Goal: Task Accomplishment & Management: Manage account settings

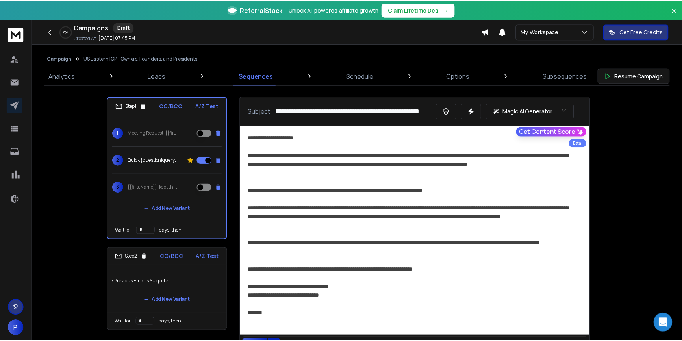
scroll to position [28, 0]
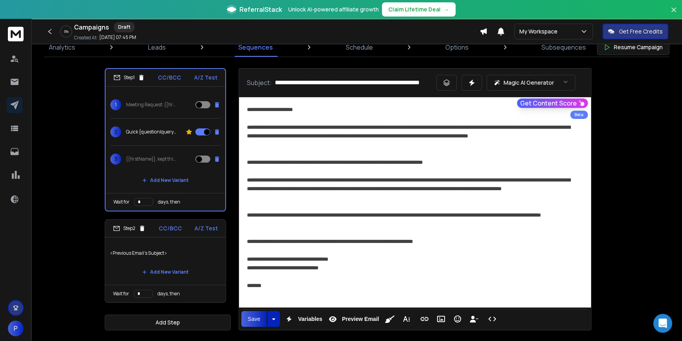
click at [23, 37] on icon at bounding box center [16, 34] width 16 height 15
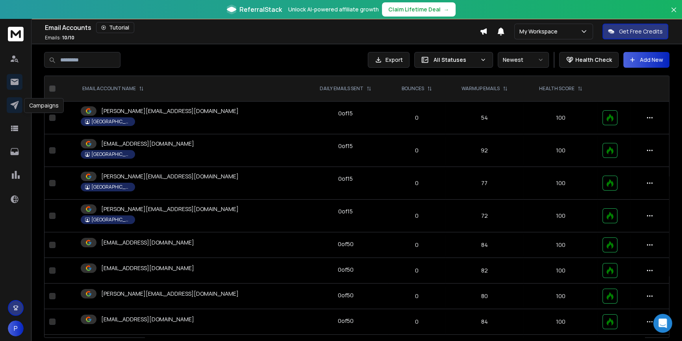
click at [17, 101] on icon at bounding box center [14, 104] width 9 height 9
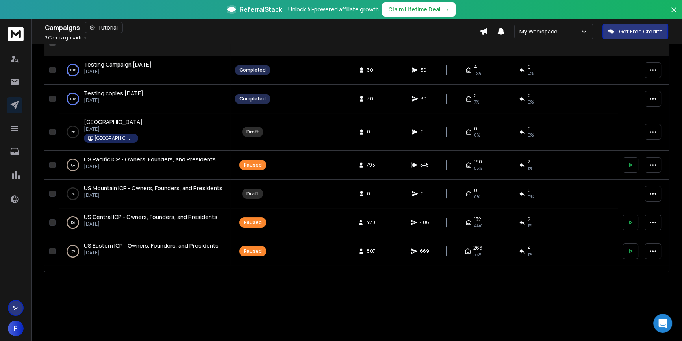
scroll to position [59, 0]
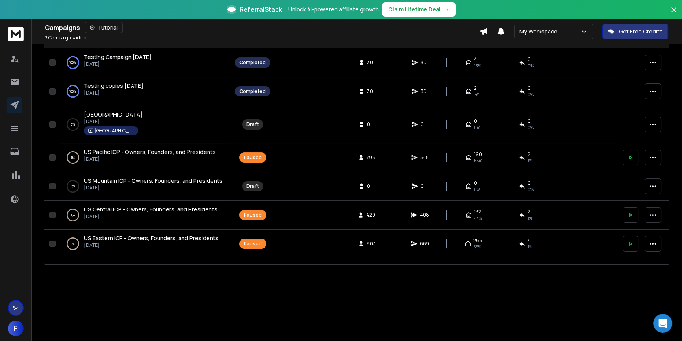
click at [329, 251] on td "807 669 266 55 % 4 1 %" at bounding box center [446, 244] width 343 height 29
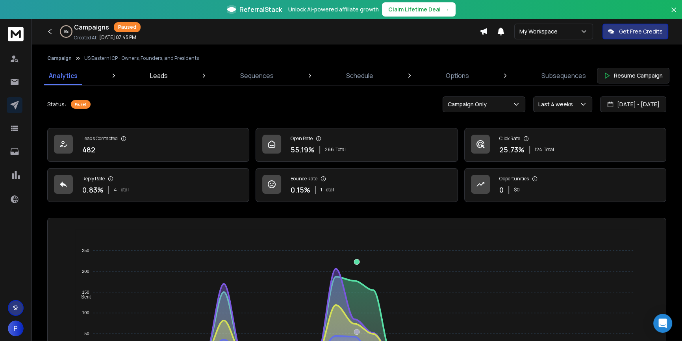
click at [152, 81] on link "Leads" at bounding box center [158, 75] width 27 height 19
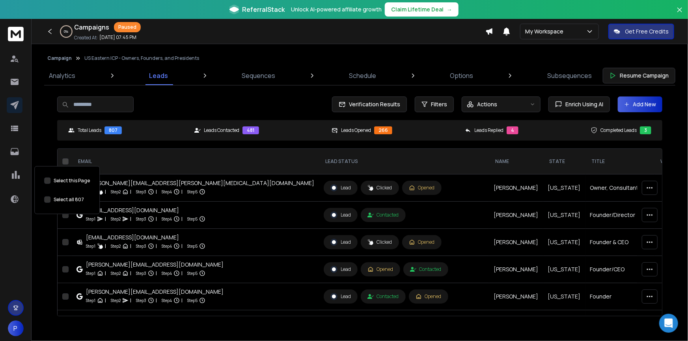
click at [69, 197] on label "Select all 807" at bounding box center [69, 200] width 30 height 6
click at [475, 75] on link "Options" at bounding box center [461, 75] width 33 height 19
click at [466, 72] on p "Options" at bounding box center [461, 75] width 23 height 9
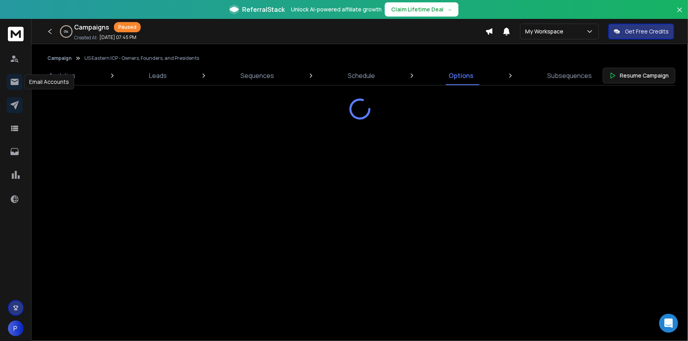
click at [15, 79] on icon at bounding box center [15, 82] width 8 height 6
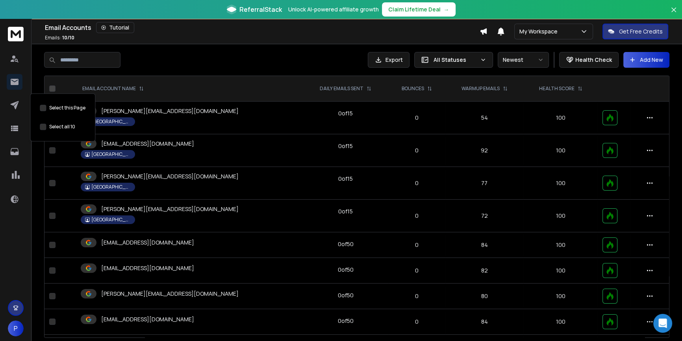
click at [54, 89] on button "Select this Page" at bounding box center [52, 88] width 6 height 6
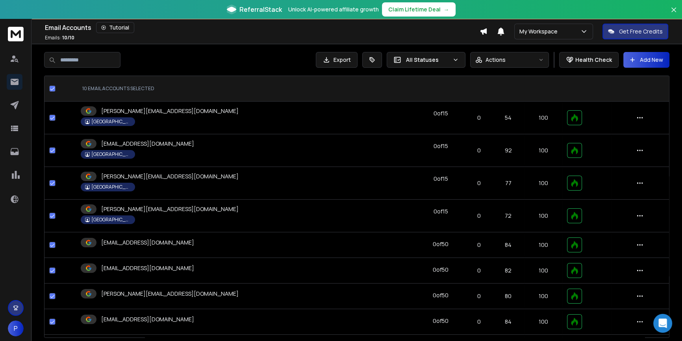
click at [52, 117] on button "button" at bounding box center [52, 118] width 6 height 6
click at [51, 153] on button "button" at bounding box center [52, 150] width 6 height 6
click at [51, 183] on button "button" at bounding box center [52, 183] width 6 height 6
click at [53, 213] on button "button" at bounding box center [52, 216] width 6 height 6
click at [504, 62] on p "Actions" at bounding box center [496, 60] width 20 height 8
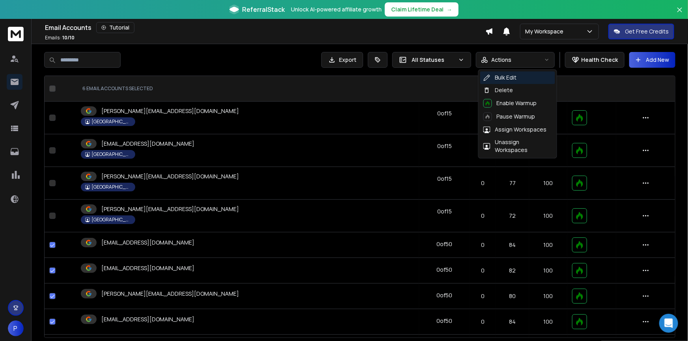
click at [511, 74] on div "Bulk Edit" at bounding box center [499, 78] width 33 height 8
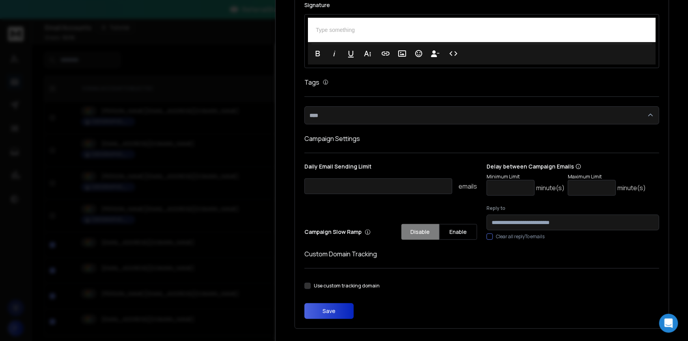
scroll to position [124, 0]
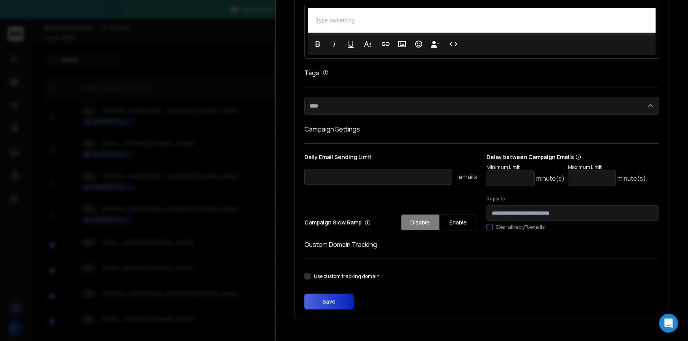
click at [346, 180] on input "number" at bounding box center [378, 177] width 148 height 16
type input "**"
click at [455, 225] on button "Enable" at bounding box center [458, 223] width 38 height 16
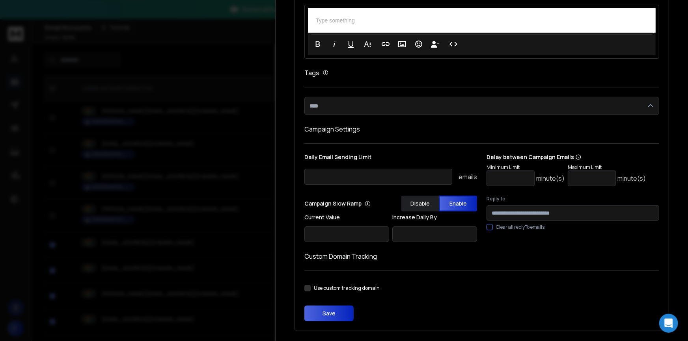
click at [374, 238] on input "*" at bounding box center [346, 235] width 85 height 16
click at [412, 204] on button "Disable" at bounding box center [420, 204] width 38 height 16
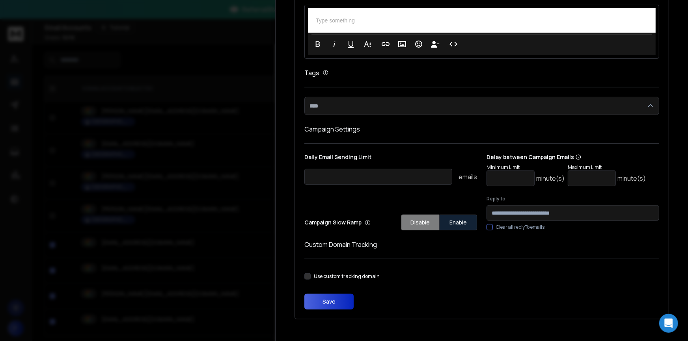
click at [462, 226] on button "Enable" at bounding box center [458, 223] width 38 height 16
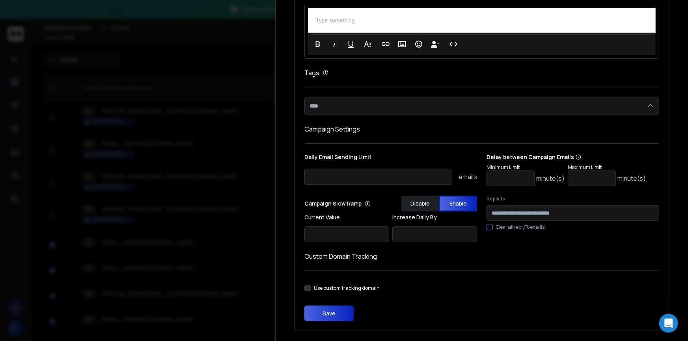
click at [358, 236] on input "*" at bounding box center [346, 235] width 85 height 16
click at [308, 292] on div "Use custom tracking domain" at bounding box center [481, 289] width 355 height 16
click at [308, 291] on button "Reply to" at bounding box center [307, 288] width 6 height 6
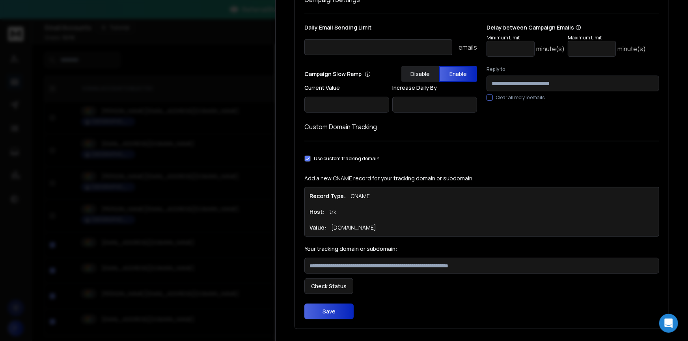
scroll to position [263, 0]
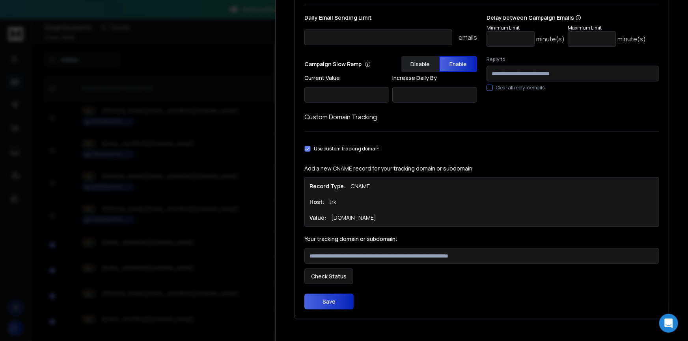
click at [353, 258] on input at bounding box center [481, 256] width 355 height 16
click at [473, 266] on div "Add a new CNAME record for your tracking domain or subdomain. Record Type: CNAM…" at bounding box center [481, 225] width 355 height 120
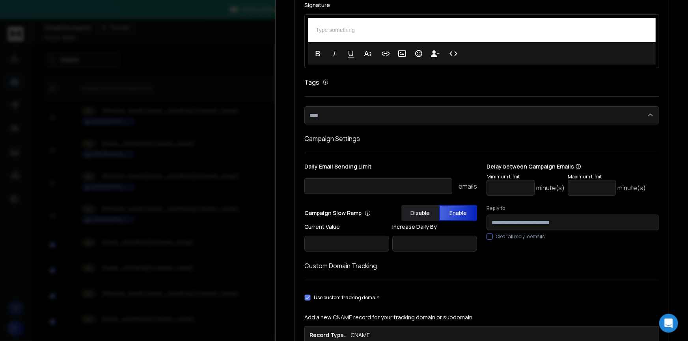
scroll to position [84, 0]
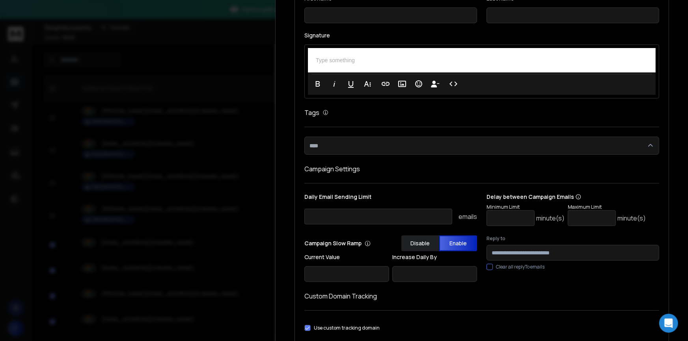
click at [350, 272] on input "*" at bounding box center [346, 274] width 85 height 16
click at [414, 269] on input "Increase Daily By" at bounding box center [434, 274] width 85 height 16
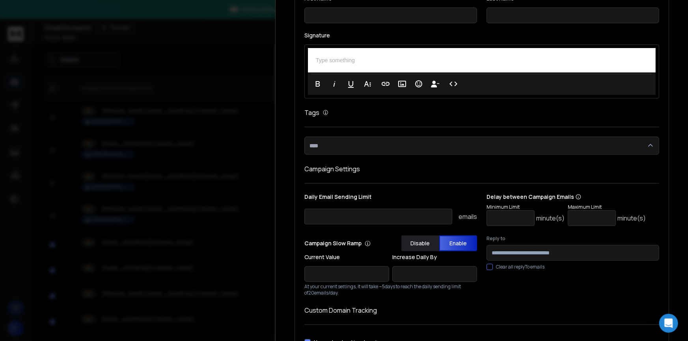
type input "*"
click at [359, 276] on input "*" at bounding box center [346, 274] width 85 height 16
click at [362, 278] on input "*" at bounding box center [346, 274] width 85 height 16
click at [361, 278] on input "*" at bounding box center [346, 274] width 85 height 16
click at [361, 277] on input "*" at bounding box center [346, 274] width 85 height 16
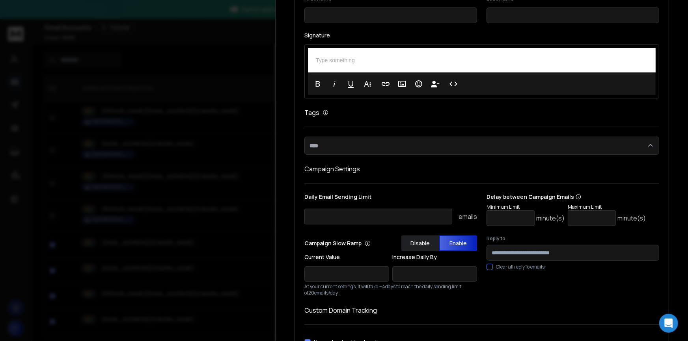
click at [360, 276] on input "**" at bounding box center [346, 274] width 85 height 16
click at [405, 277] on input "*" at bounding box center [434, 274] width 85 height 16
click at [324, 277] on input "*" at bounding box center [346, 274] width 85 height 16
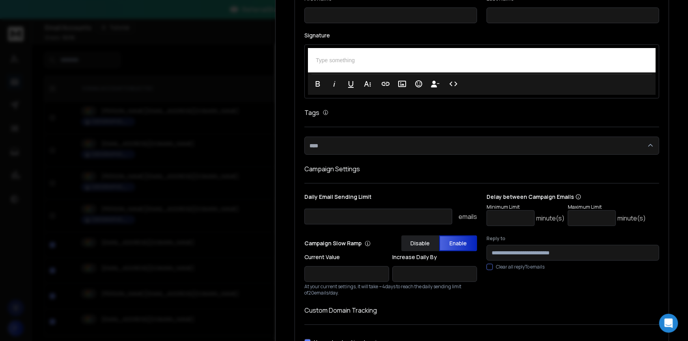
click at [439, 278] on input "*" at bounding box center [434, 274] width 85 height 16
click at [322, 267] on input "*" at bounding box center [346, 274] width 85 height 16
click at [407, 269] on input "*" at bounding box center [434, 274] width 85 height 16
click at [357, 270] on input "*" at bounding box center [346, 274] width 85 height 16
click at [346, 278] on input "*" at bounding box center [346, 274] width 85 height 16
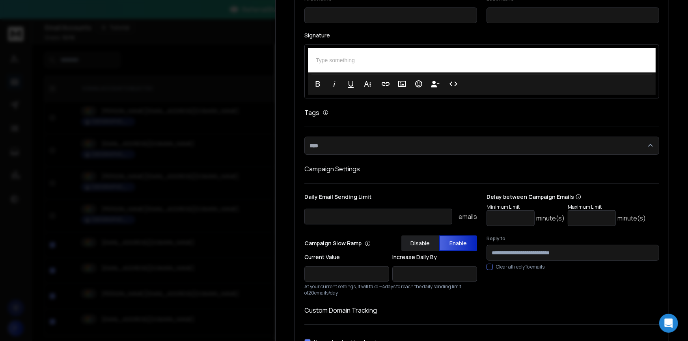
click at [346, 278] on input "*" at bounding box center [346, 274] width 85 height 16
click at [352, 273] on input "*" at bounding box center [346, 274] width 85 height 16
type input "**"
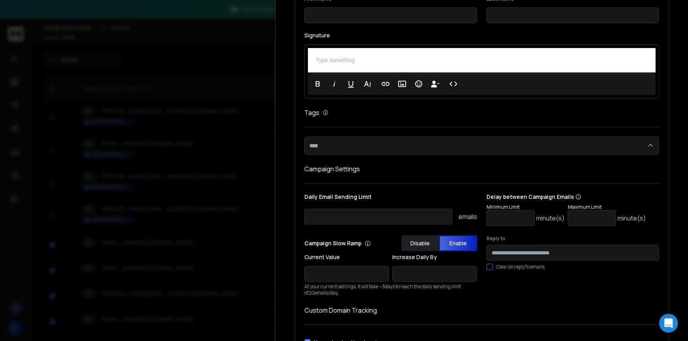
click at [409, 277] on input "*" at bounding box center [434, 274] width 85 height 16
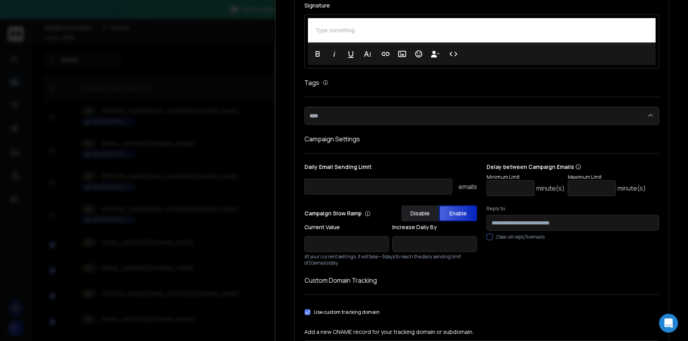
scroll to position [191, 0]
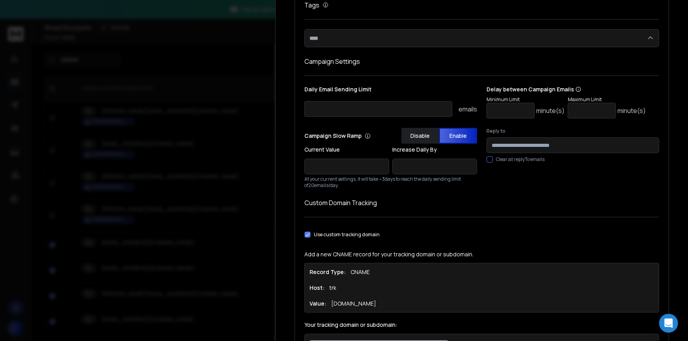
click at [539, 145] on input "text" at bounding box center [572, 146] width 173 height 16
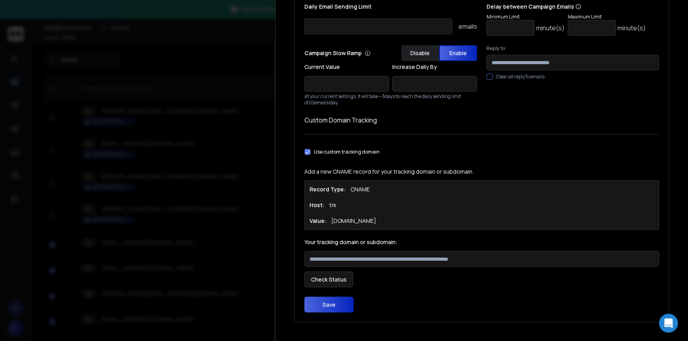
scroll to position [277, 0]
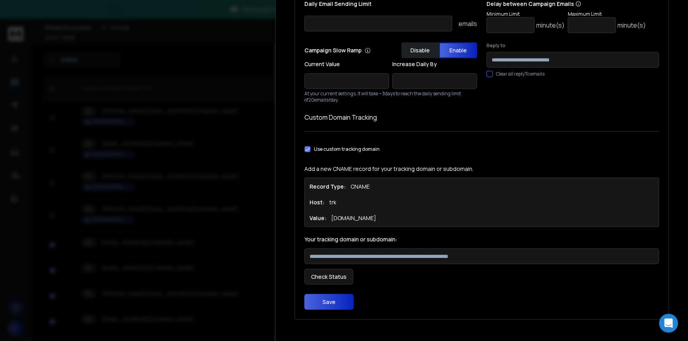
click at [321, 305] on button "Save" at bounding box center [328, 302] width 49 height 16
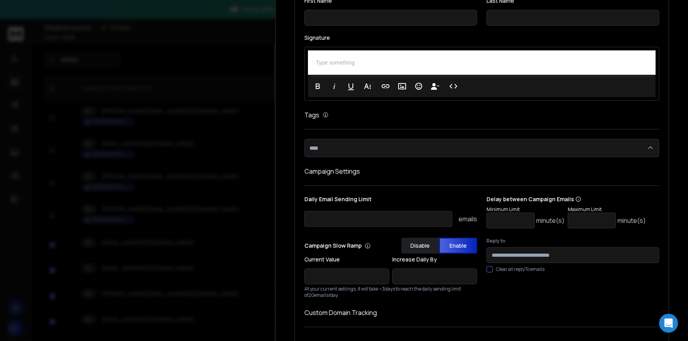
scroll to position [62, 0]
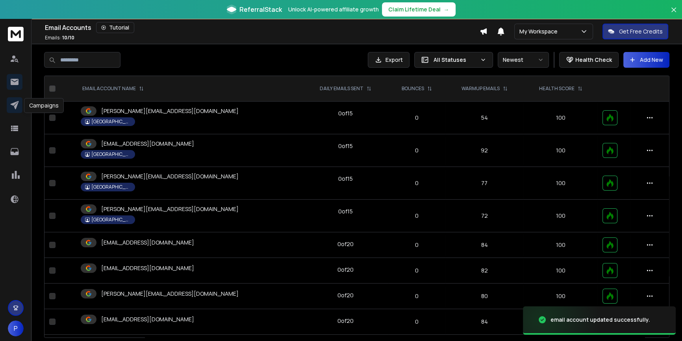
click at [13, 108] on icon at bounding box center [14, 104] width 9 height 9
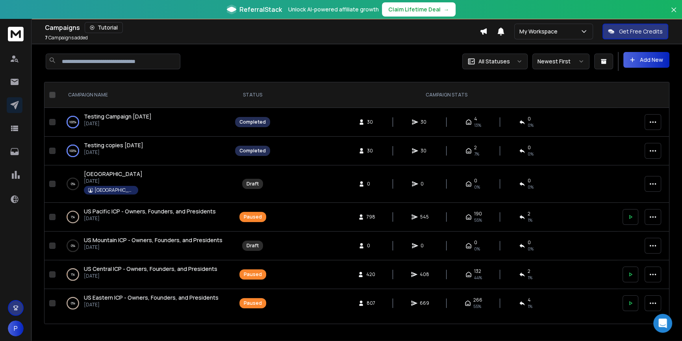
click at [132, 301] on span "US Eastern ICP - Owners, Founders, and Presidents" at bounding box center [151, 297] width 135 height 7
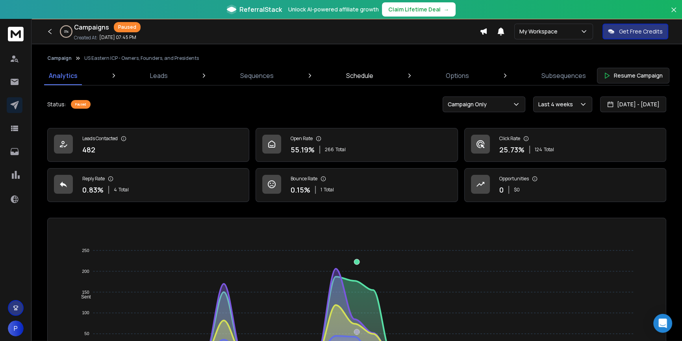
click at [366, 75] on p "Schedule" at bounding box center [359, 75] width 27 height 9
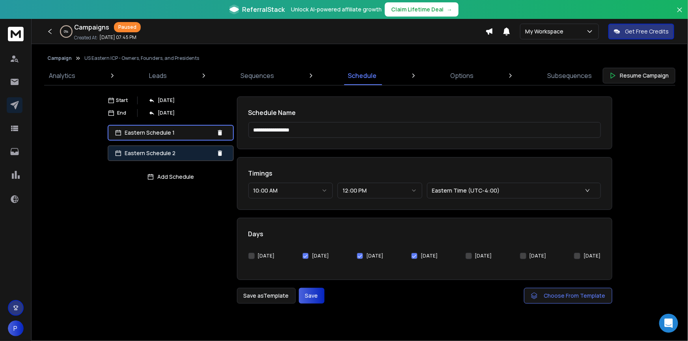
click at [220, 154] on icon at bounding box center [219, 154] width 4 height 6
click at [255, 255] on div "Monday" at bounding box center [261, 256] width 26 height 6
click at [472, 255] on button "Friday" at bounding box center [468, 256] width 6 height 6
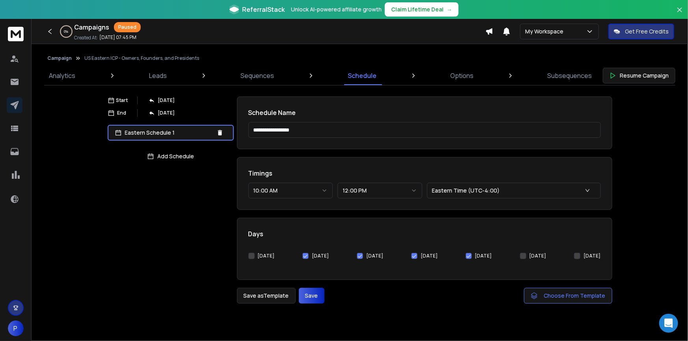
click at [251, 256] on button "Monday" at bounding box center [251, 256] width 6 height 6
click at [306, 187] on button "10:00 AM" at bounding box center [290, 191] width 85 height 16
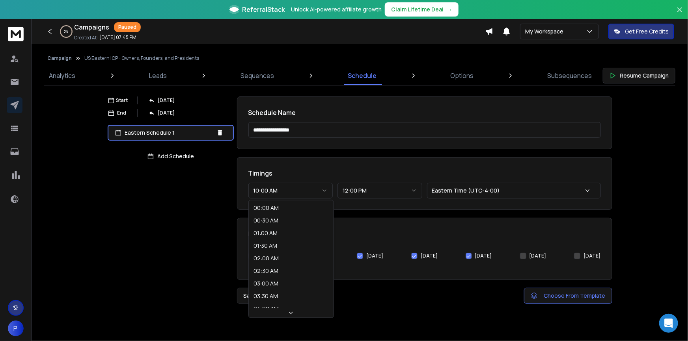
click at [323, 188] on icon "button" at bounding box center [324, 191] width 6 height 6
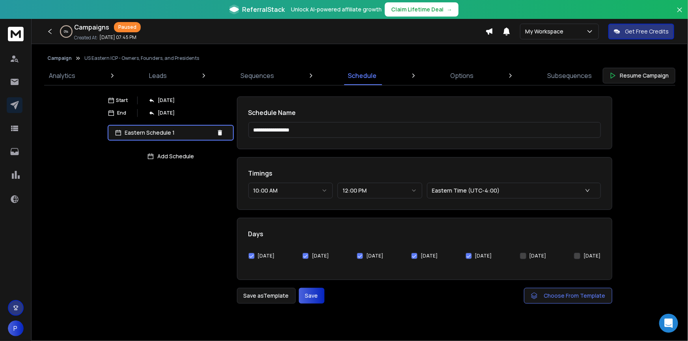
click at [387, 191] on button "12:00 PM" at bounding box center [379, 191] width 85 height 16
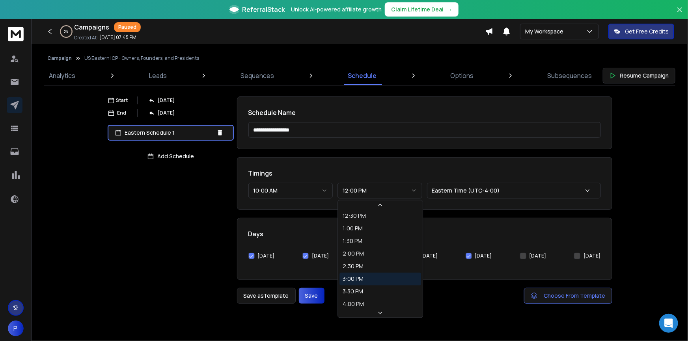
scroll to position [107, 0]
select select "********"
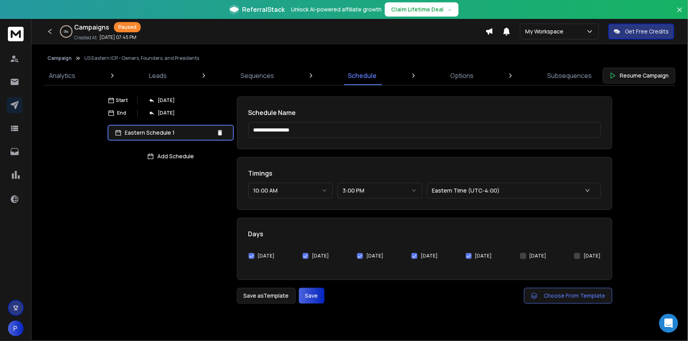
click at [310, 296] on button "Save" at bounding box center [312, 296] width 26 height 16
click at [461, 75] on p "Options" at bounding box center [461, 75] width 23 height 9
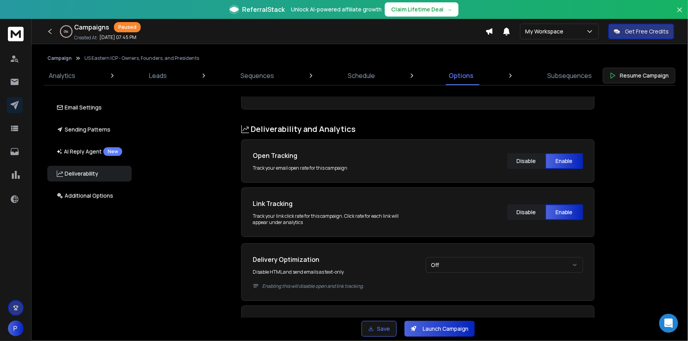
scroll to position [788, 0]
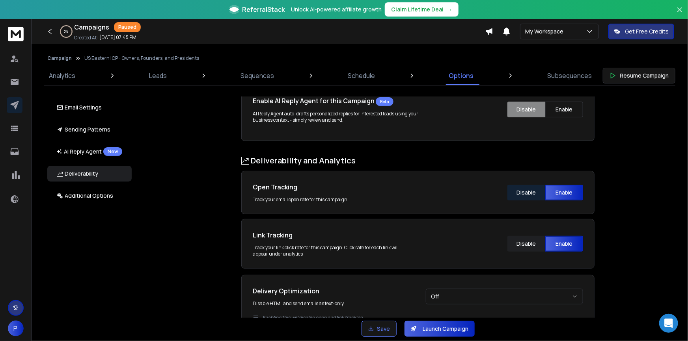
click at [532, 189] on button "Disable" at bounding box center [526, 193] width 38 height 16
click at [519, 243] on button "Disable" at bounding box center [526, 244] width 38 height 16
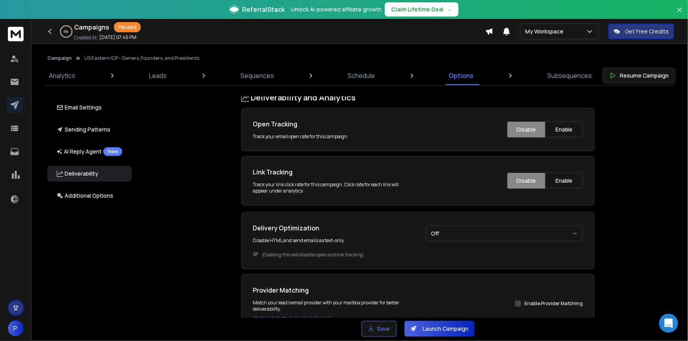
scroll to position [859, 0]
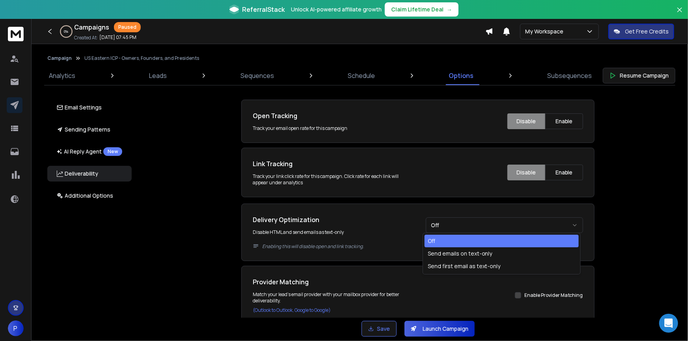
click at [540, 227] on button "Off" at bounding box center [504, 225] width 157 height 16
select select "*"
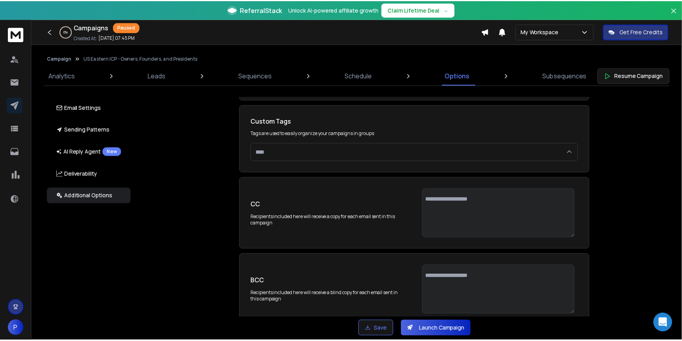
scroll to position [1584, 0]
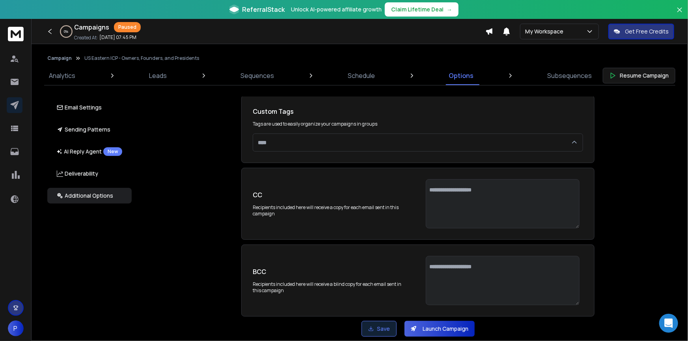
click at [388, 334] on button "Save" at bounding box center [378, 329] width 35 height 16
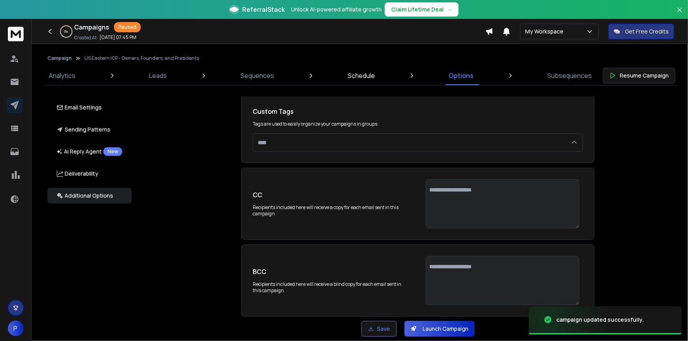
click at [375, 80] on p "Schedule" at bounding box center [360, 75] width 27 height 9
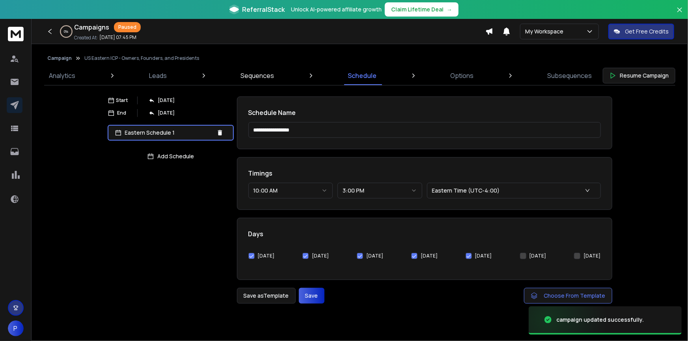
click at [255, 68] on link "Sequences" at bounding box center [257, 75] width 43 height 19
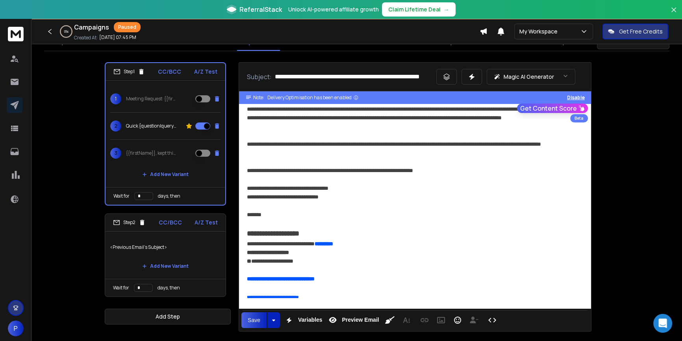
scroll to position [35, 0]
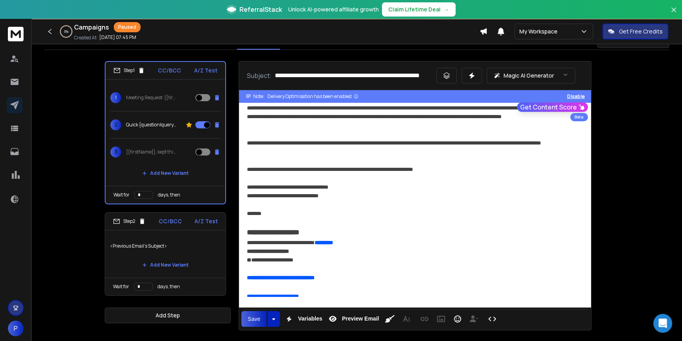
click at [333, 240] on span "*********" at bounding box center [324, 243] width 19 height 6
click at [368, 241] on div "**********" at bounding box center [415, 242] width 336 height 9
click at [147, 102] on div "1 Meeting Request: {{firstName}} {{lastName}} - {{companyName}}" at bounding box center [143, 97] width 66 height 11
click at [333, 243] on span "*********" at bounding box center [324, 243] width 19 height 6
click at [380, 259] on icon "button" at bounding box center [375, 260] width 9 height 9
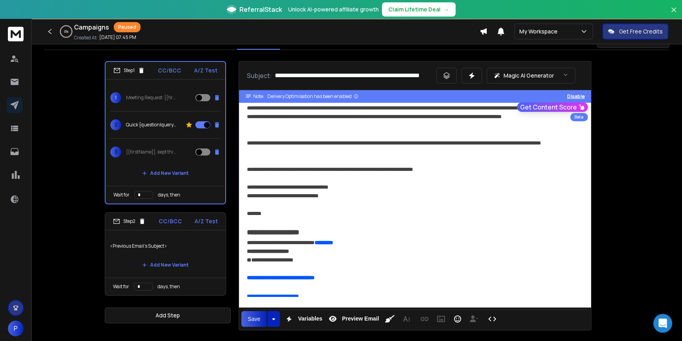
click at [280, 262] on span "**********" at bounding box center [270, 260] width 46 height 6
click at [296, 278] on span "**********" at bounding box center [281, 278] width 68 height 6
click at [321, 295] on icon "button" at bounding box center [323, 295] width 8 height 7
drag, startPoint x: 345, startPoint y: 279, endPoint x: 237, endPoint y: 264, distance: 108.9
click at [237, 264] on div "**********" at bounding box center [357, 195] width 504 height 269
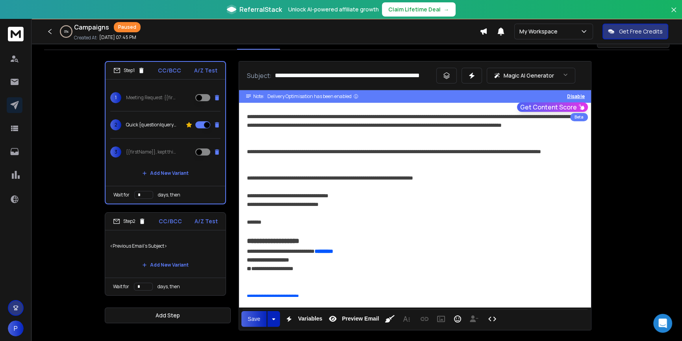
scroll to position [60, 0]
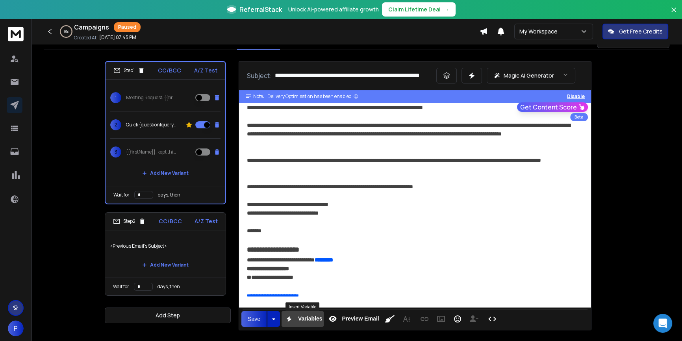
click at [315, 319] on span "Variables" at bounding box center [311, 319] width 28 height 7
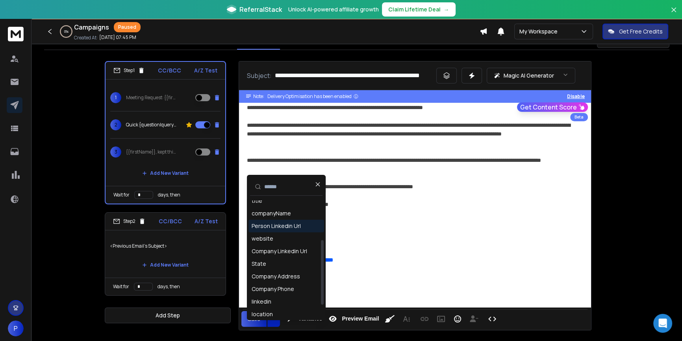
scroll to position [96, 0]
click at [397, 275] on div "**********" at bounding box center [415, 277] width 336 height 9
click at [407, 269] on div "**********" at bounding box center [415, 268] width 336 height 9
click at [439, 230] on div "*******" at bounding box center [412, 231] width 331 height 9
click at [318, 186] on icon at bounding box center [318, 184] width 6 height 6
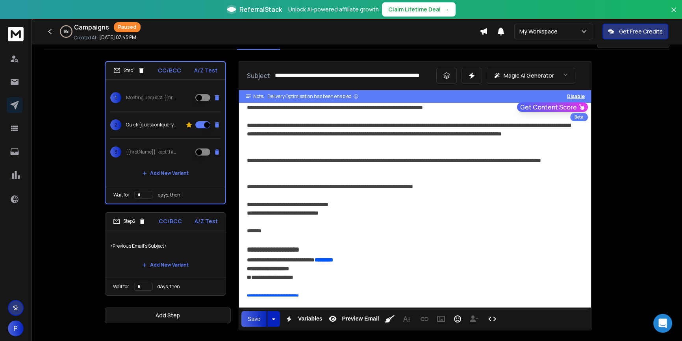
click at [286, 296] on span "**********" at bounding box center [273, 296] width 52 height 4
click at [321, 298] on div "**********" at bounding box center [415, 295] width 336 height 9
drag, startPoint x: 327, startPoint y: 295, endPoint x: 245, endPoint y: 290, distance: 82.5
click at [245, 290] on div "**********" at bounding box center [415, 205] width 352 height 205
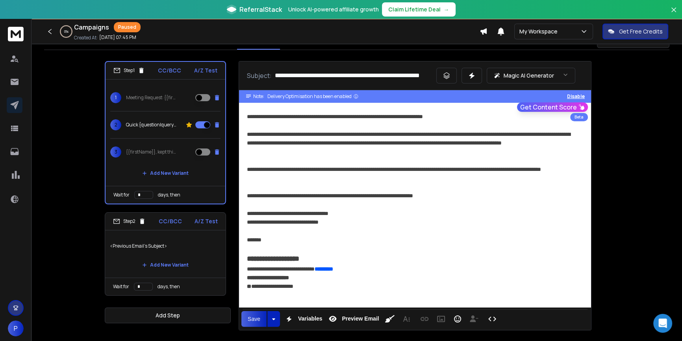
scroll to position [43, 0]
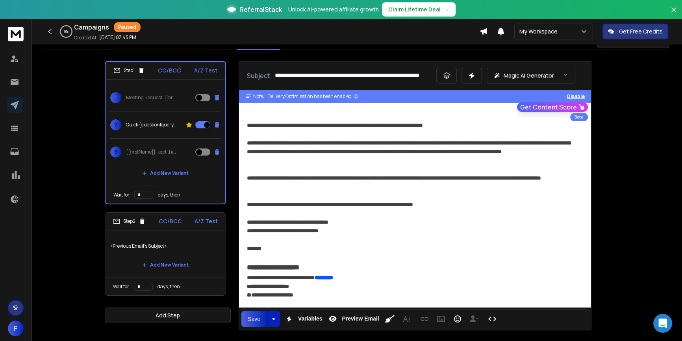
click at [333, 277] on span "*********" at bounding box center [324, 278] width 19 height 6
click at [275, 284] on strong "**********" at bounding box center [268, 287] width 42 height 6
click at [289, 284] on strong "**********" at bounding box center [268, 287] width 42 height 6
click at [279, 297] on span "**********" at bounding box center [270, 295] width 46 height 6
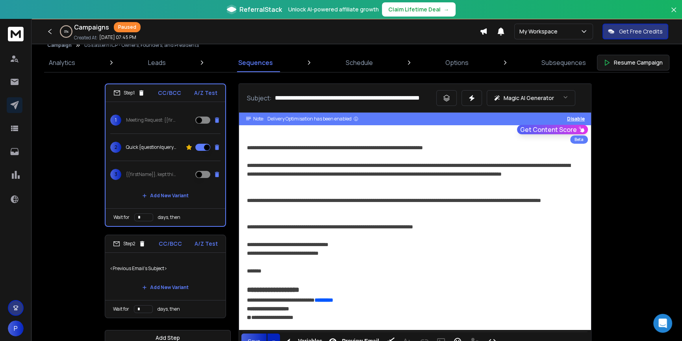
scroll to position [35, 0]
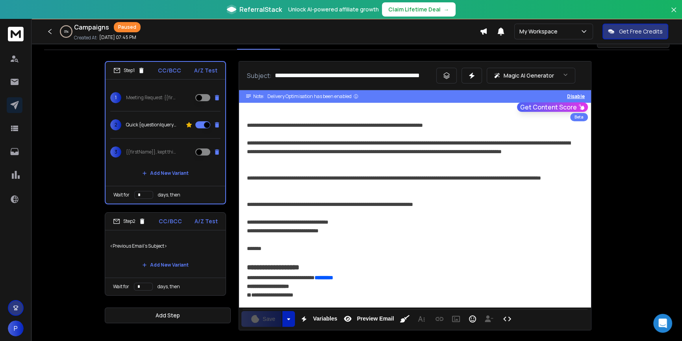
click at [155, 98] on p "Meeting Request: {{firstName}} {{lastName}} - {{companyName}}" at bounding box center [151, 98] width 50 height 6
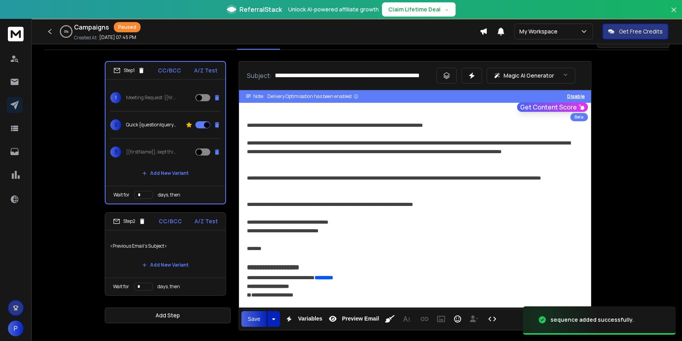
click at [333, 276] on span "*********" at bounding box center [324, 278] width 19 height 6
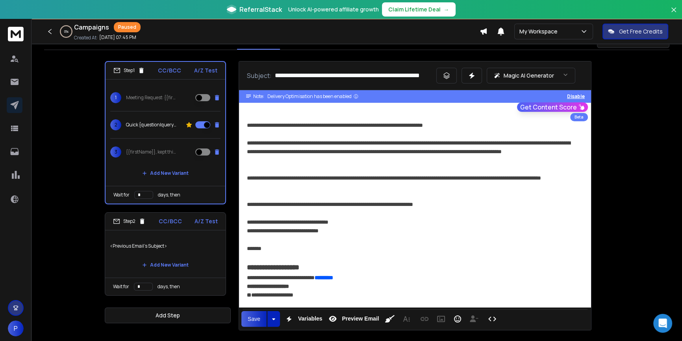
click at [333, 279] on span "*********" at bounding box center [324, 278] width 19 height 6
click at [286, 294] on span "**********" at bounding box center [270, 295] width 46 height 6
click at [167, 98] on p "Meeting Request: {{firstName}} {{lastName}} - {{companyName}}" at bounding box center [151, 98] width 50 height 6
click at [160, 99] on p "Meeting Request: {{firstName}} {{lastName}} - {{companyName}}" at bounding box center [151, 98] width 50 height 6
click at [203, 98] on button "button" at bounding box center [202, 97] width 15 height 7
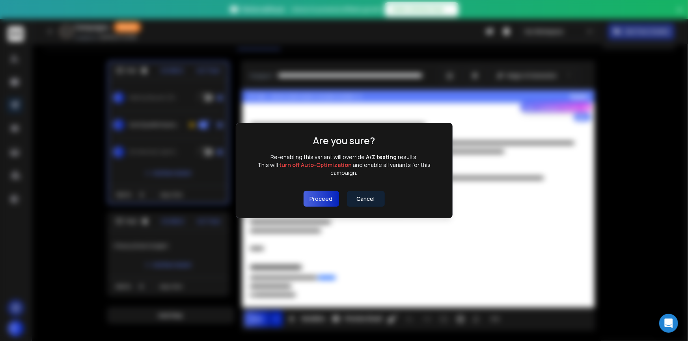
click at [331, 208] on div "Are you sure? Re-enabling this variant will override A/Z testing results. This …" at bounding box center [344, 170] width 217 height 95
click at [325, 201] on button "Proceed" at bounding box center [320, 199] width 35 height 16
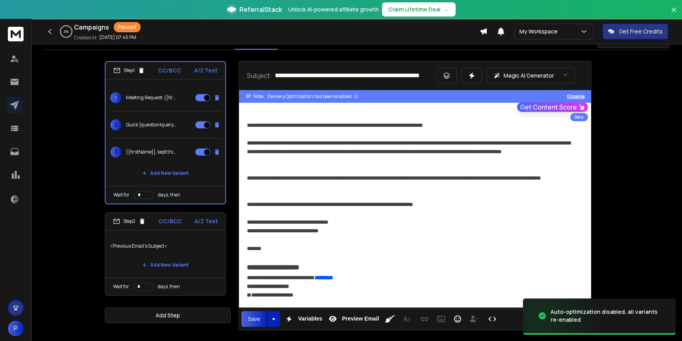
click at [156, 98] on p "Meeting Request: {{firstName}} {{lastName}} - {{companyName}}" at bounding box center [151, 98] width 50 height 6
click at [333, 275] on span "*********" at bounding box center [324, 278] width 19 height 6
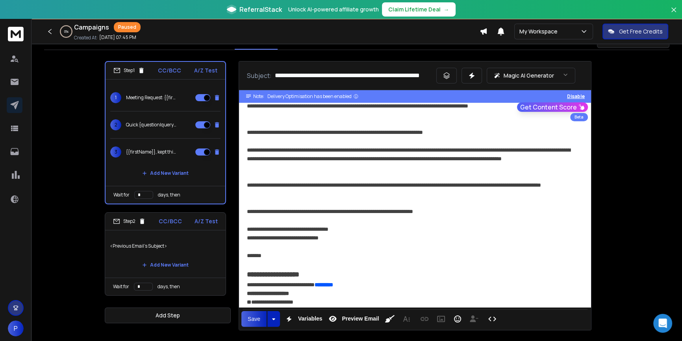
scroll to position [0, 0]
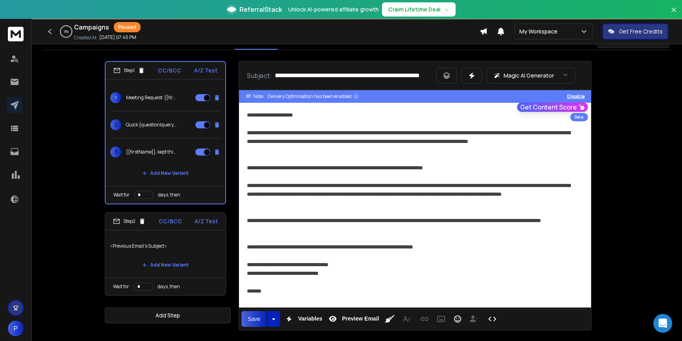
click at [160, 99] on p "Meeting Request: {{firstName}} {{lastName}} - {{companyName}}" at bounding box center [151, 98] width 50 height 6
click at [162, 125] on p "Quick {question|query|inquiry} for {{firstName}} at {{companyName}}" at bounding box center [151, 125] width 50 height 6
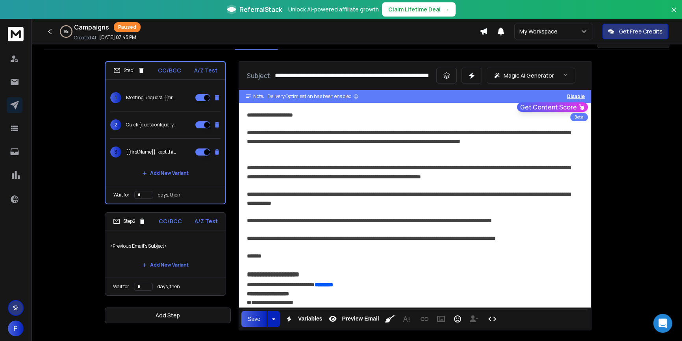
click at [149, 97] on p "Meeting Request: {{firstName}} {{lastName}} - {{companyName}}" at bounding box center [151, 98] width 50 height 6
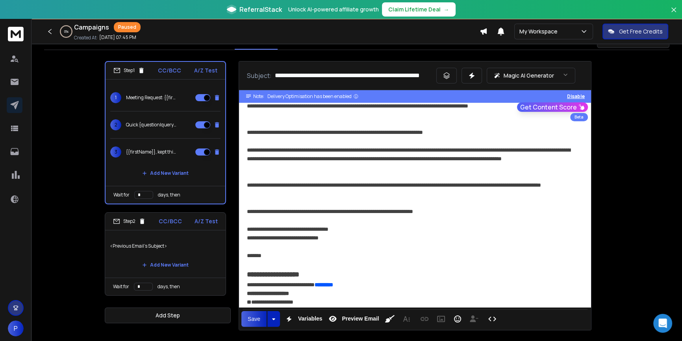
scroll to position [43, 0]
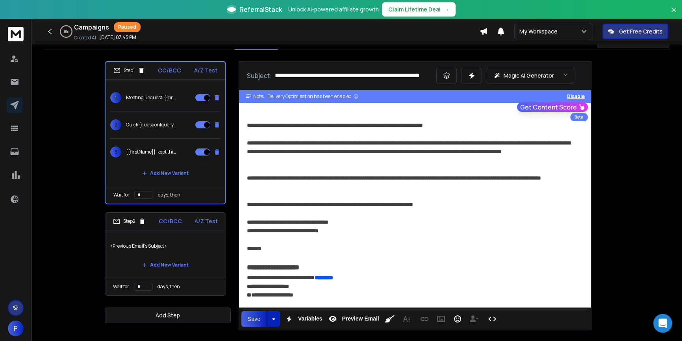
click at [333, 277] on span "*********" at bounding box center [324, 278] width 19 height 6
click at [162, 123] on p "Quick {question|query|inquiry} for {{firstName}} at {{companyName}}" at bounding box center [151, 125] width 50 height 6
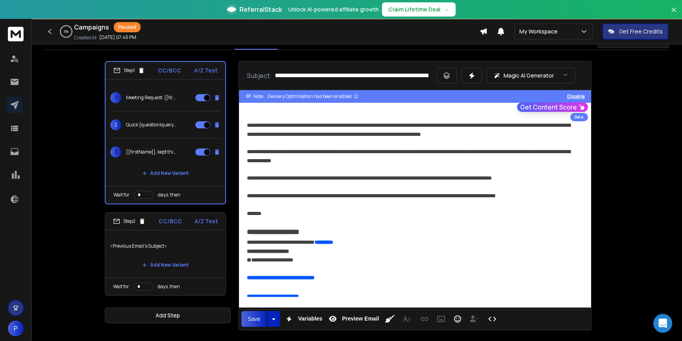
click at [315, 285] on div at bounding box center [415, 286] width 336 height 9
click at [313, 275] on span "**********" at bounding box center [281, 278] width 68 height 6
click at [321, 297] on icon "button" at bounding box center [323, 295] width 8 height 7
click at [333, 241] on span "*********" at bounding box center [324, 243] width 19 height 6
click at [373, 260] on icon "button" at bounding box center [375, 260] width 9 height 9
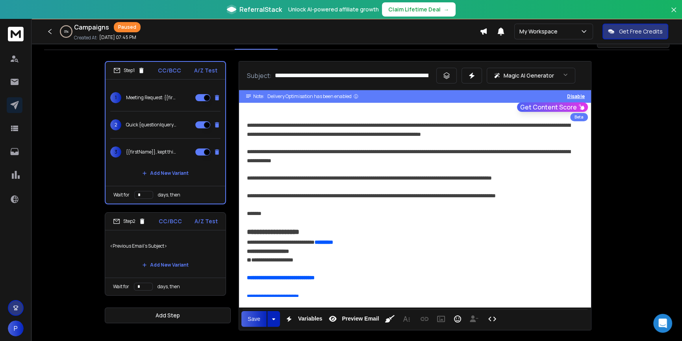
click at [281, 297] on span "**********" at bounding box center [273, 296] width 52 height 4
click at [306, 314] on icon "button" at bounding box center [308, 313] width 9 height 9
drag, startPoint x: 308, startPoint y: 300, endPoint x: 243, endPoint y: 269, distance: 71.0
click at [243, 269] on div "**********" at bounding box center [415, 205] width 352 height 205
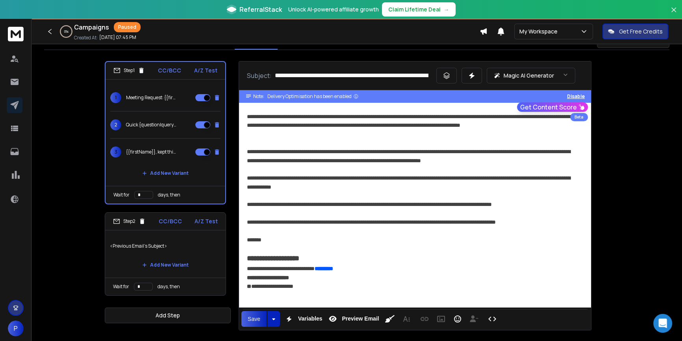
click at [333, 269] on span "*********" at bounding box center [324, 269] width 19 height 6
click at [275, 292] on div at bounding box center [415, 295] width 336 height 9
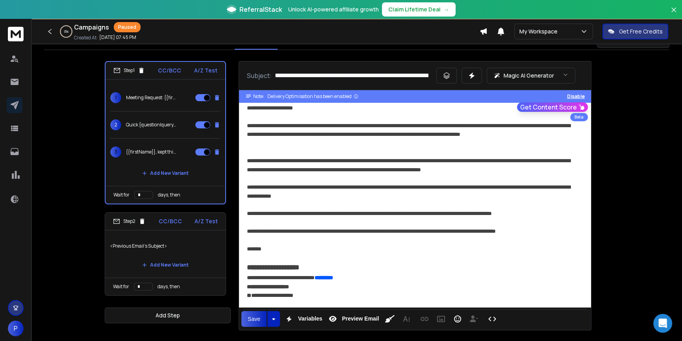
scroll to position [7, 0]
click at [333, 280] on span "*********" at bounding box center [324, 278] width 19 height 6
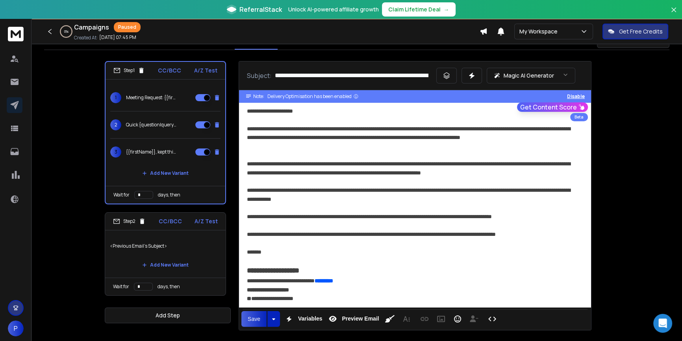
scroll to position [0, 0]
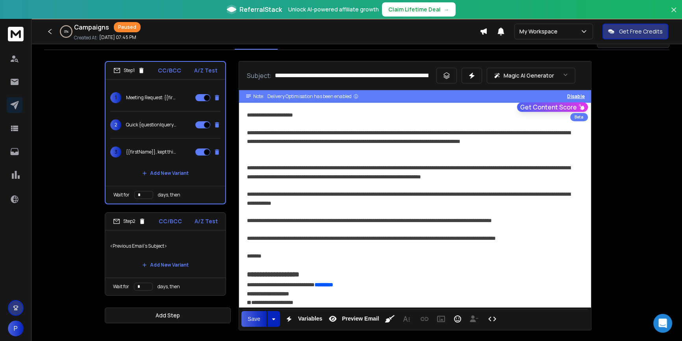
click at [145, 155] on div "3 {{firstName}}, kept this one short" at bounding box center [143, 152] width 66 height 11
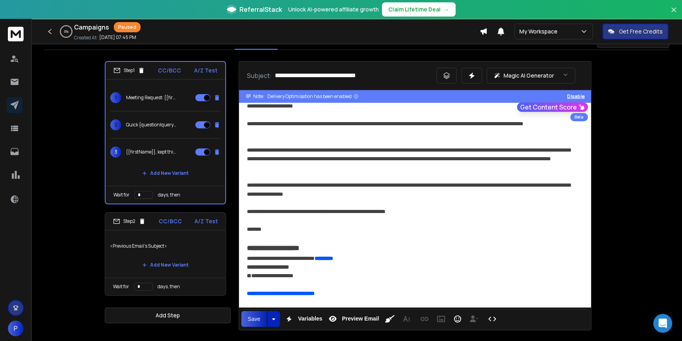
scroll to position [25, 0]
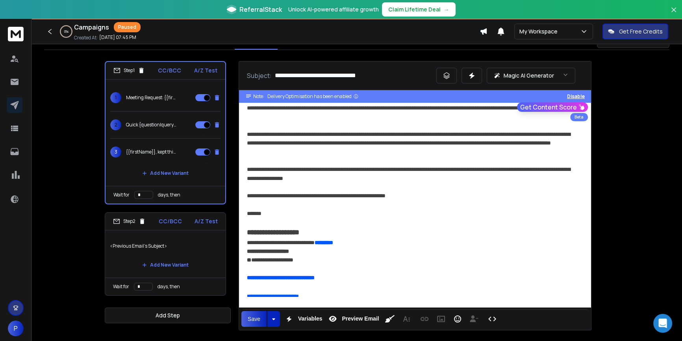
click at [333, 242] on span "*********" at bounding box center [324, 243] width 19 height 6
click at [378, 264] on icon "button" at bounding box center [375, 260] width 9 height 9
click at [298, 296] on span "**********" at bounding box center [273, 296] width 52 height 4
click at [336, 297] on div "**********" at bounding box center [415, 295] width 336 height 9
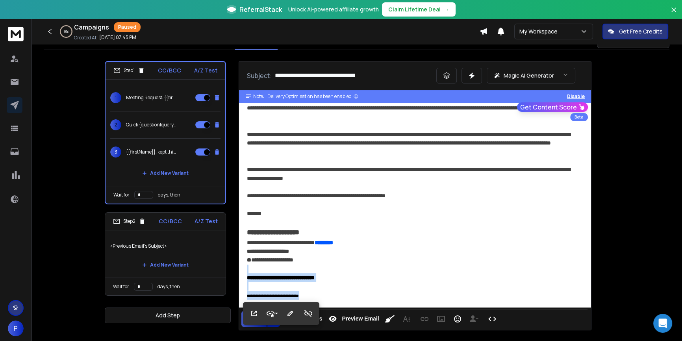
drag, startPoint x: 331, startPoint y: 294, endPoint x: 243, endPoint y: 270, distance: 91.1
click at [243, 270] on div "**********" at bounding box center [415, 205] width 352 height 205
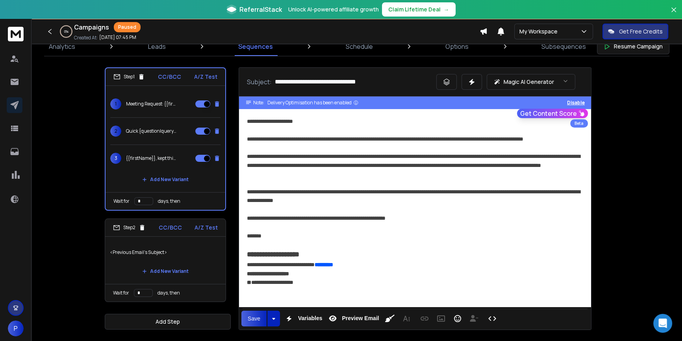
scroll to position [0, 0]
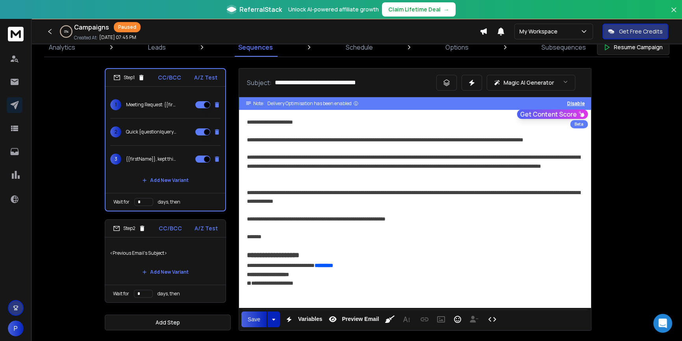
click at [145, 132] on p "Quick {question|query|inquiry} for {{firstName}} at {{companyName}}" at bounding box center [151, 132] width 50 height 6
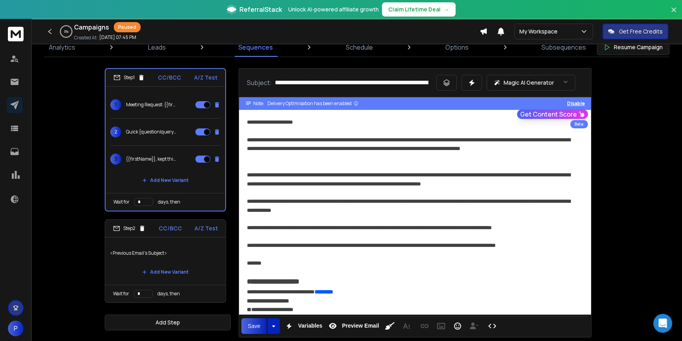
click at [333, 291] on span "*********" at bounding box center [324, 292] width 19 height 6
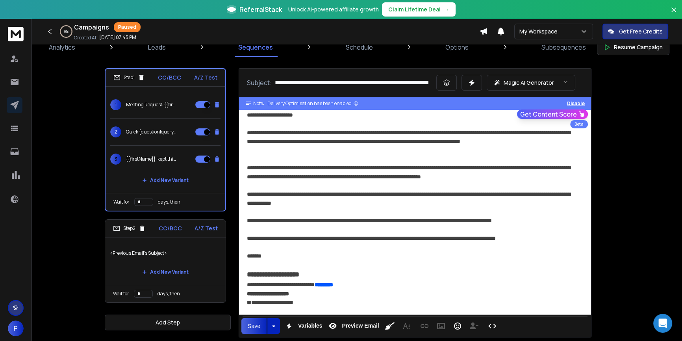
scroll to position [7, 0]
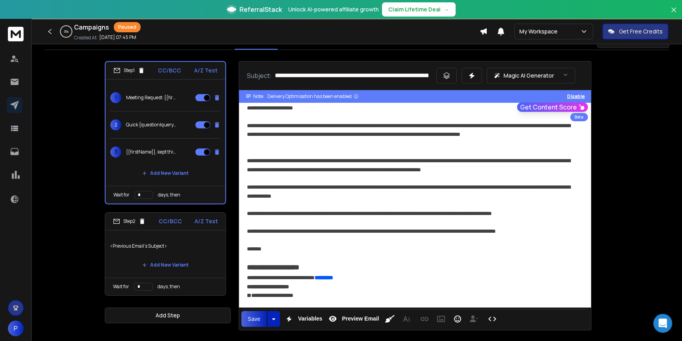
click at [156, 151] on p "{{firstName}}, kept this one short" at bounding box center [151, 152] width 50 height 6
type input "**********"
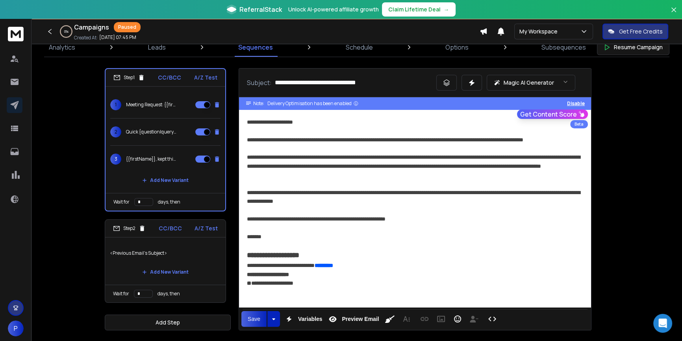
click at [161, 247] on p "<Previous Email's Subject>" at bounding box center [165, 253] width 111 height 22
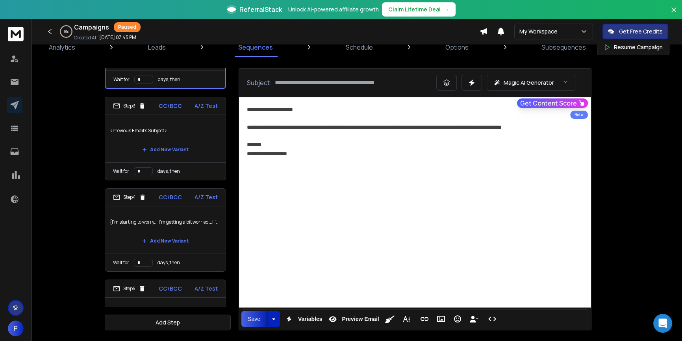
scroll to position [215, 0]
click at [158, 132] on p "<Previous Email's Subject>" at bounding box center [165, 130] width 111 height 22
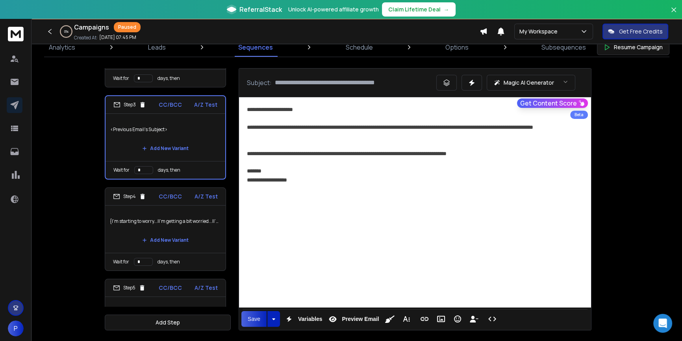
click at [179, 220] on p "{I'm starting to worry...|I’m getting a bit worried...|I’m starting to feel con…" at bounding box center [165, 221] width 111 height 22
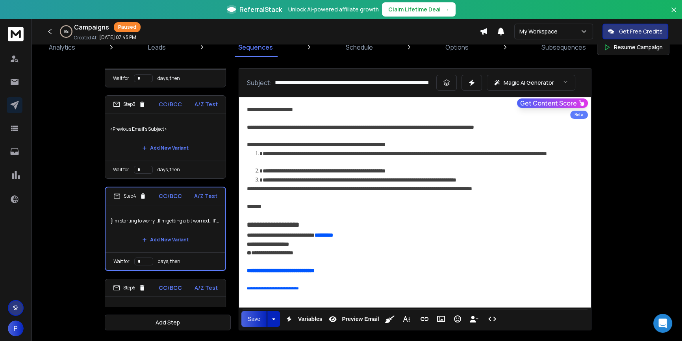
click at [301, 269] on span "**********" at bounding box center [281, 271] width 68 height 6
click at [355, 294] on div "**********" at bounding box center [415, 199] width 352 height 205
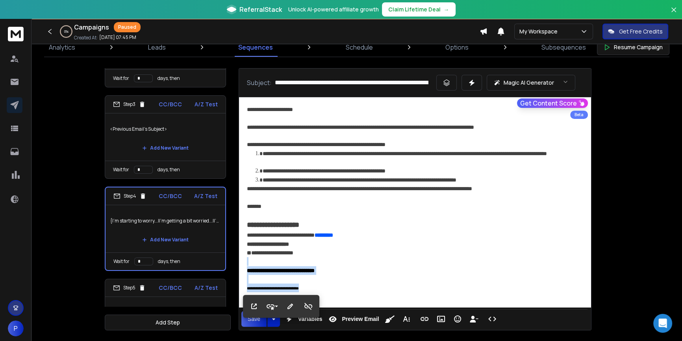
drag, startPoint x: 324, startPoint y: 289, endPoint x: 242, endPoint y: 259, distance: 87.8
click at [242, 259] on div "**********" at bounding box center [415, 199] width 352 height 205
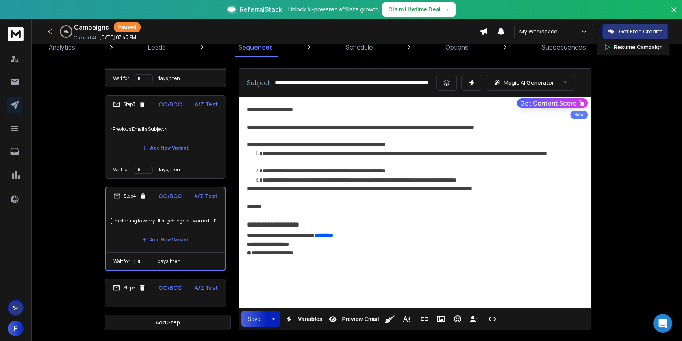
click at [333, 234] on span "*********" at bounding box center [324, 235] width 19 height 6
click at [372, 249] on icon "button" at bounding box center [375, 253] width 9 height 9
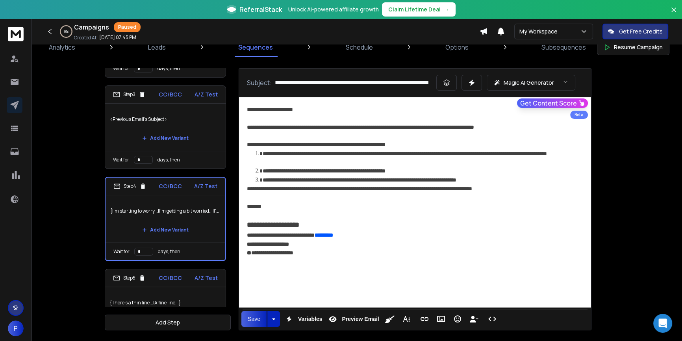
scroll to position [251, 0]
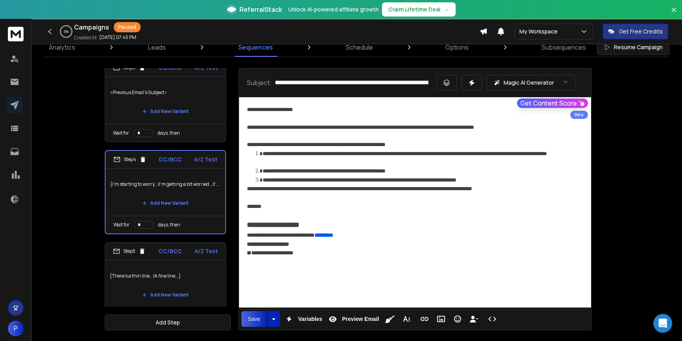
click at [168, 278] on p "{There's a thin line...|A fine line...}" at bounding box center [165, 276] width 111 height 22
type input "**********"
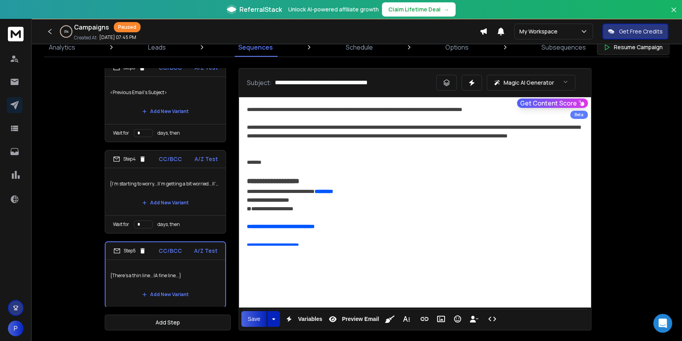
click at [312, 239] on div at bounding box center [415, 235] width 336 height 9
drag, startPoint x: 324, startPoint y: 247, endPoint x: 246, endPoint y: 221, distance: 82.5
click at [246, 221] on div "**********" at bounding box center [415, 199] width 352 height 205
click at [333, 191] on span "*********" at bounding box center [324, 192] width 19 height 6
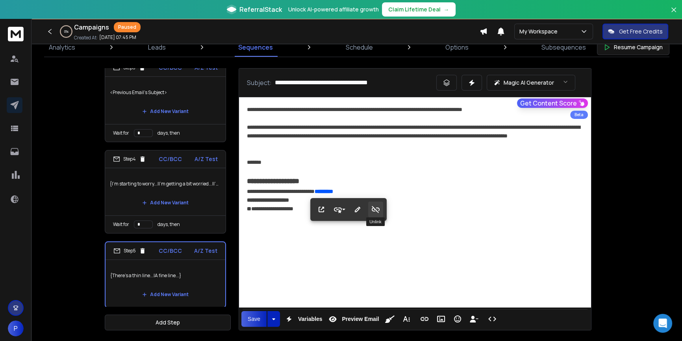
click at [376, 209] on icon "button" at bounding box center [376, 209] width 8 height 7
click at [351, 221] on div "**********" at bounding box center [415, 199] width 352 height 205
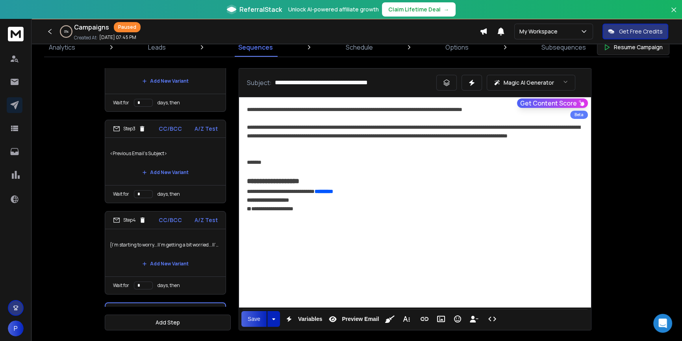
scroll to position [180, 0]
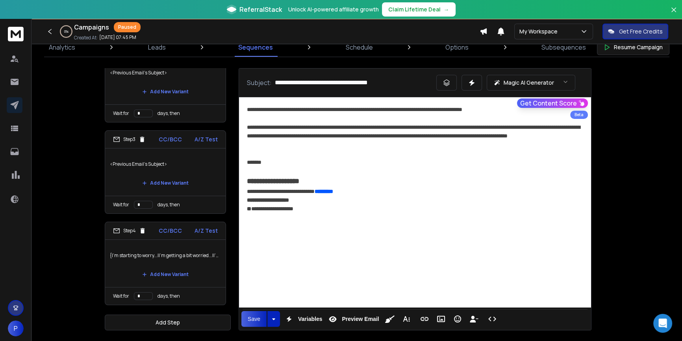
click at [176, 166] on p "<Previous Email's Subject>" at bounding box center [165, 164] width 111 height 22
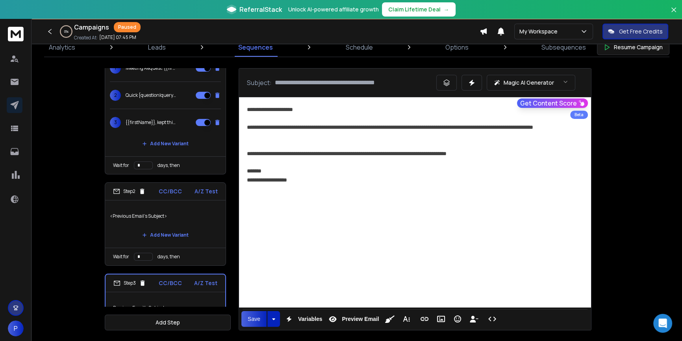
click at [156, 219] on p "<Previous Email's Subject>" at bounding box center [165, 216] width 111 height 22
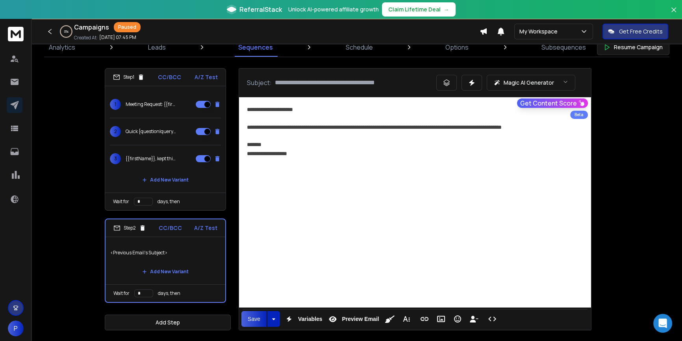
scroll to position [0, 0]
click at [145, 101] on p "Meeting Request: {{firstName}} {{lastName}} - {{companyName}}" at bounding box center [151, 104] width 50 height 6
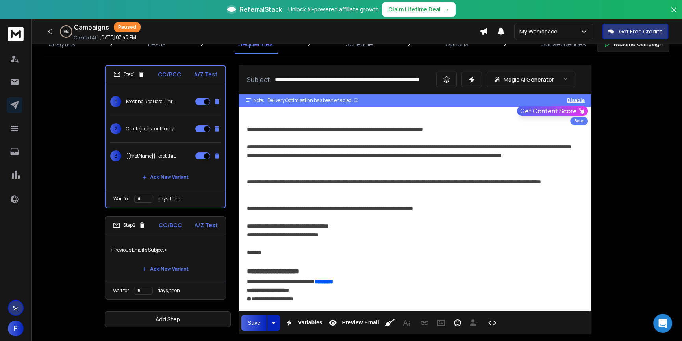
scroll to position [35, 0]
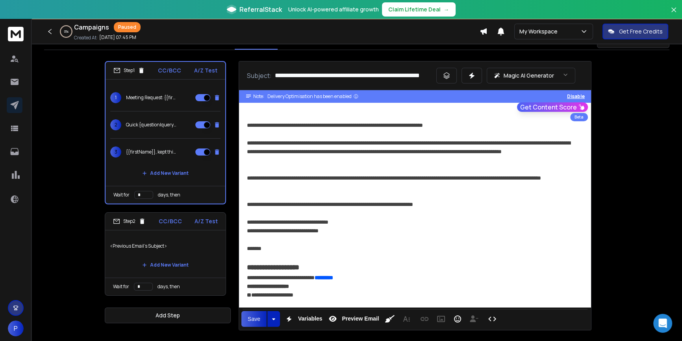
click at [150, 125] on p "Quick {question|query|inquiry} for {{firstName}} at {{companyName}}" at bounding box center [151, 125] width 50 height 6
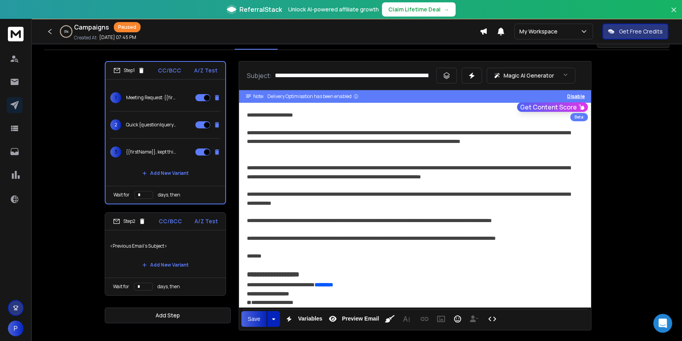
click at [152, 148] on div "3 {{firstName}}, kept this one short" at bounding box center [143, 152] width 66 height 11
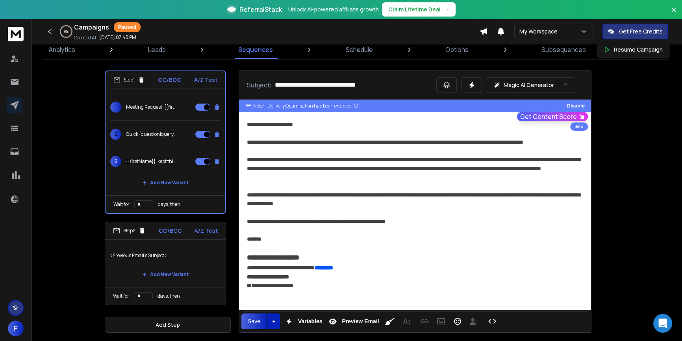
scroll to position [28, 0]
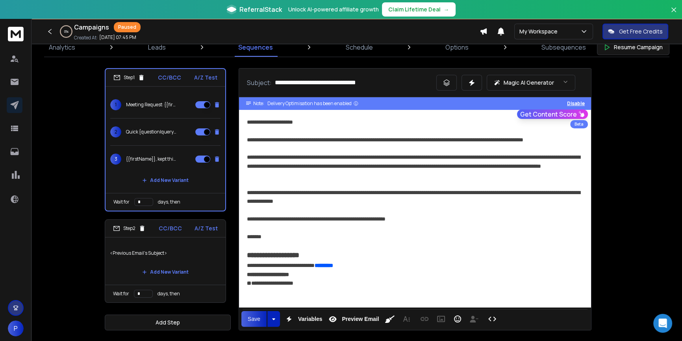
click at [134, 104] on p "Meeting Request: {{firstName}} {{lastName}} - {{companyName}}" at bounding box center [151, 105] width 50 height 6
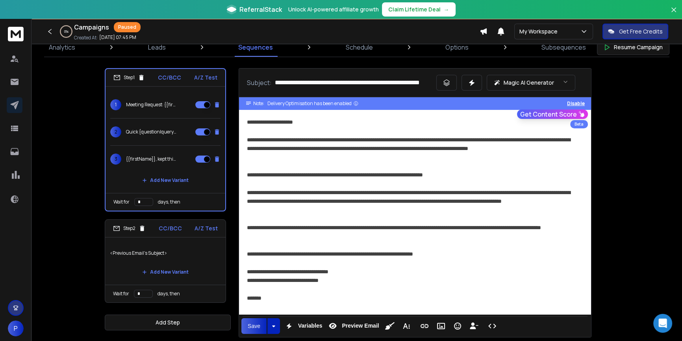
click at [147, 125] on div "2 Quick {question|query|inquiry} for {{firstName}} at {{companyName}}" at bounding box center [165, 132] width 110 height 27
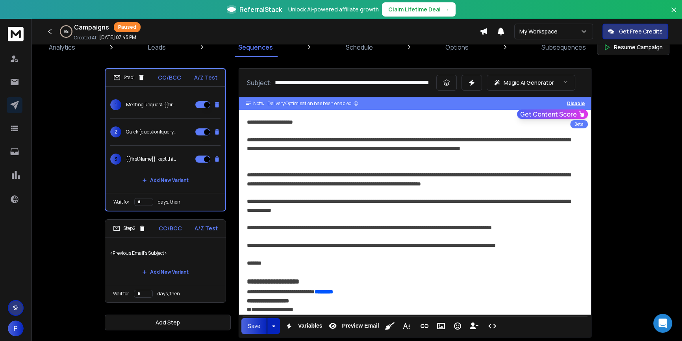
click at [152, 154] on div "3 {{firstName}}, kept this one short" at bounding box center [143, 159] width 66 height 11
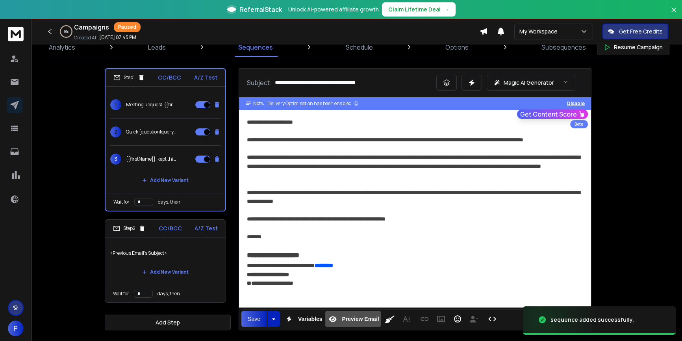
click at [353, 318] on span "Preview Email" at bounding box center [360, 319] width 40 height 7
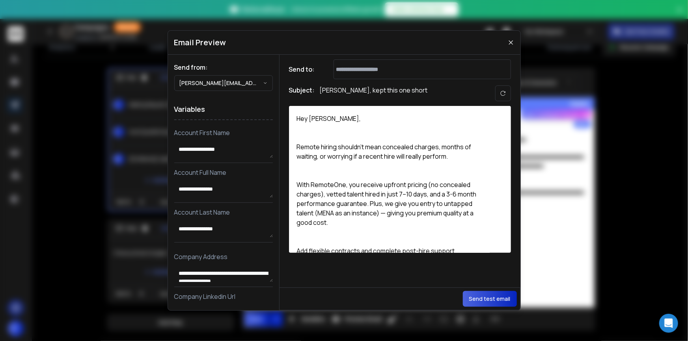
click at [512, 40] on icon at bounding box center [510, 42] width 6 height 6
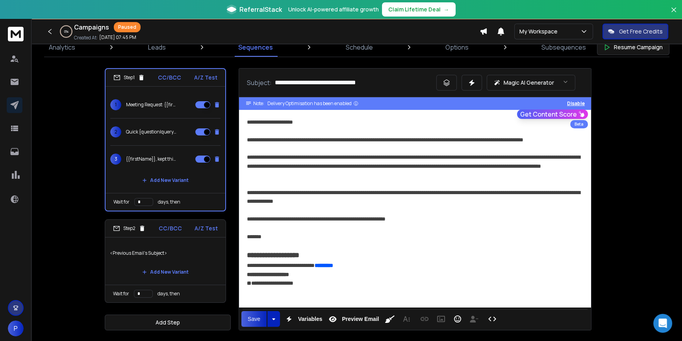
click at [161, 130] on p "Quick {question|query|inquiry} for {{firstName}} at {{companyName}}" at bounding box center [151, 132] width 50 height 6
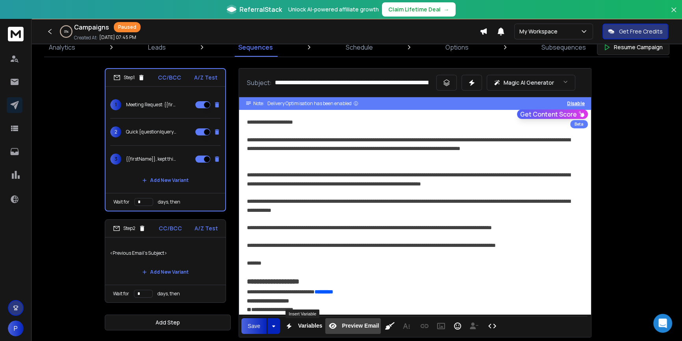
click at [346, 323] on span "Preview Email" at bounding box center [360, 326] width 40 height 7
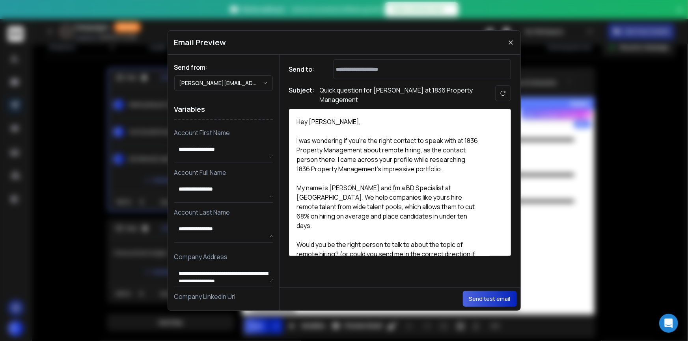
click at [511, 46] on div "Email Preview" at bounding box center [344, 43] width 352 height 24
click at [511, 42] on icon at bounding box center [510, 43] width 4 height 4
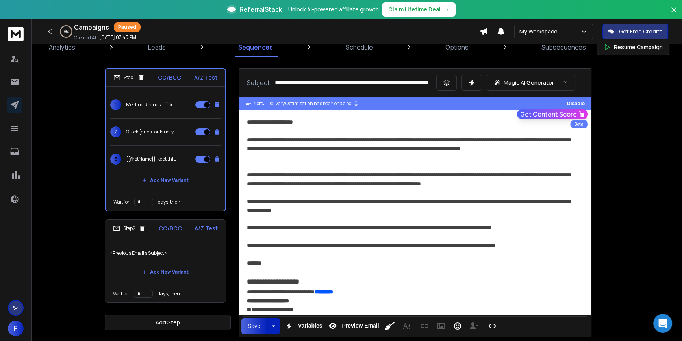
click at [162, 106] on p "Meeting Request: {{firstName}} {{lastName}} - {{companyName}}" at bounding box center [151, 105] width 50 height 6
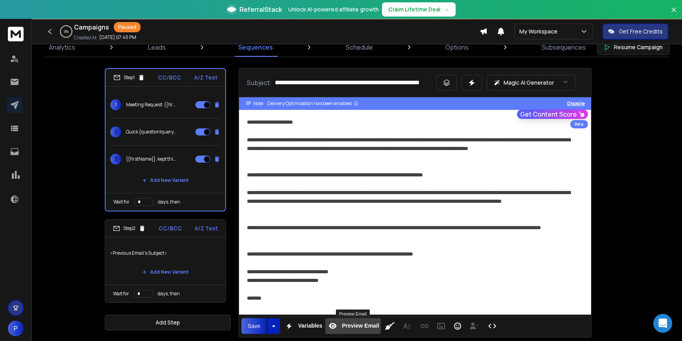
click at [342, 323] on span "Preview Email" at bounding box center [360, 326] width 40 height 7
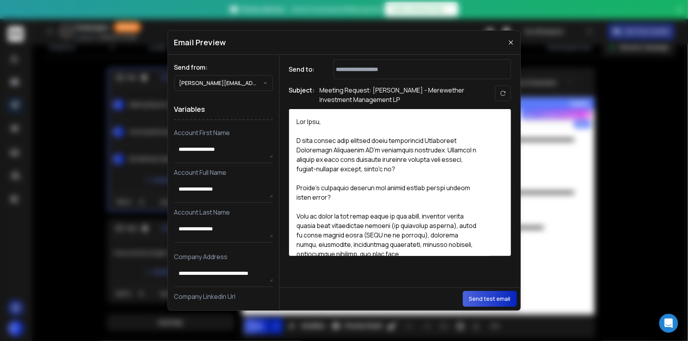
click at [509, 39] on icon at bounding box center [510, 42] width 6 height 6
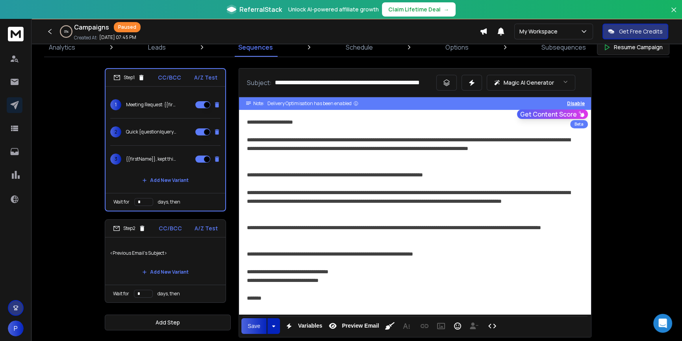
click at [148, 164] on div "3 {{firstName}}, kept this one short" at bounding box center [143, 159] width 66 height 11
type input "**********"
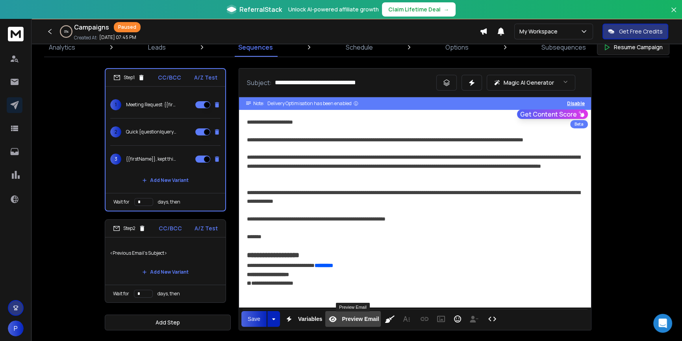
click at [346, 318] on span "Preview Email" at bounding box center [360, 319] width 40 height 7
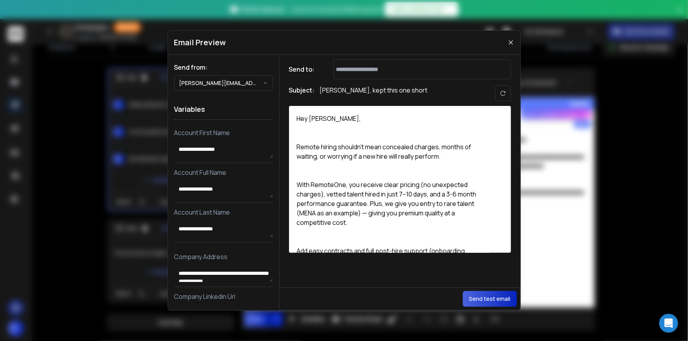
click at [511, 41] on icon at bounding box center [510, 42] width 6 height 6
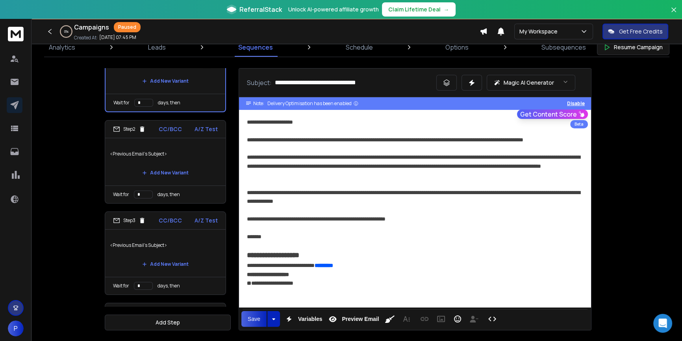
scroll to position [107, 0]
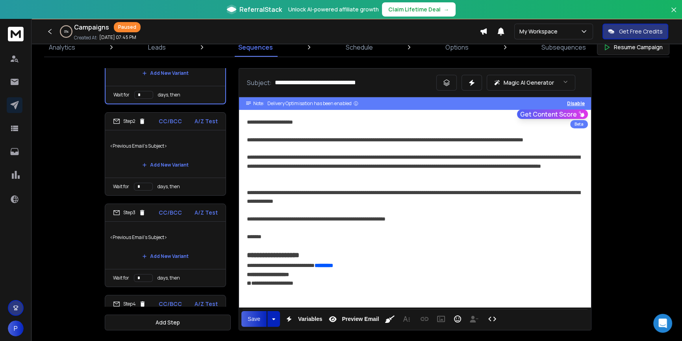
click at [149, 145] on p "<Previous Email's Subject>" at bounding box center [165, 146] width 111 height 22
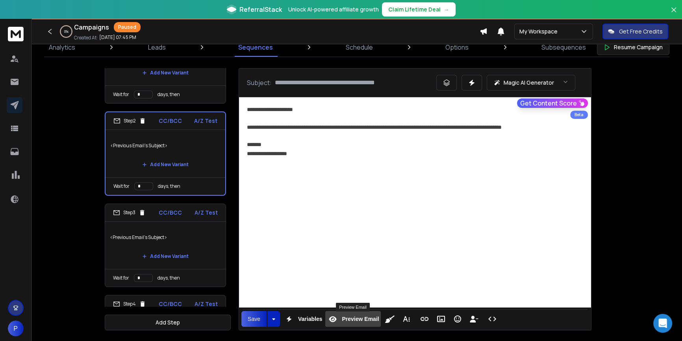
click at [353, 320] on span "Preview Email" at bounding box center [360, 319] width 40 height 7
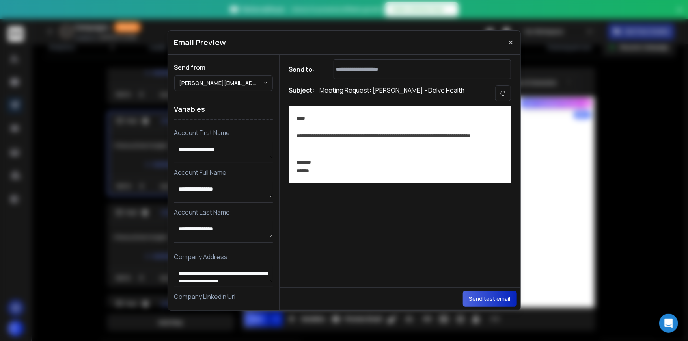
click at [512, 39] on icon at bounding box center [510, 42] width 6 height 6
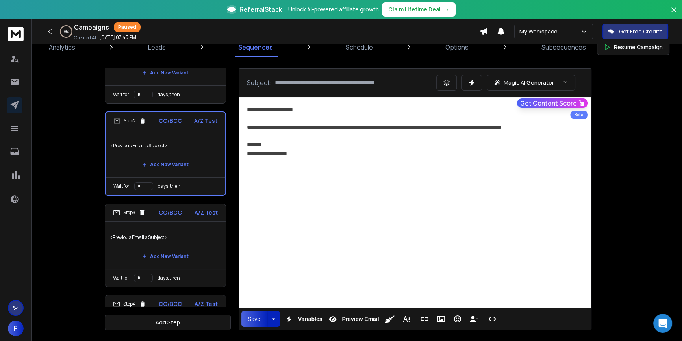
click at [300, 108] on div "**********" at bounding box center [415, 109] width 336 height 9
click at [309, 319] on span "Variables" at bounding box center [311, 319] width 28 height 7
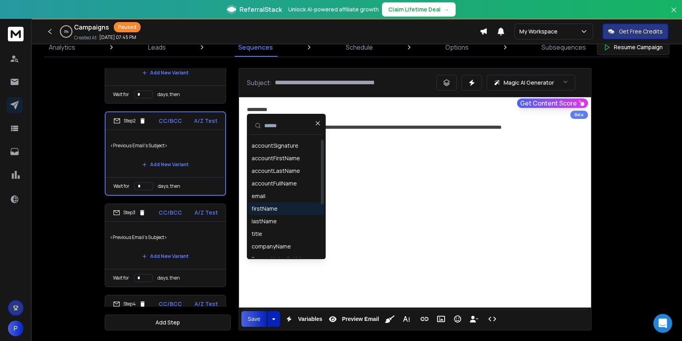
click at [284, 206] on div "firstName" at bounding box center [287, 209] width 76 height 13
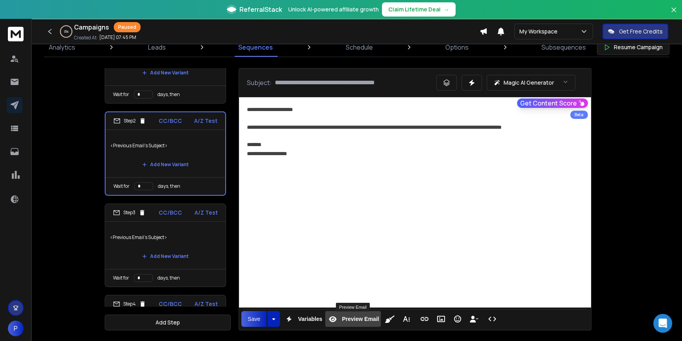
click at [357, 322] on div "Preview Email" at bounding box center [352, 319] width 55 height 13
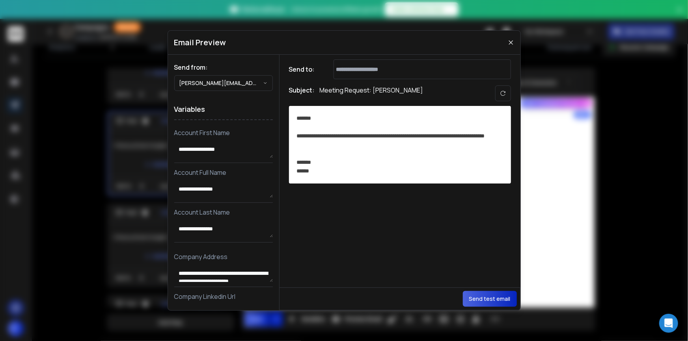
click at [511, 43] on icon at bounding box center [510, 43] width 4 height 4
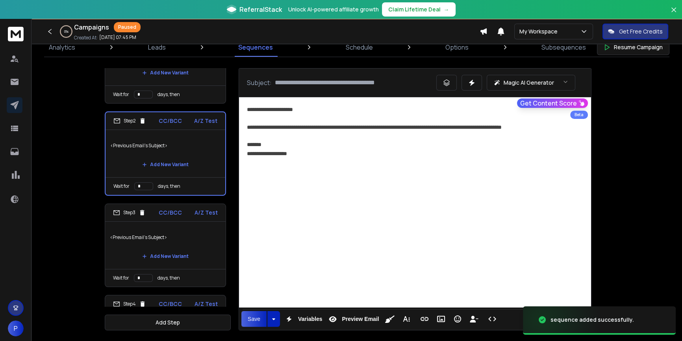
click at [167, 239] on p "<Previous Email's Subject>" at bounding box center [165, 238] width 111 height 22
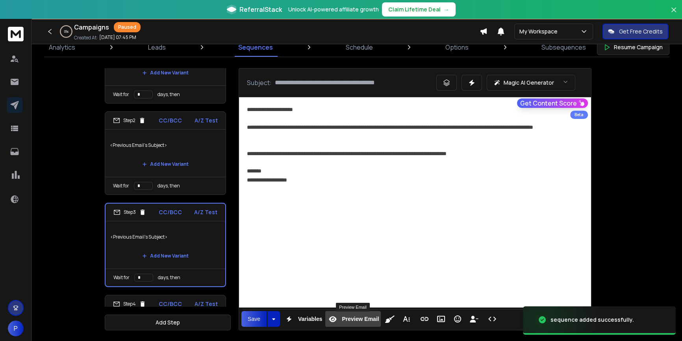
click at [349, 317] on span "Preview Email" at bounding box center [360, 319] width 40 height 7
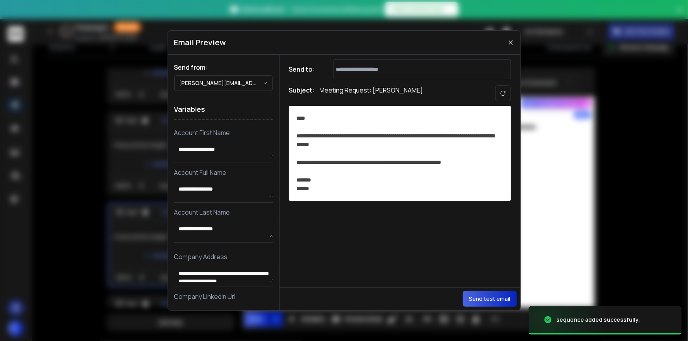
click at [512, 40] on icon at bounding box center [510, 42] width 6 height 6
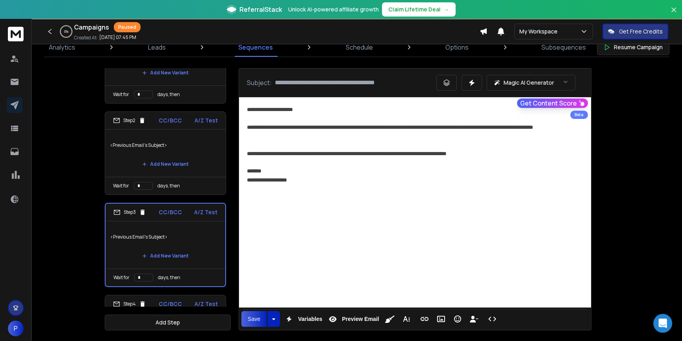
click at [299, 110] on div "**********" at bounding box center [415, 109] width 336 height 9
click at [307, 317] on span "Variables" at bounding box center [311, 319] width 28 height 7
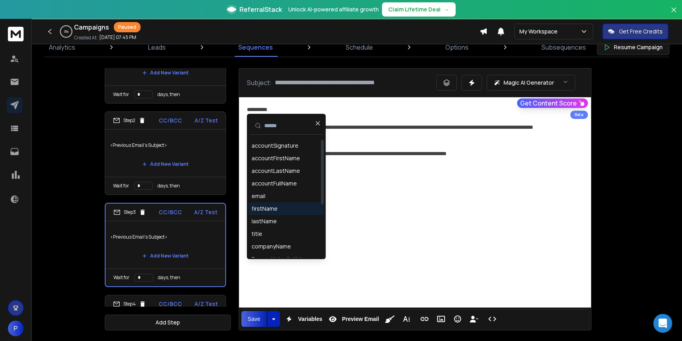
click at [278, 204] on div "firstName" at bounding box center [287, 209] width 76 height 13
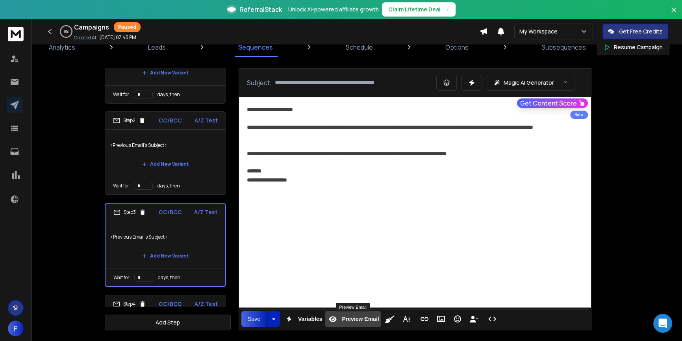
click at [363, 316] on span "Preview Email" at bounding box center [360, 319] width 40 height 7
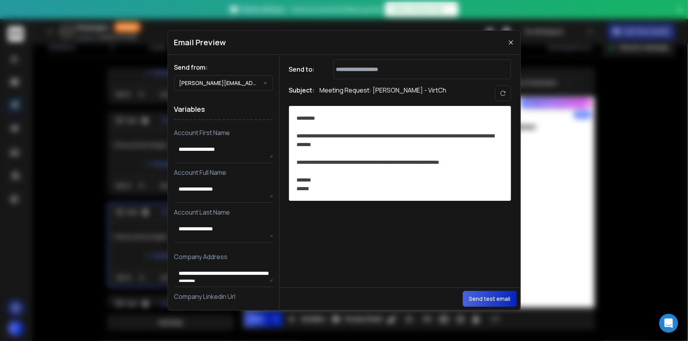
click at [512, 41] on icon at bounding box center [510, 43] width 4 height 4
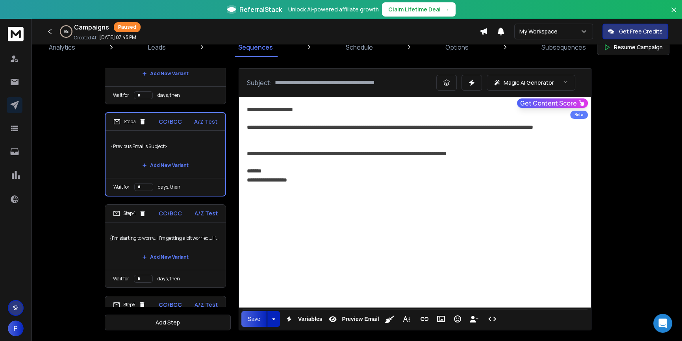
scroll to position [215, 0]
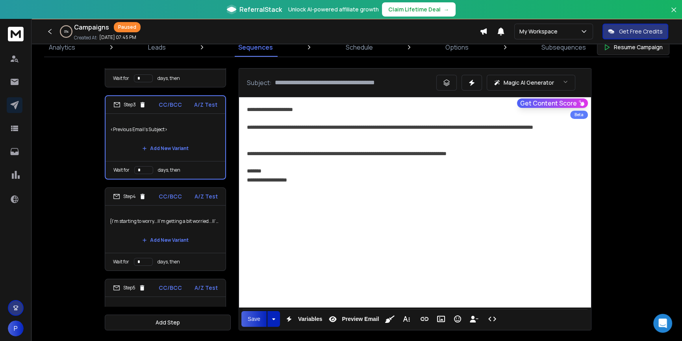
click at [168, 218] on p "{I'm starting to worry...|I’m getting a bit worried...|I’m starting to feel con…" at bounding box center [165, 221] width 111 height 22
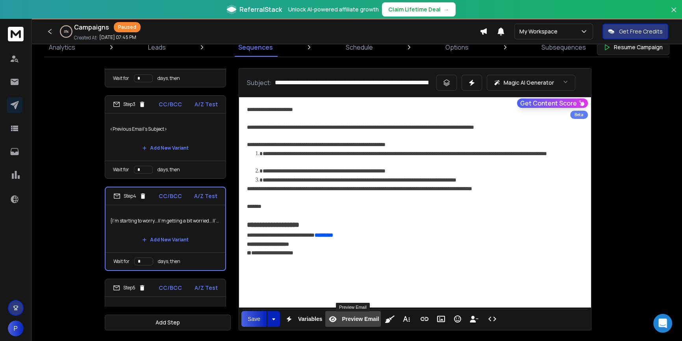
click at [363, 321] on span "Preview Email" at bounding box center [360, 319] width 40 height 7
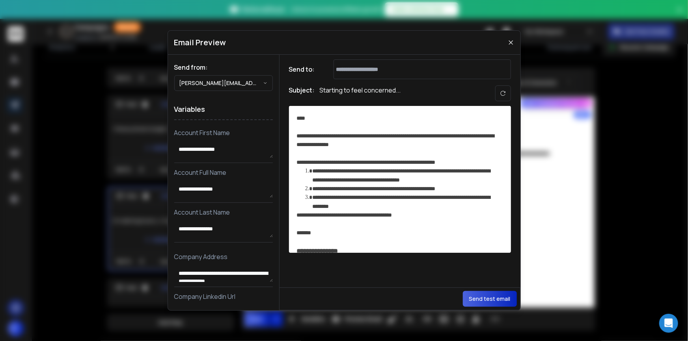
click at [510, 44] on icon at bounding box center [510, 42] width 6 height 6
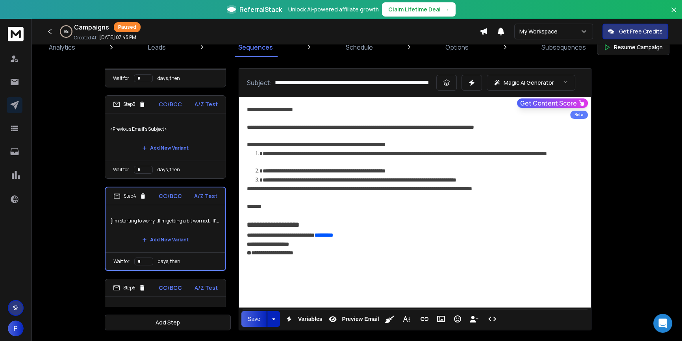
click at [296, 110] on div "**********" at bounding box center [415, 109] width 336 height 9
click at [306, 319] on span "Variables" at bounding box center [311, 319] width 28 height 7
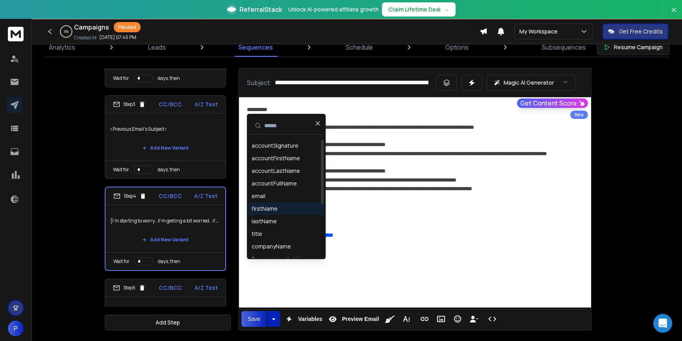
click at [276, 211] on div "firstName" at bounding box center [265, 209] width 26 height 8
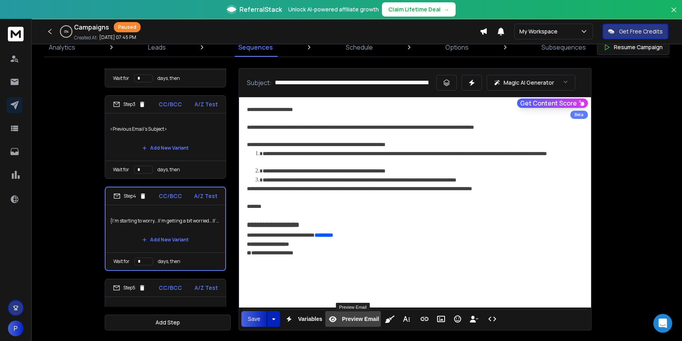
click at [360, 319] on span "Preview Email" at bounding box center [360, 319] width 40 height 7
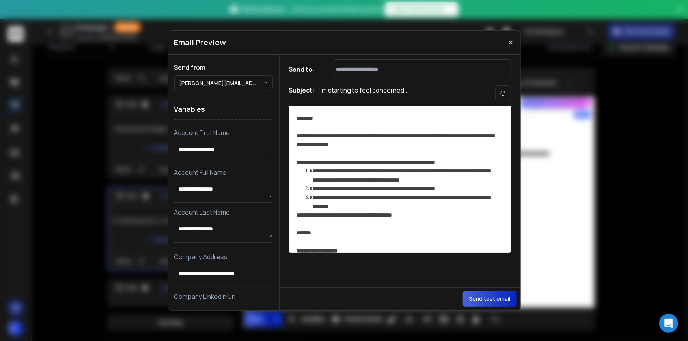
click at [512, 41] on icon at bounding box center [510, 42] width 6 height 6
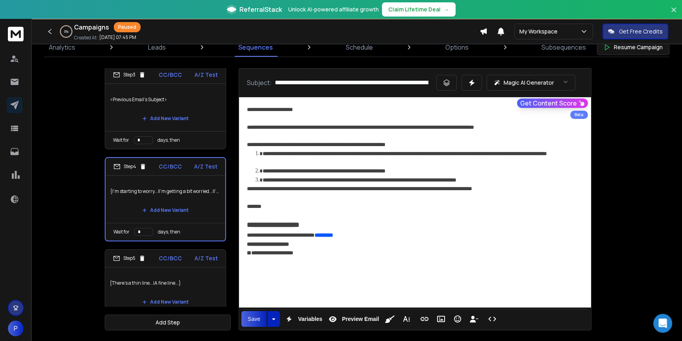
scroll to position [251, 0]
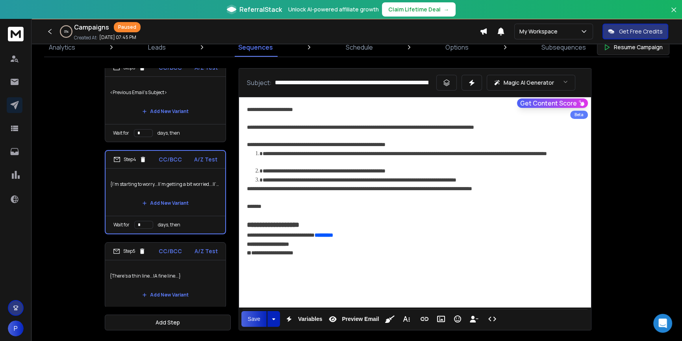
click at [169, 280] on p "{There's a thin line...|A fine line...}" at bounding box center [165, 276] width 111 height 22
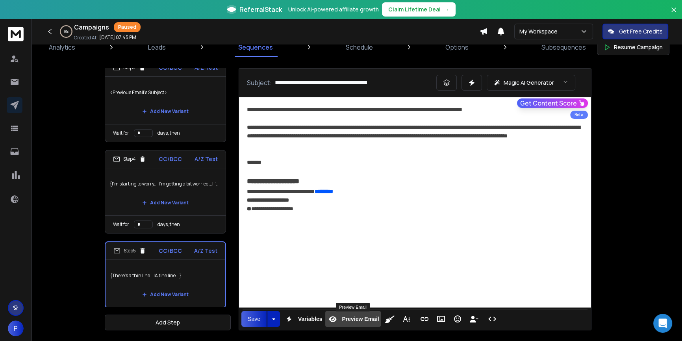
click at [345, 322] on div "Preview Email" at bounding box center [352, 319] width 55 height 13
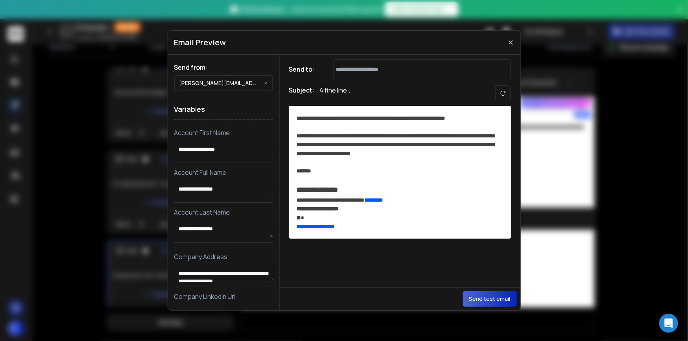
click at [513, 42] on icon at bounding box center [510, 42] width 6 height 6
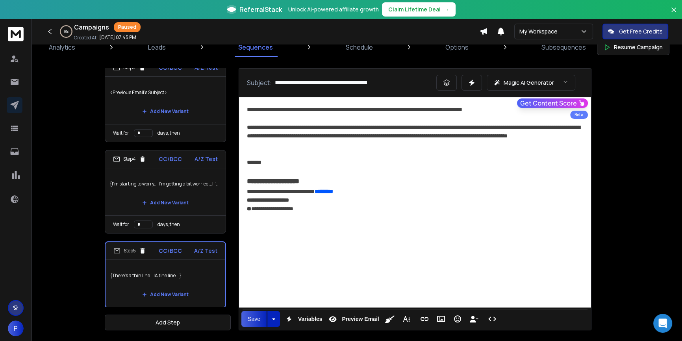
click at [453, 162] on div "*******" at bounding box center [415, 162] width 336 height 9
click at [255, 206] on span "**********" at bounding box center [270, 209] width 46 height 6
click at [186, 186] on p "{I'm starting to worry...|I’m getting a bit worried...|I’m starting to feel con…" at bounding box center [165, 184] width 111 height 22
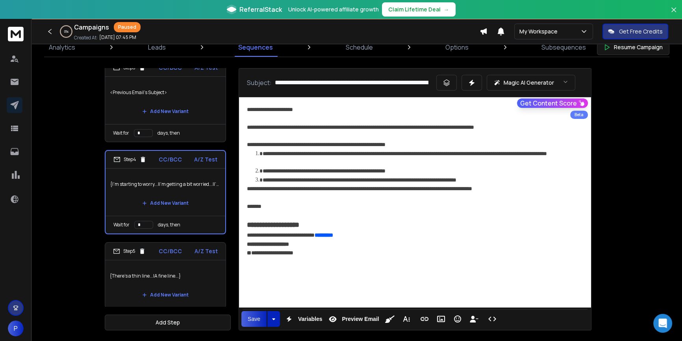
click at [250, 253] on strong "**" at bounding box center [249, 253] width 4 height 6
click at [253, 252] on span "**********" at bounding box center [270, 253] width 46 height 6
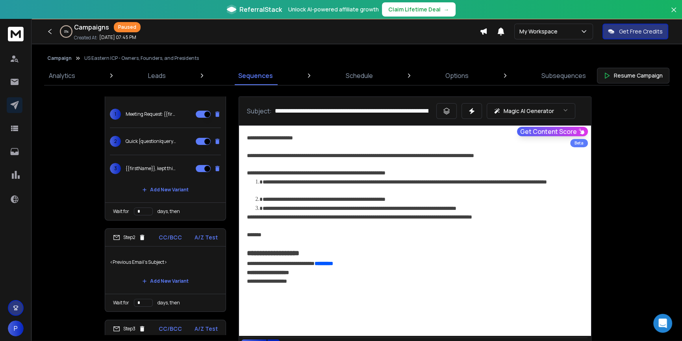
scroll to position [0, 0]
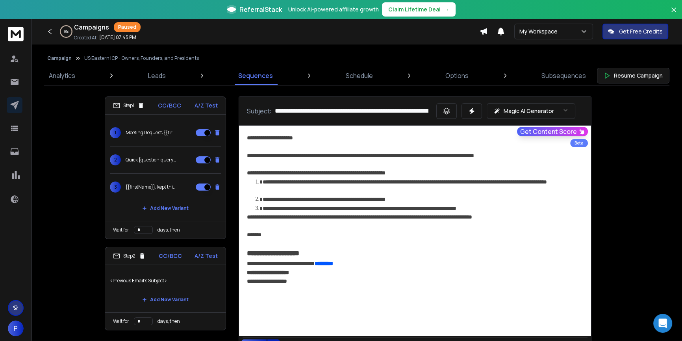
click at [147, 186] on p "{{firstName}}, kept this one short" at bounding box center [151, 187] width 50 height 6
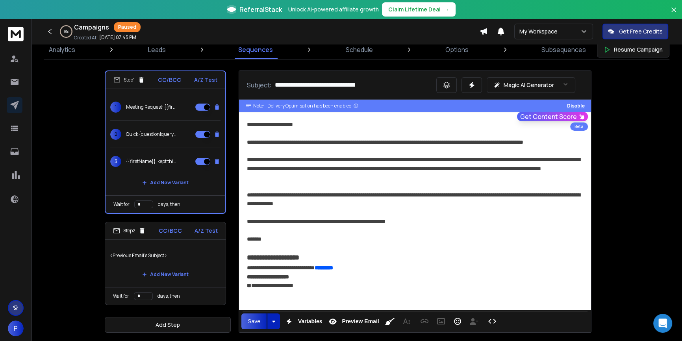
scroll to position [28, 0]
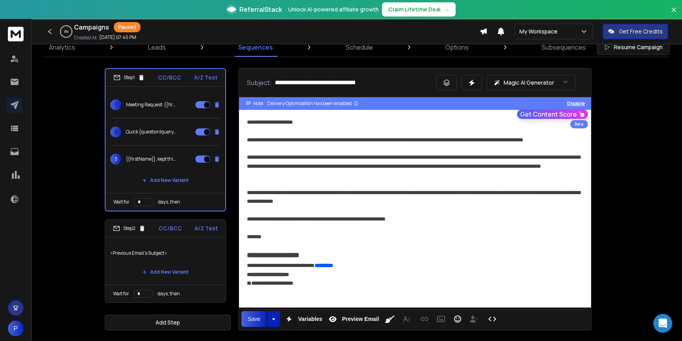
click at [255, 281] on span "**********" at bounding box center [270, 284] width 46 height 6
click at [161, 129] on p "Quick {question|query|inquiry} for {{firstName}} at {{companyName}}" at bounding box center [151, 132] width 50 height 6
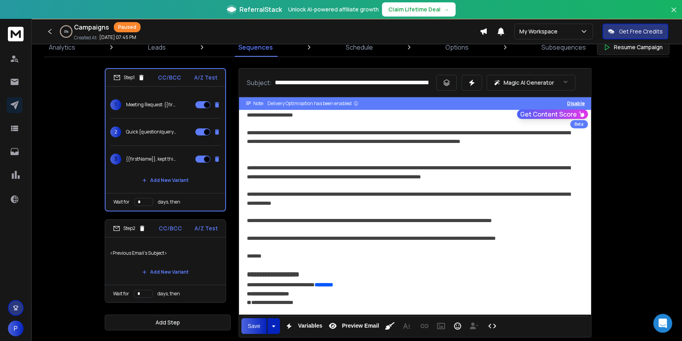
scroll to position [7, 0]
click at [255, 303] on span "**********" at bounding box center [270, 303] width 46 height 6
click at [140, 104] on p "Meeting Request: {{firstName}} {{lastName}} - {{companyName}}" at bounding box center [151, 105] width 50 height 6
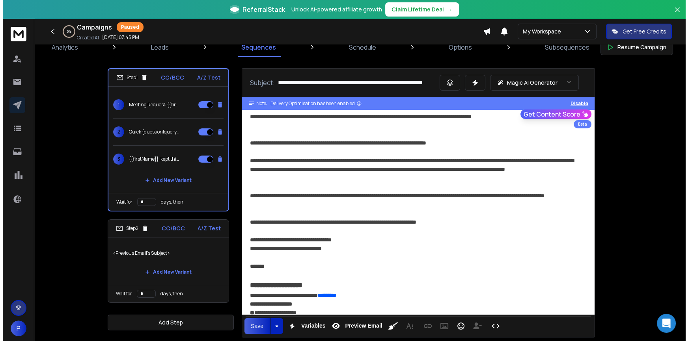
scroll to position [43, 0]
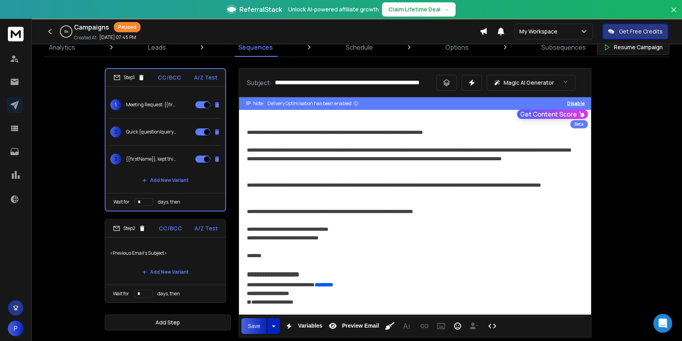
click at [253, 303] on span "**********" at bounding box center [270, 302] width 46 height 6
click at [352, 332] on div "Preview Email" at bounding box center [352, 326] width 55 height 13
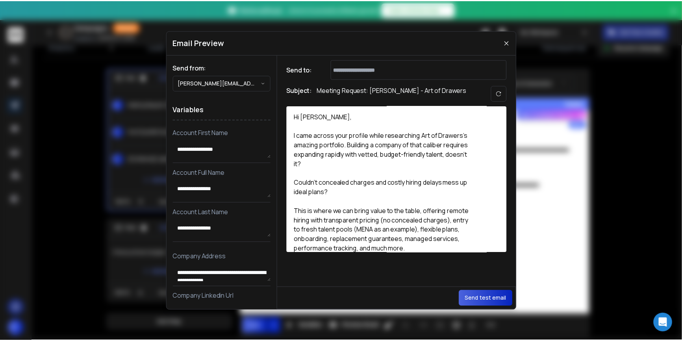
scroll to position [163, 0]
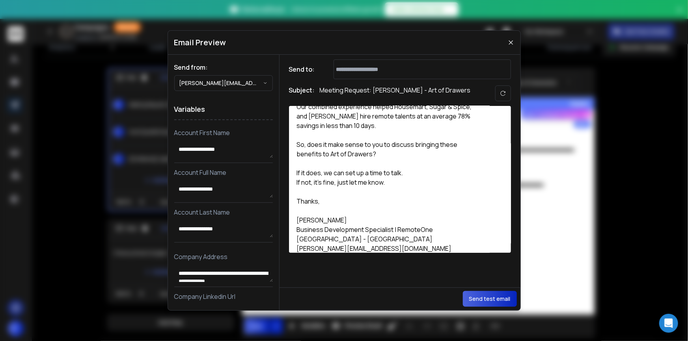
click at [507, 45] on icon at bounding box center [510, 42] width 6 height 6
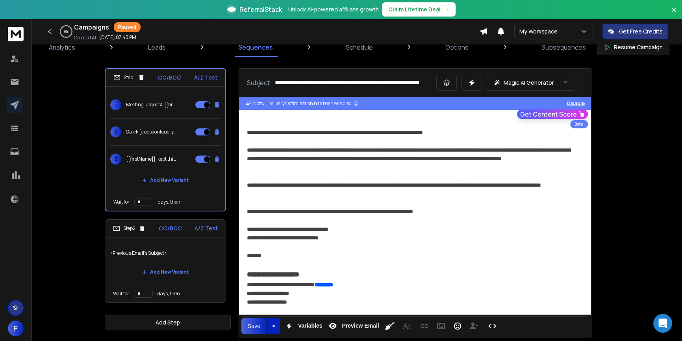
click at [153, 130] on p "Quick {question|query|inquiry} for {{firstName}} at {{companyName}}" at bounding box center [151, 132] width 50 height 6
type input "**********"
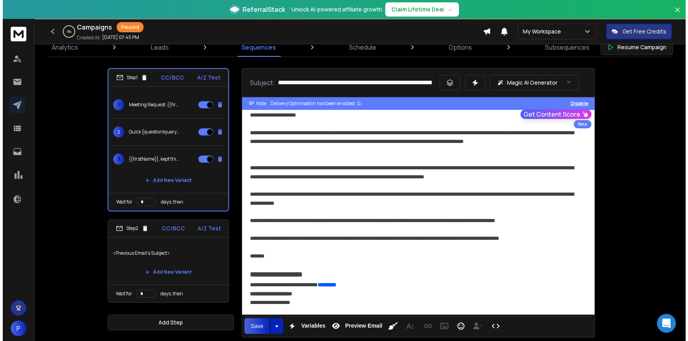
scroll to position [7, 0]
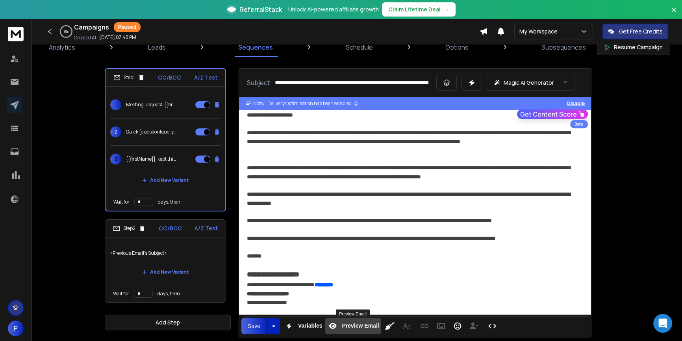
click at [346, 323] on span "Preview Email" at bounding box center [360, 326] width 40 height 7
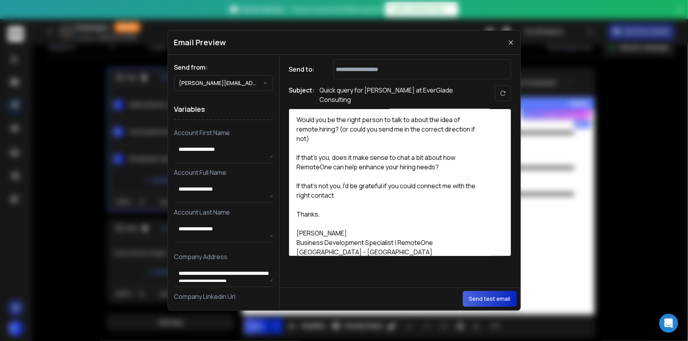
scroll to position [125, 0]
click at [222, 76] on button "amelia@remoteone.me" at bounding box center [223, 83] width 98 height 16
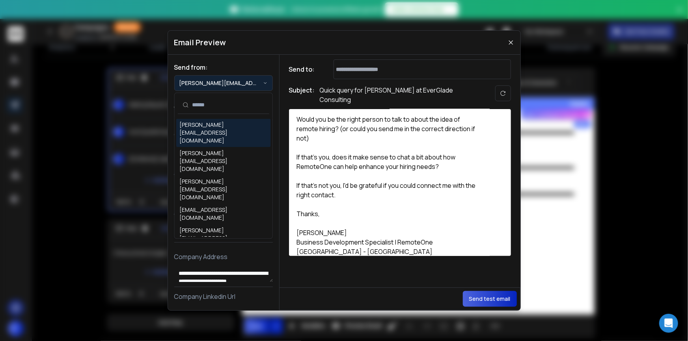
click at [223, 76] on button "amelia@remoteone.me" at bounding box center [223, 83] width 98 height 16
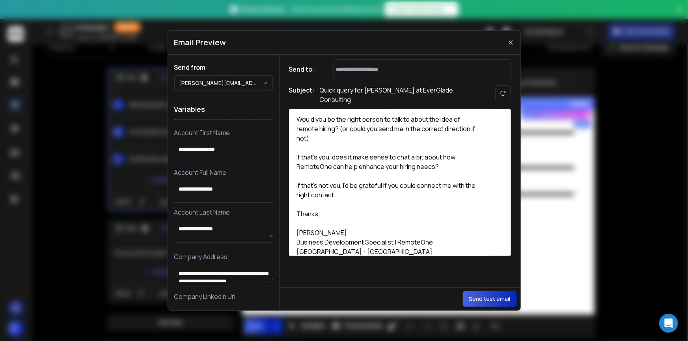
click at [510, 40] on icon at bounding box center [510, 42] width 6 height 6
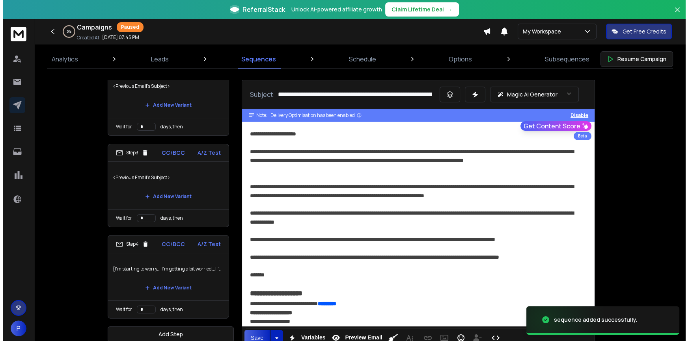
scroll to position [0, 0]
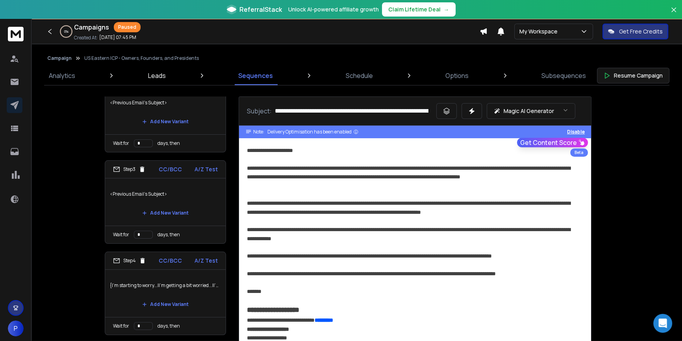
click at [160, 72] on p "Leads" at bounding box center [157, 75] width 18 height 9
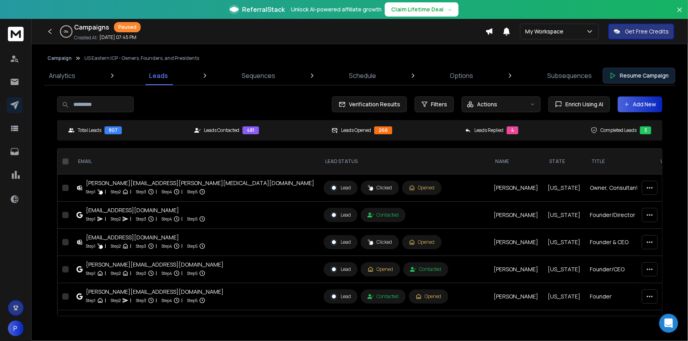
click at [641, 77] on button "Resume Campaign" at bounding box center [638, 76] width 72 height 16
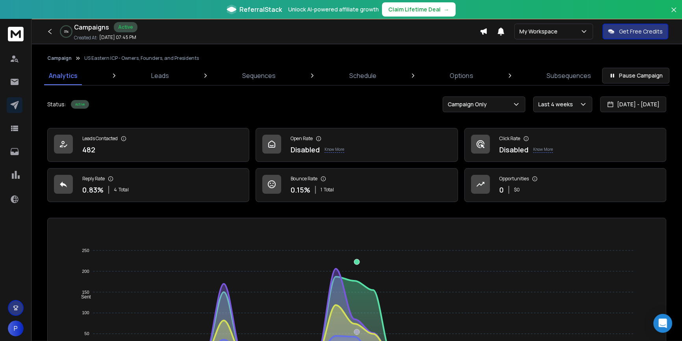
click at [157, 79] on p "Leads" at bounding box center [160, 75] width 18 height 9
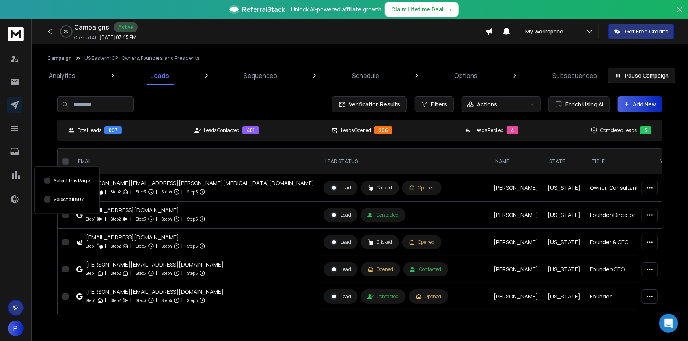
click at [48, 199] on button "Select this Page" at bounding box center [47, 200] width 6 height 6
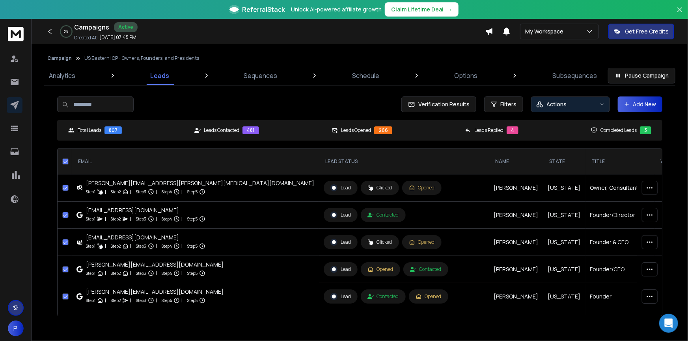
click at [560, 108] on p "Actions" at bounding box center [556, 104] width 20 height 8
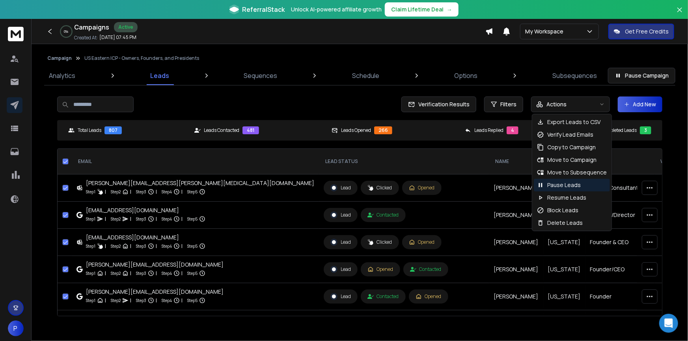
click at [570, 187] on p "Pause Leads" at bounding box center [563, 185] width 33 height 8
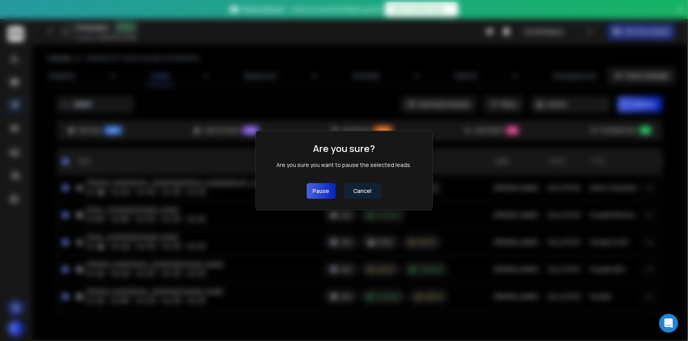
click at [320, 193] on button "Pause" at bounding box center [321, 191] width 29 height 16
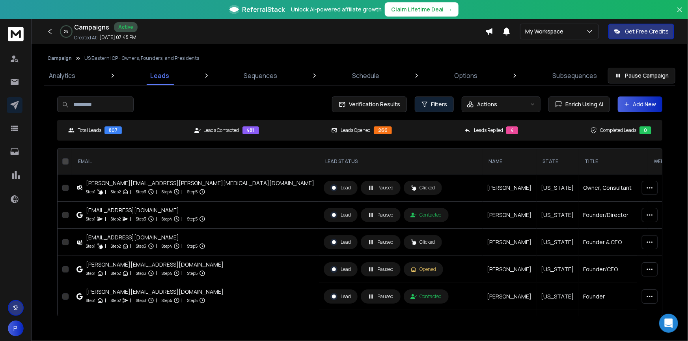
click at [430, 106] on button "Filters" at bounding box center [433, 105] width 39 height 16
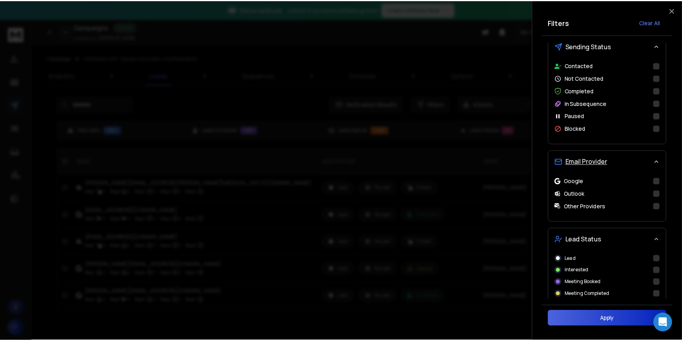
scroll to position [215, 0]
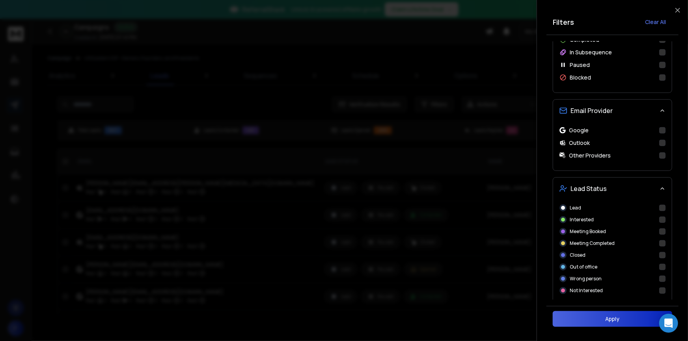
click at [659, 143] on button "Outlook" at bounding box center [662, 143] width 6 height 6
click at [657, 159] on div "Other Providers" at bounding box center [612, 156] width 106 height 8
click at [659, 156] on button "Other Providers" at bounding box center [662, 155] width 6 height 6
click at [648, 320] on button "Apply" at bounding box center [611, 319] width 119 height 16
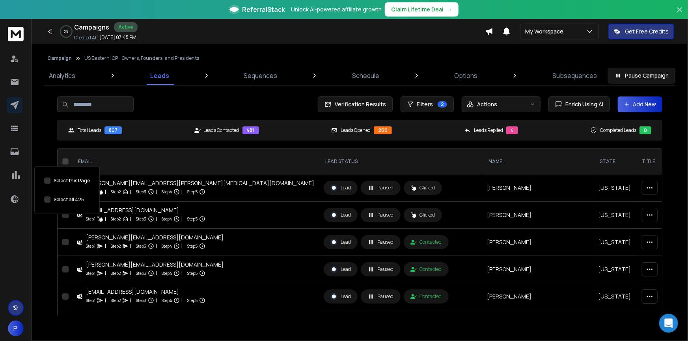
click at [48, 199] on button "Select this Page" at bounding box center [47, 200] width 6 height 6
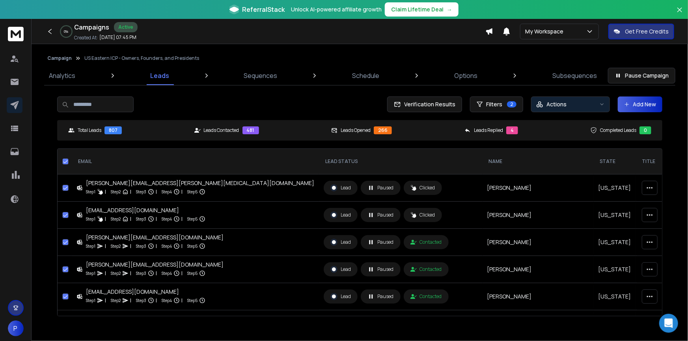
click at [583, 107] on div "Actions" at bounding box center [566, 104] width 60 height 8
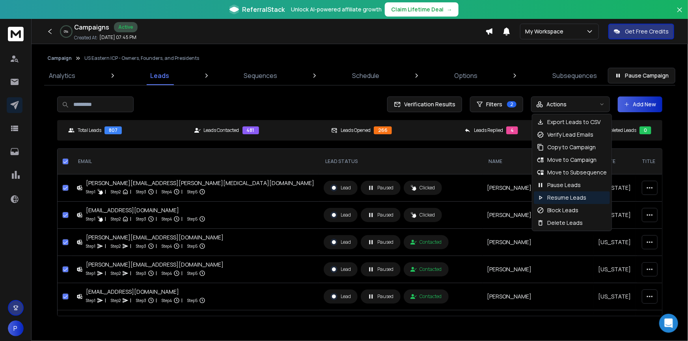
click at [572, 199] on p "Resume Leads" at bounding box center [566, 198] width 39 height 8
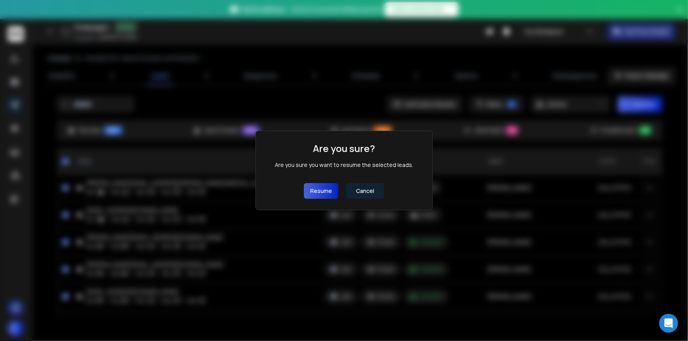
click at [321, 193] on button "Resume" at bounding box center [321, 191] width 34 height 16
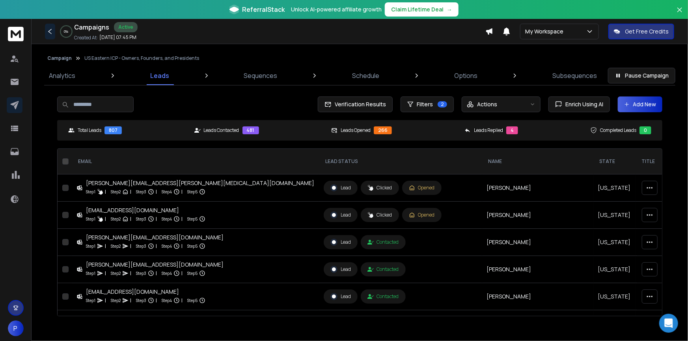
click at [47, 30] on icon at bounding box center [49, 31] width 7 height 7
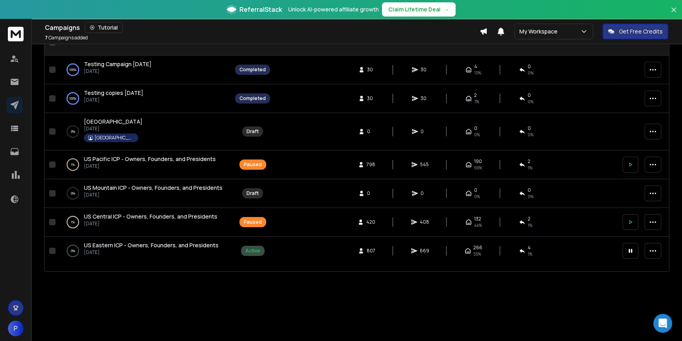
scroll to position [59, 0]
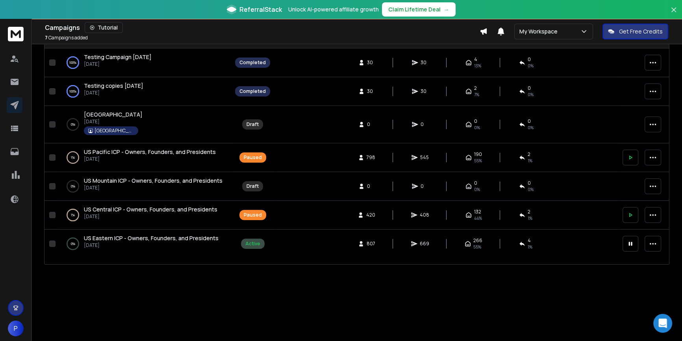
click at [118, 241] on span "US Eastern ICP - Owners, Founders, and Presidents" at bounding box center [151, 237] width 135 height 7
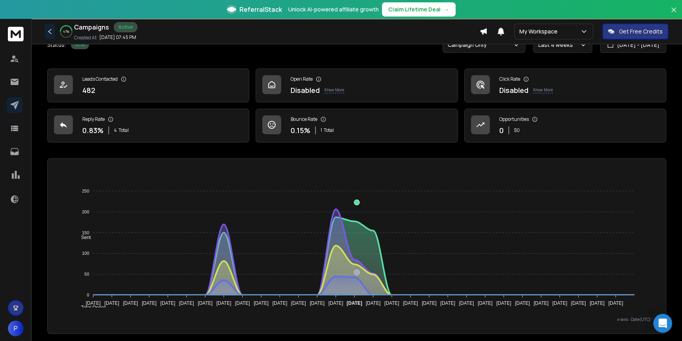
click at [49, 28] on icon at bounding box center [49, 31] width 7 height 7
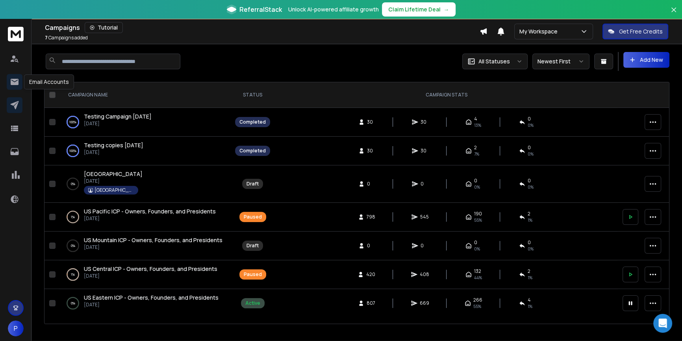
click at [16, 83] on icon at bounding box center [15, 82] width 8 height 6
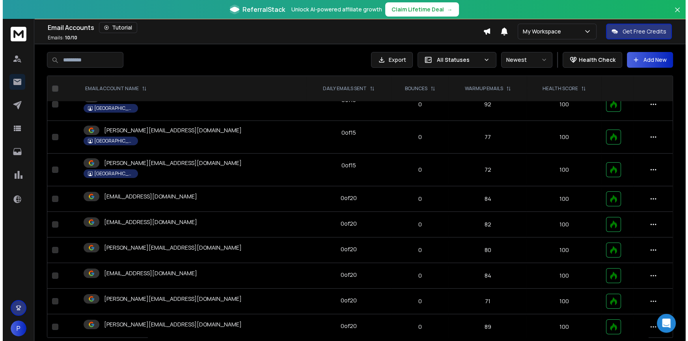
scroll to position [53, 0]
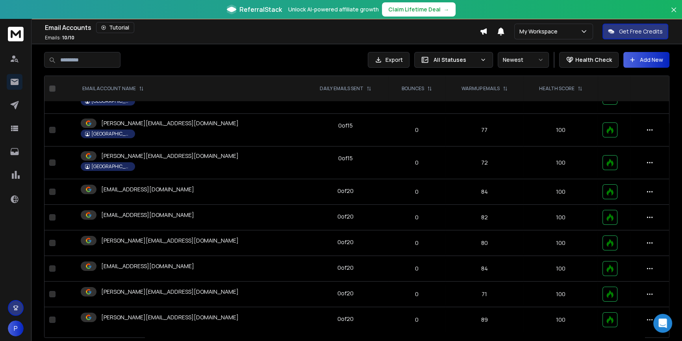
click at [338, 190] on div "0 of 20" at bounding box center [346, 191] width 16 height 8
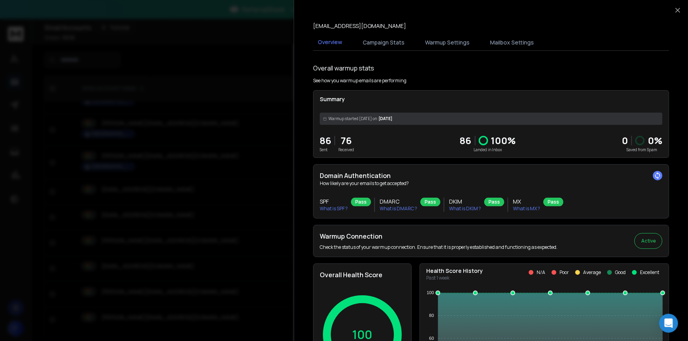
click at [113, 239] on div at bounding box center [344, 170] width 688 height 341
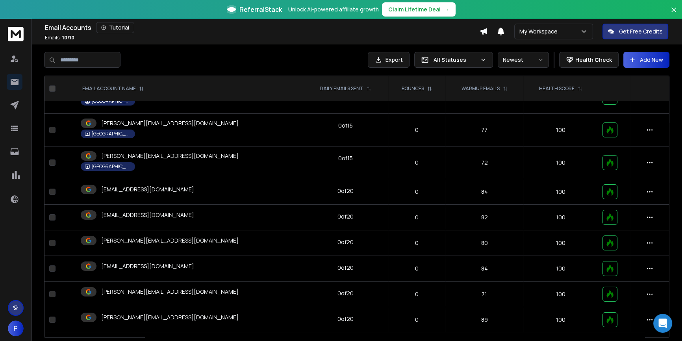
click at [165, 186] on div "olivia@remote1.co" at bounding box center [189, 189] width 217 height 9
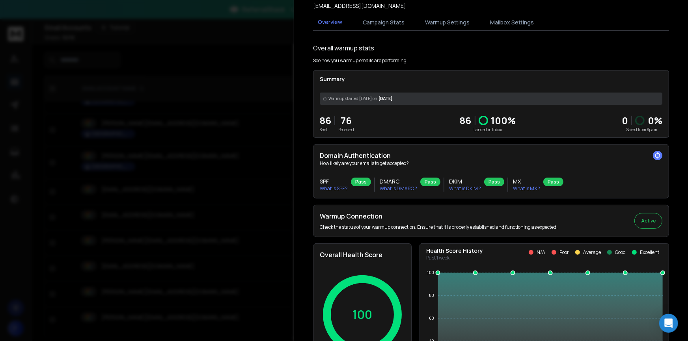
scroll to position [0, 0]
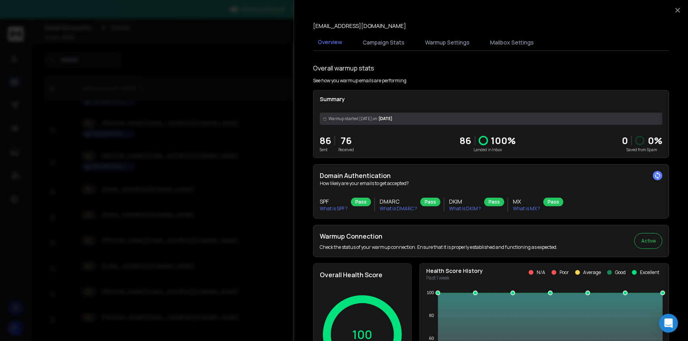
click at [382, 43] on button "Campaign Stats" at bounding box center [383, 42] width 51 height 17
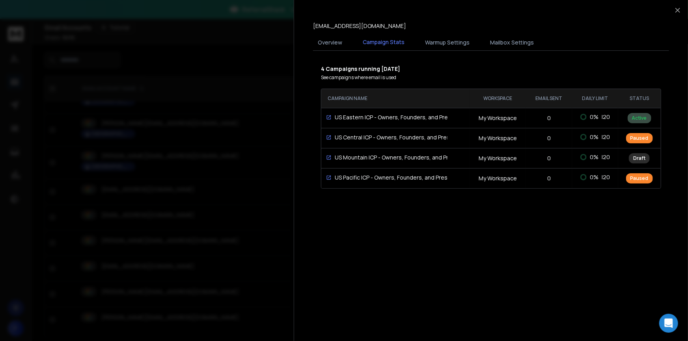
click at [437, 33] on div "olivia@remote1.co Overview Campaign Stats Warmup Settings Mailbox Settings 4 Ca…" at bounding box center [490, 109] width 375 height 200
click at [436, 35] on button "Warmup Settings" at bounding box center [447, 42] width 54 height 17
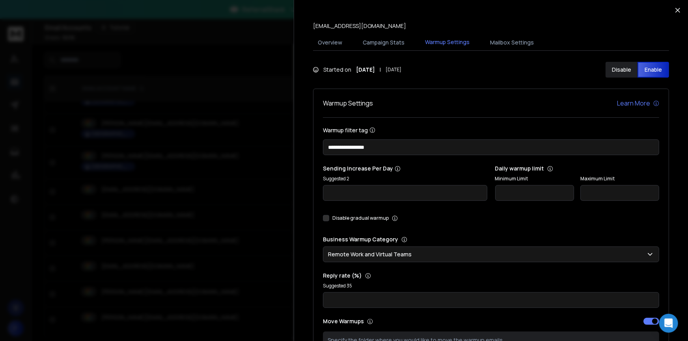
click at [675, 11] on icon "button" at bounding box center [677, 10] width 8 height 8
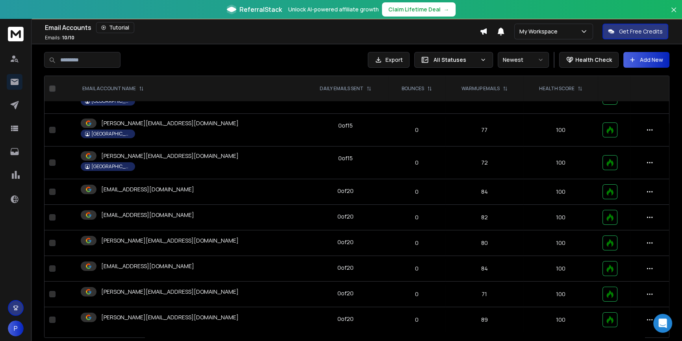
click at [606, 191] on icon at bounding box center [610, 192] width 8 height 8
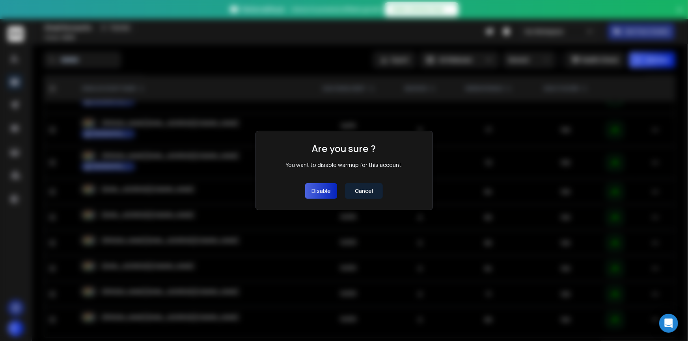
click at [319, 191] on button "Disable" at bounding box center [321, 191] width 32 height 16
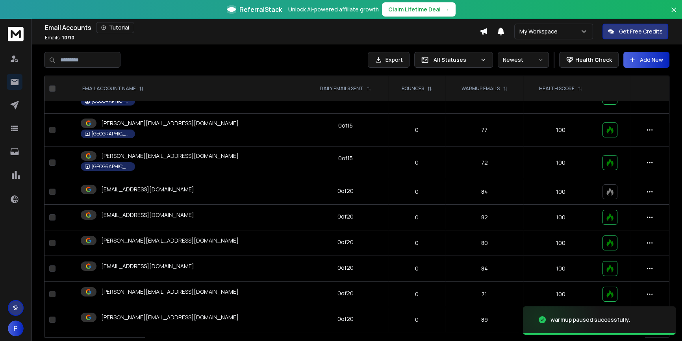
click at [607, 219] on icon at bounding box center [610, 218] width 7 height 8
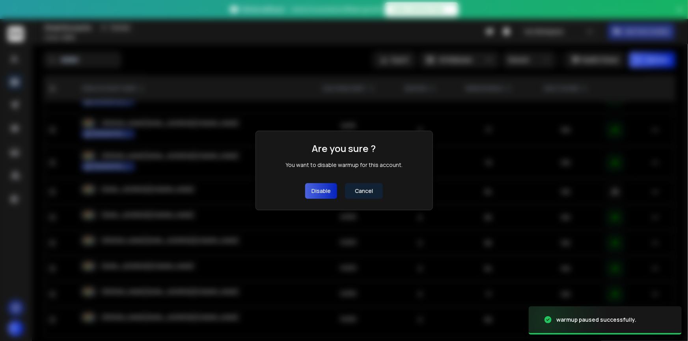
click at [327, 191] on button "Disable" at bounding box center [321, 191] width 32 height 16
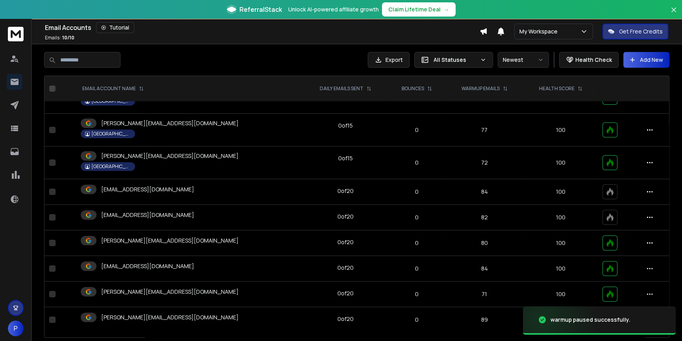
click at [606, 243] on icon at bounding box center [610, 243] width 8 height 8
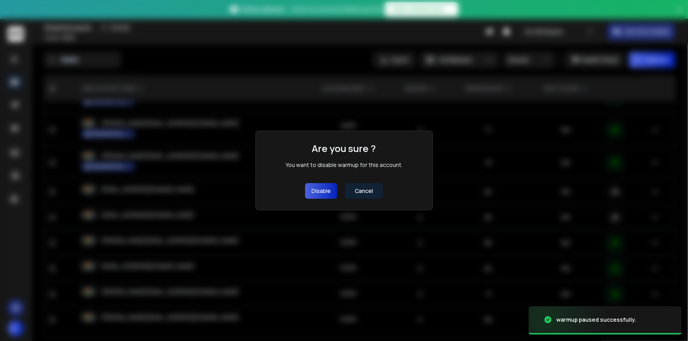
click at [327, 186] on button "Disable" at bounding box center [321, 191] width 32 height 16
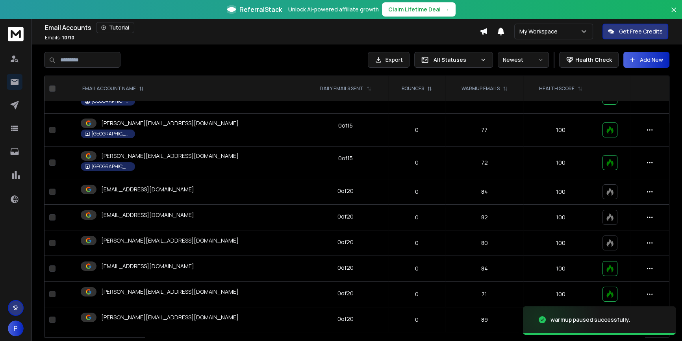
click at [606, 269] on icon at bounding box center [610, 269] width 8 height 8
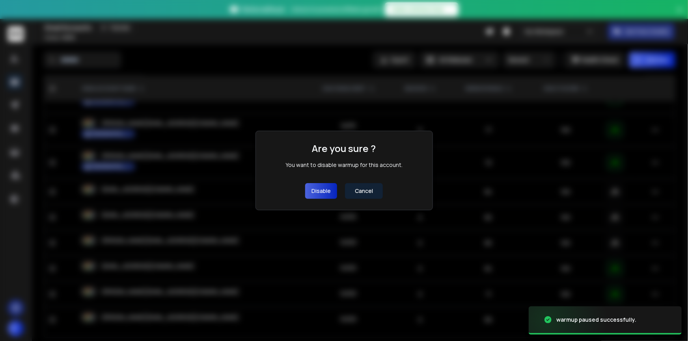
click at [314, 190] on button "Disable" at bounding box center [321, 191] width 32 height 16
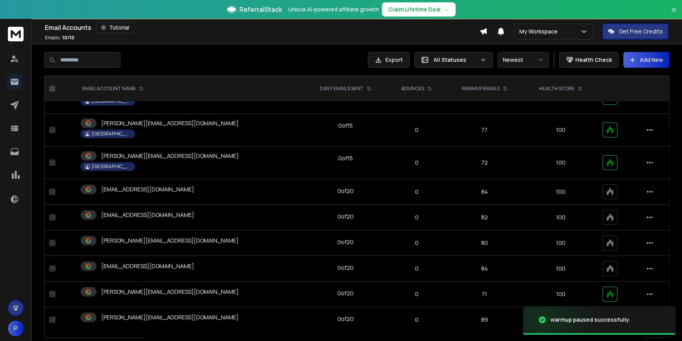
click at [606, 293] on icon at bounding box center [610, 294] width 8 height 8
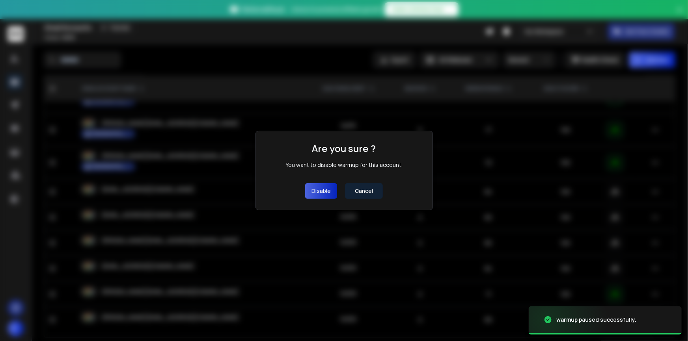
click at [323, 189] on button "Disable" at bounding box center [321, 191] width 32 height 16
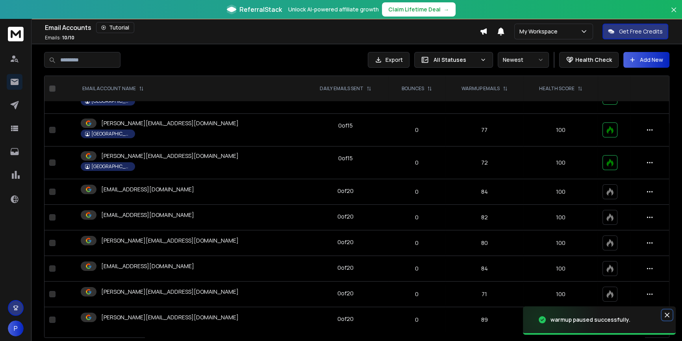
click at [666, 314] on icon "Notifications (F8)" at bounding box center [667, 315] width 4 height 4
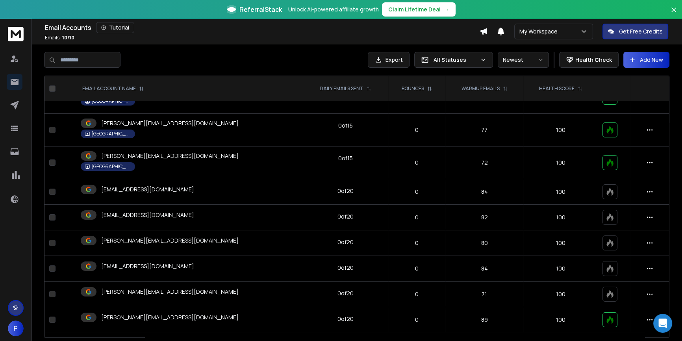
click at [606, 321] on icon at bounding box center [610, 320] width 8 height 8
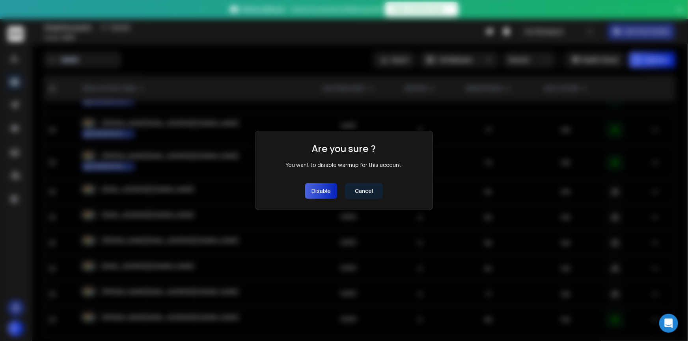
click at [323, 188] on button "Disable" at bounding box center [321, 191] width 32 height 16
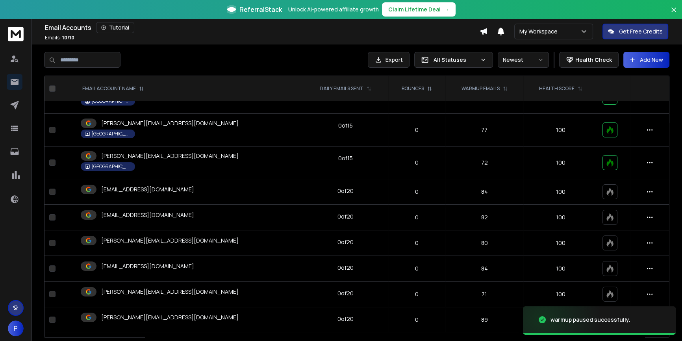
click at [53, 191] on button "button" at bounding box center [52, 192] width 6 height 6
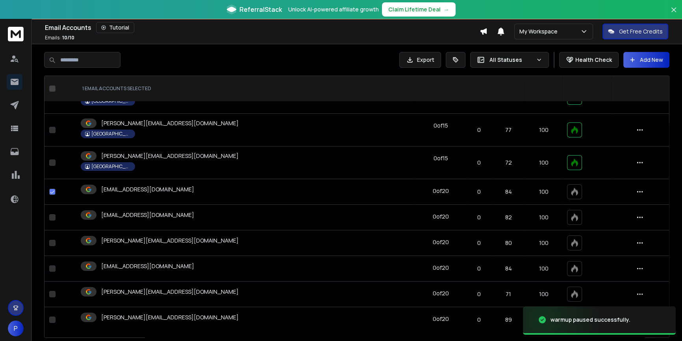
click at [52, 217] on button "button" at bounding box center [52, 217] width 6 height 6
click at [53, 243] on button "button" at bounding box center [52, 243] width 6 height 6
click at [51, 268] on button "button" at bounding box center [52, 269] width 6 height 6
click at [52, 295] on button "button" at bounding box center [52, 294] width 6 height 6
click at [54, 318] on button "button" at bounding box center [52, 320] width 6 height 6
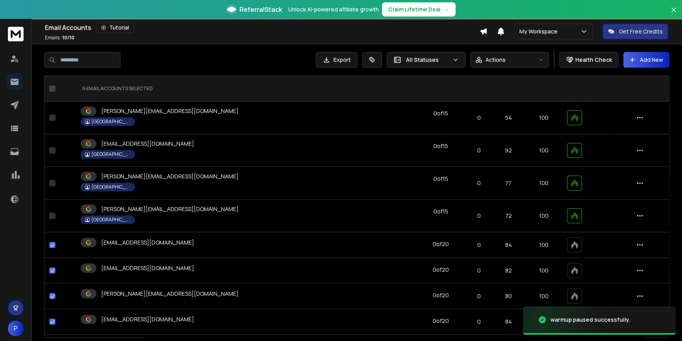
click at [284, 114] on div "nadia@remoteone.work" at bounding box center [246, 110] width 330 height 9
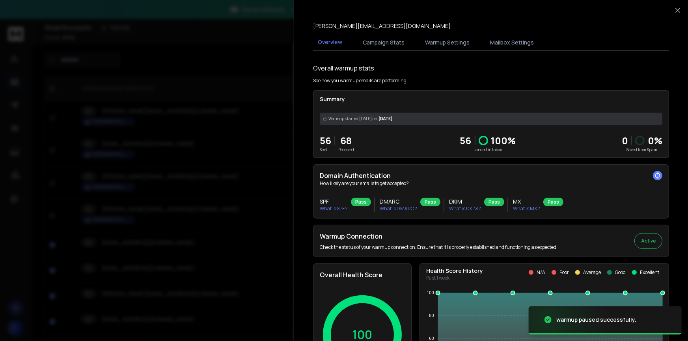
click at [455, 41] on button "Warmup Settings" at bounding box center [447, 42] width 54 height 17
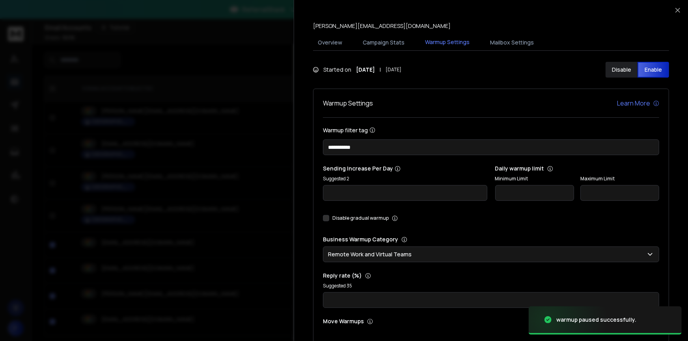
click at [513, 40] on button "Mailbox Settings" at bounding box center [511, 42] width 53 height 17
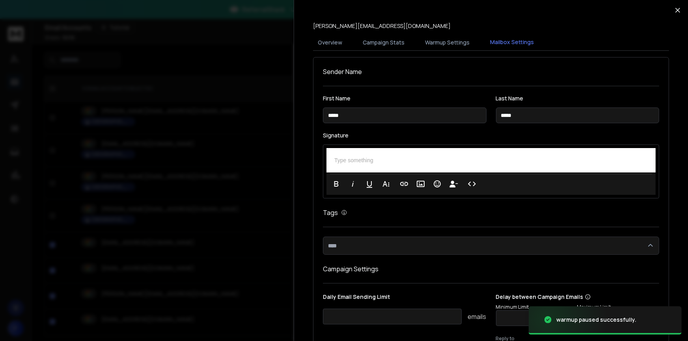
click at [677, 11] on icon "button" at bounding box center [677, 10] width 4 height 4
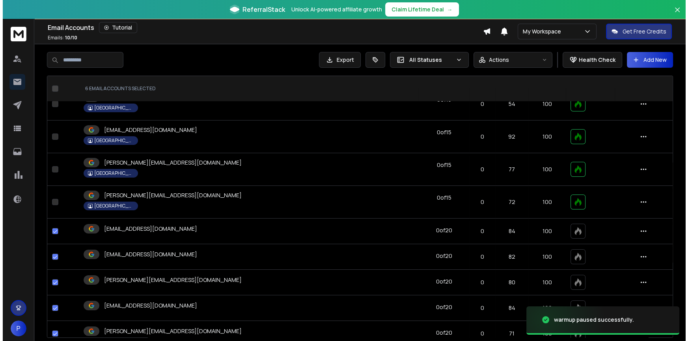
scroll to position [53, 0]
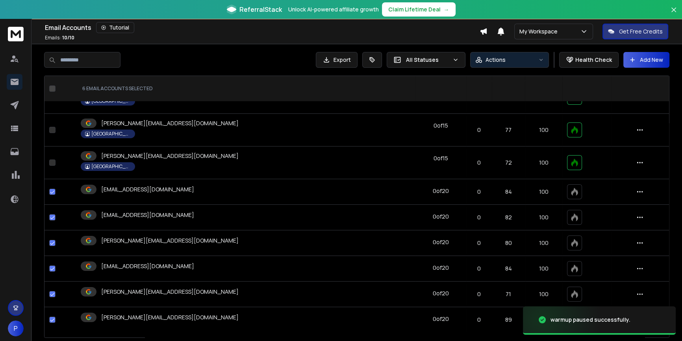
click at [524, 54] on button "Actions" at bounding box center [509, 60] width 79 height 16
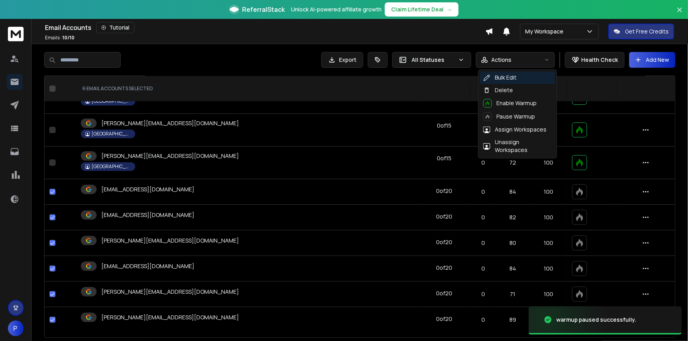
click at [519, 74] on div "Bulk Edit" at bounding box center [517, 77] width 75 height 13
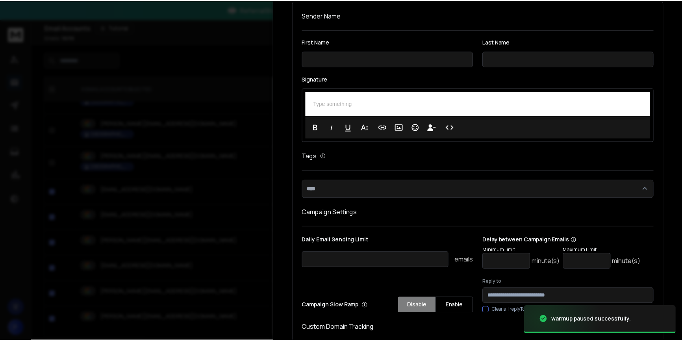
scroll to position [124, 0]
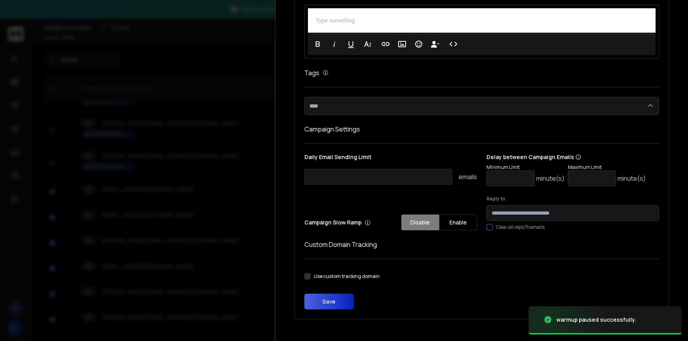
click at [519, 177] on input "number" at bounding box center [510, 179] width 48 height 16
click at [590, 173] on input "number" at bounding box center [591, 179] width 48 height 16
type input "*"
type input "**"
drag, startPoint x: 321, startPoint y: 302, endPoint x: 353, endPoint y: 302, distance: 32.3
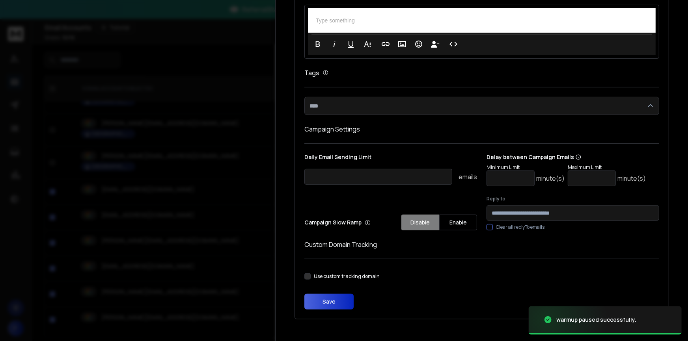
click at [321, 302] on button "Save" at bounding box center [328, 302] width 49 height 16
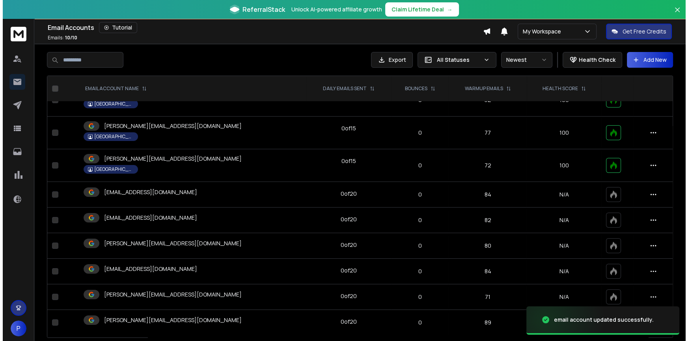
scroll to position [53, 0]
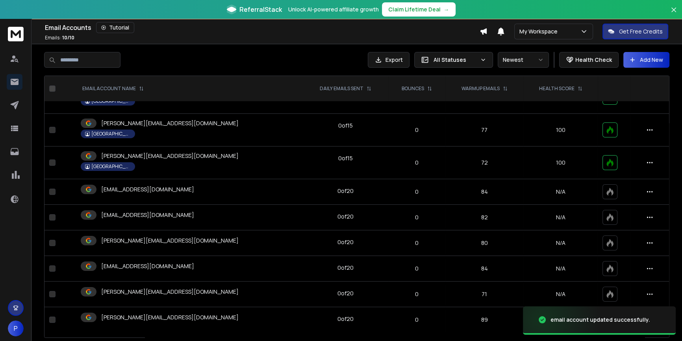
click at [54, 192] on button "button" at bounding box center [52, 192] width 6 height 6
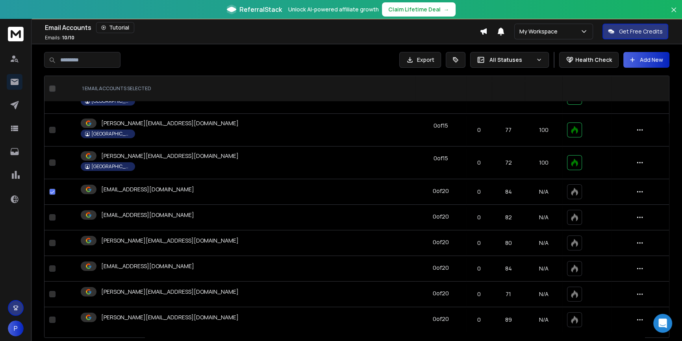
click at [52, 218] on button "button" at bounding box center [52, 217] width 6 height 6
click at [54, 247] on td at bounding box center [61, 243] width 32 height 26
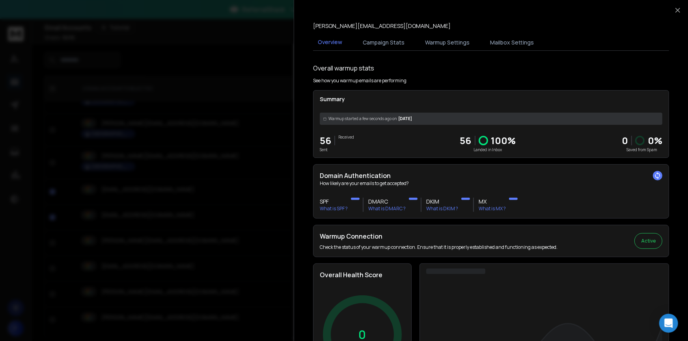
click at [102, 143] on div at bounding box center [344, 170] width 688 height 341
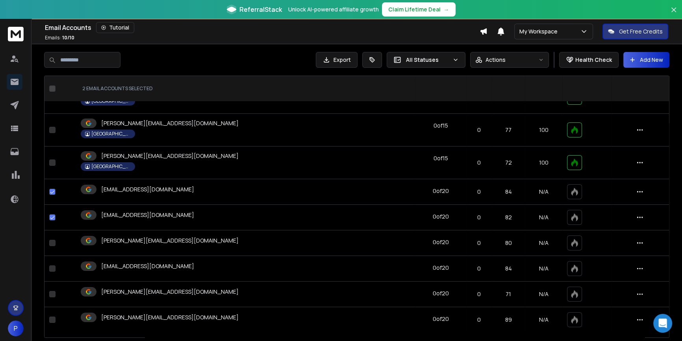
click at [52, 245] on button "button" at bounding box center [52, 243] width 6 height 6
click at [53, 266] on button "button" at bounding box center [52, 269] width 6 height 6
click at [52, 295] on button "button" at bounding box center [52, 294] width 6 height 6
click at [52, 318] on button "button" at bounding box center [52, 320] width 6 height 6
click at [526, 67] on button "Actions" at bounding box center [509, 60] width 79 height 16
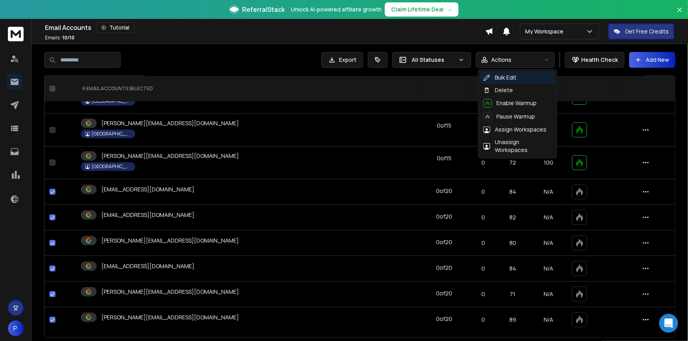
click at [508, 76] on div "Bulk Edit" at bounding box center [499, 78] width 33 height 8
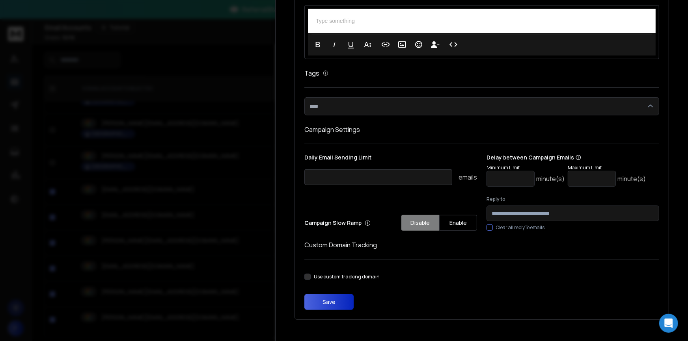
scroll to position [124, 0]
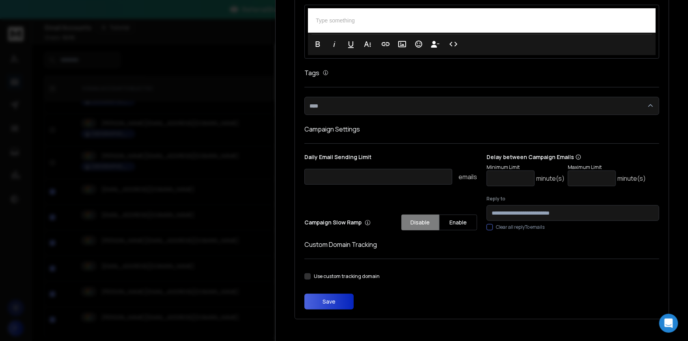
click at [508, 171] on input "number" at bounding box center [510, 179] width 48 height 16
click at [597, 182] on input "number" at bounding box center [591, 179] width 48 height 16
type input "*"
type input "**"
click at [514, 180] on input "*" at bounding box center [510, 179] width 48 height 16
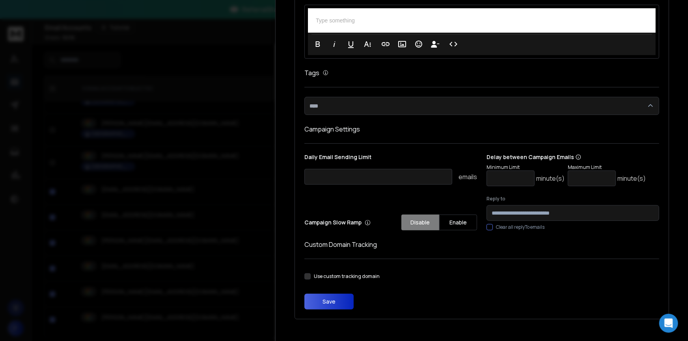
type input "**"
click at [585, 173] on input "**" at bounding box center [591, 179] width 48 height 16
click at [328, 300] on button "Save" at bounding box center [328, 302] width 49 height 16
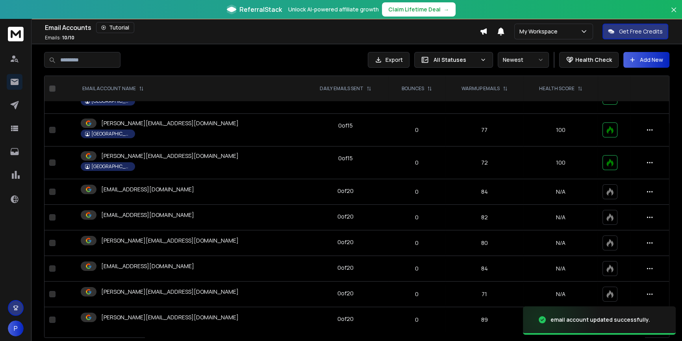
click at [140, 187] on p "olivia@remote1.co" at bounding box center [147, 190] width 93 height 8
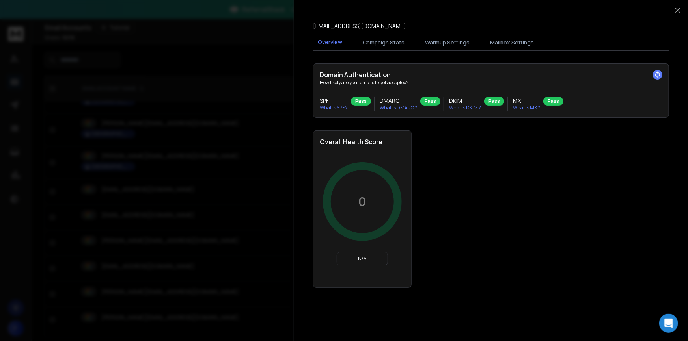
click at [515, 39] on button "Mailbox Settings" at bounding box center [511, 42] width 53 height 17
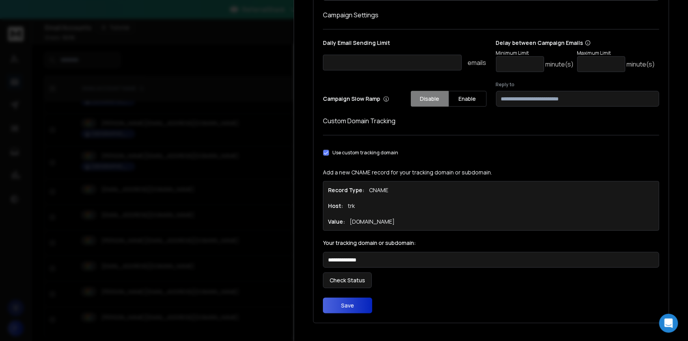
scroll to position [258, 0]
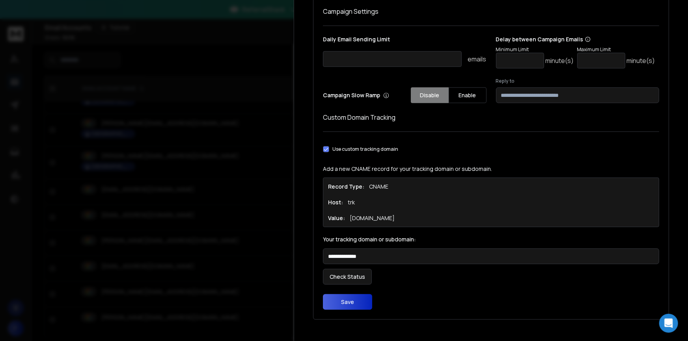
click at [183, 201] on div at bounding box center [344, 170] width 688 height 341
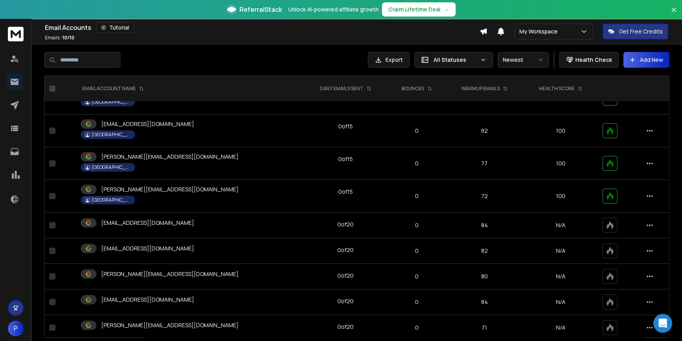
scroll to position [0, 0]
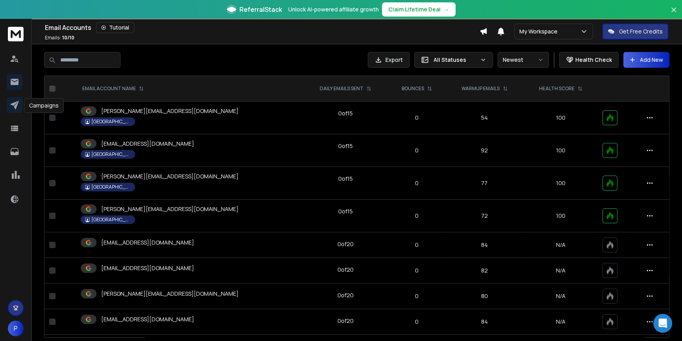
click at [11, 111] on link at bounding box center [15, 105] width 16 height 16
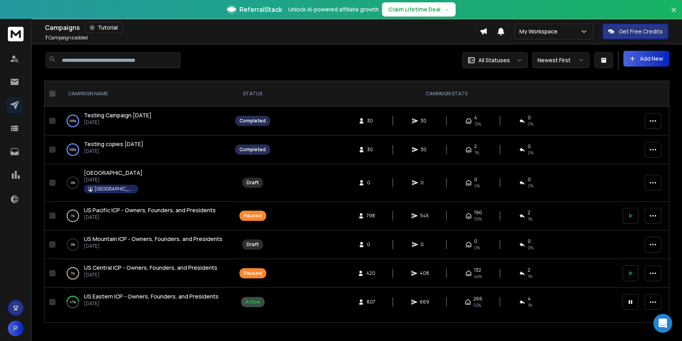
scroll to position [59, 0]
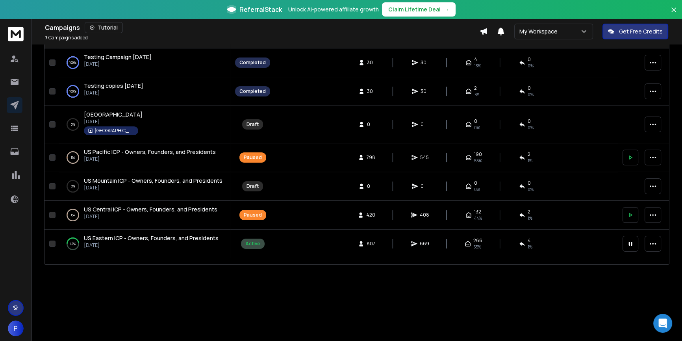
click at [158, 239] on span "US Eastern ICP - Owners, Founders, and Presidents" at bounding box center [151, 237] width 135 height 7
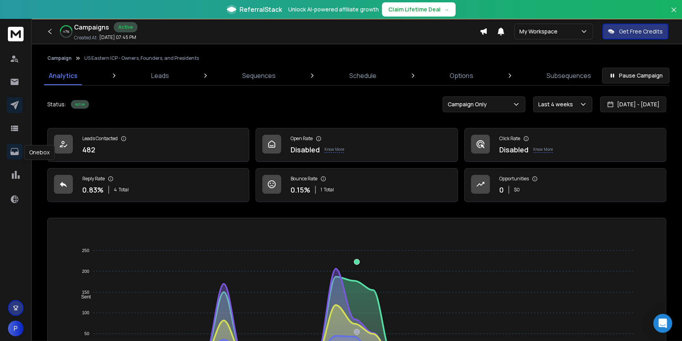
click at [13, 150] on icon at bounding box center [14, 151] width 9 height 9
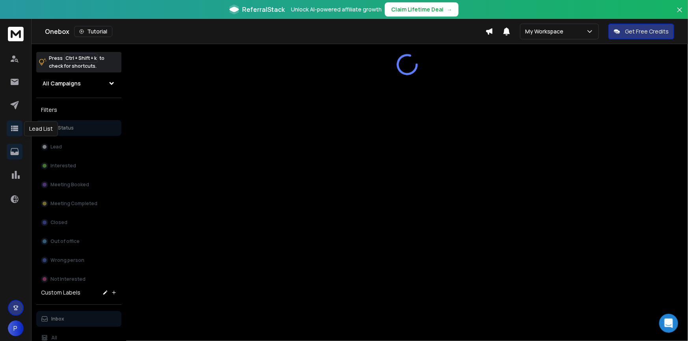
click at [17, 131] on icon at bounding box center [14, 129] width 7 height 6
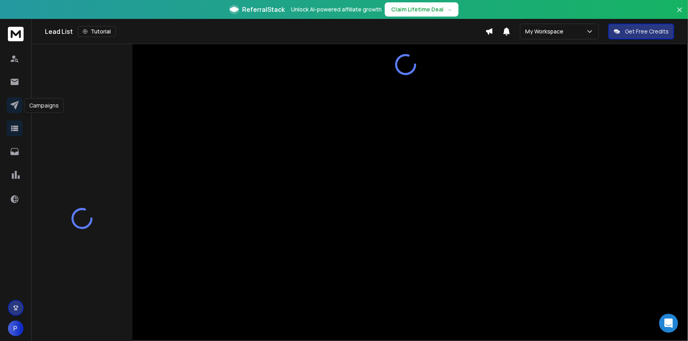
click at [15, 106] on icon at bounding box center [14, 105] width 8 height 8
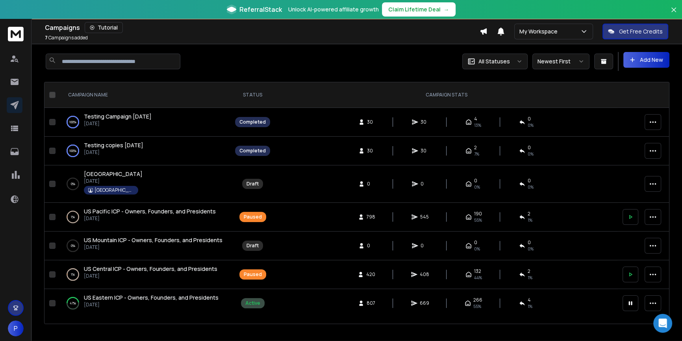
click at [130, 295] on span "US Eastern ICP - Owners, Founders, and Presidents" at bounding box center [151, 297] width 135 height 7
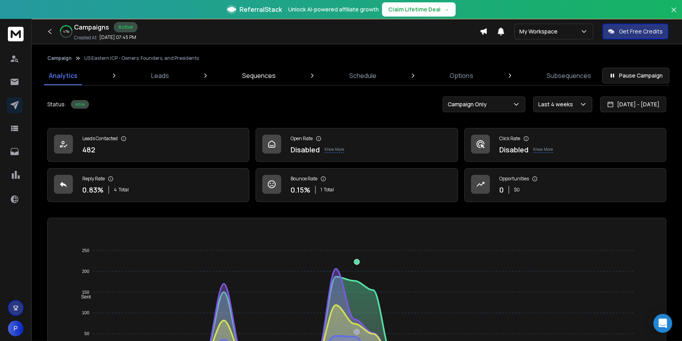
click at [269, 74] on p "Sequences" at bounding box center [258, 75] width 33 height 9
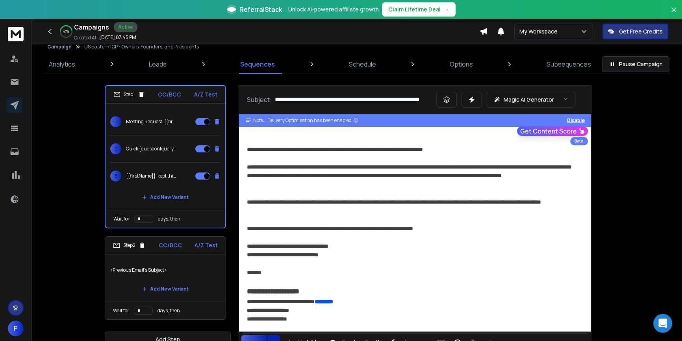
scroll to position [35, 0]
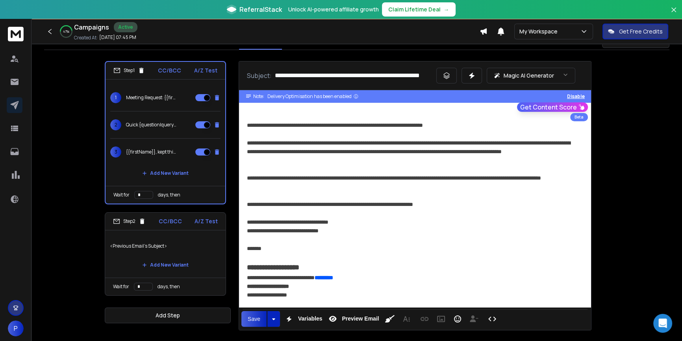
click at [275, 320] on icon "button" at bounding box center [273, 319] width 9 height 5
click at [286, 298] on link "Save as Template" at bounding box center [299, 302] width 63 height 12
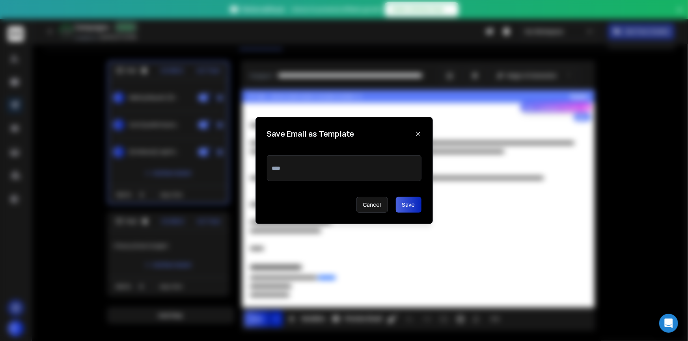
click at [307, 169] on input at bounding box center [344, 168] width 154 height 26
click at [350, 165] on input "**" at bounding box center [344, 168] width 154 height 26
click at [346, 169] on input "**" at bounding box center [344, 168] width 154 height 26
click at [343, 168] on input "**********" at bounding box center [344, 168] width 154 height 26
drag, startPoint x: 350, startPoint y: 170, endPoint x: 326, endPoint y: 171, distance: 24.0
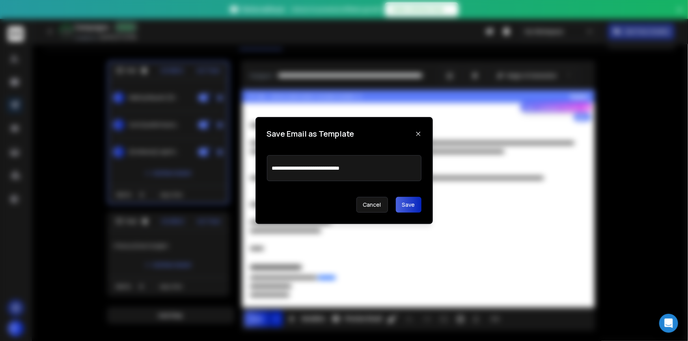
click at [326, 171] on input "**********" at bounding box center [344, 168] width 154 height 26
type input "**********"
click at [411, 206] on button "Save" at bounding box center [409, 205] width 26 height 16
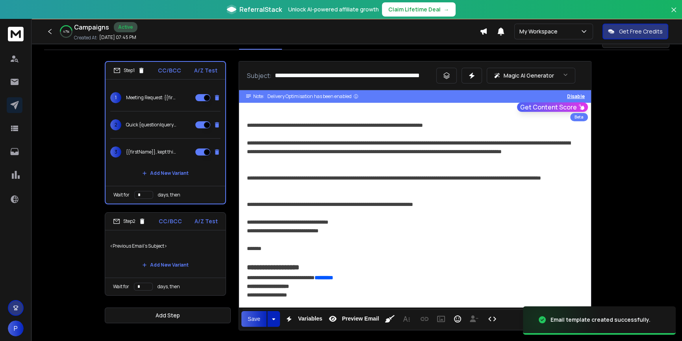
click at [154, 122] on p "Quick {question|query|inquiry} for {{firstName}} at {{companyName}}" at bounding box center [151, 125] width 50 height 6
type input "**********"
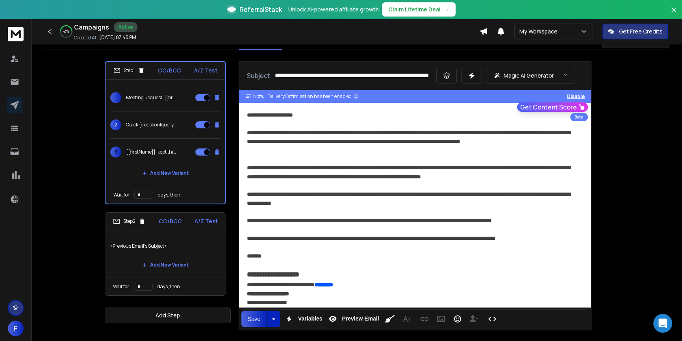
click at [274, 319] on icon "button" at bounding box center [273, 319] width 3 height 2
click at [306, 306] on link "Save as Template" at bounding box center [299, 302] width 63 height 12
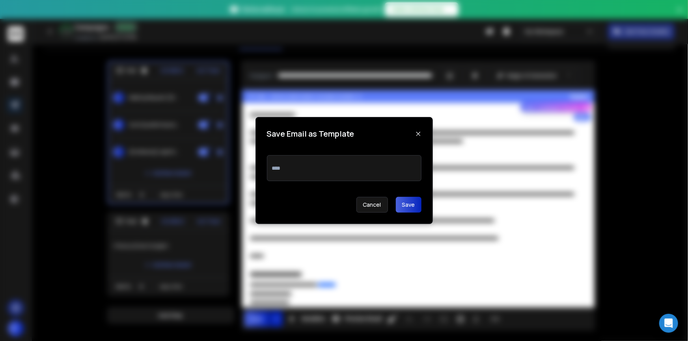
click at [310, 168] on input at bounding box center [344, 168] width 154 height 26
paste input "**********"
type input "**********"
click at [409, 204] on button "Save" at bounding box center [409, 205] width 26 height 16
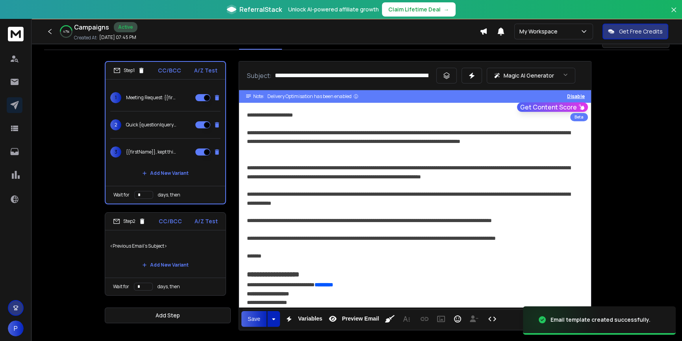
click at [153, 152] on p "{{firstName}}, kept this one short" at bounding box center [151, 152] width 50 height 6
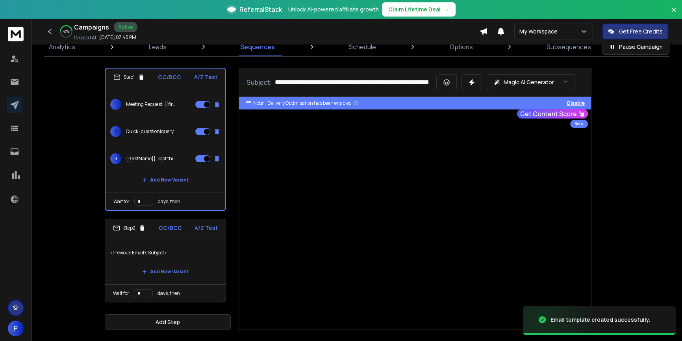
type input "**********"
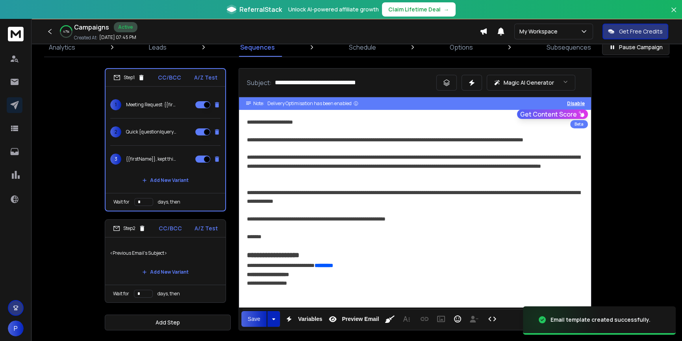
click at [279, 321] on div "button" at bounding box center [274, 319] width 13 height 16
click at [301, 303] on link "Save as Template" at bounding box center [299, 302] width 63 height 12
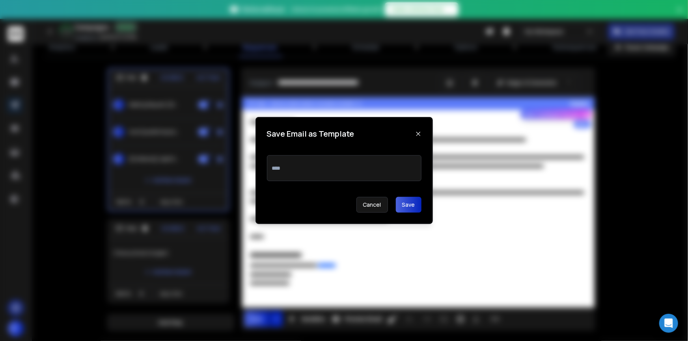
click at [315, 166] on input at bounding box center [344, 168] width 154 height 26
click at [327, 171] on input "*********" at bounding box center [344, 168] width 154 height 26
paste input "**********"
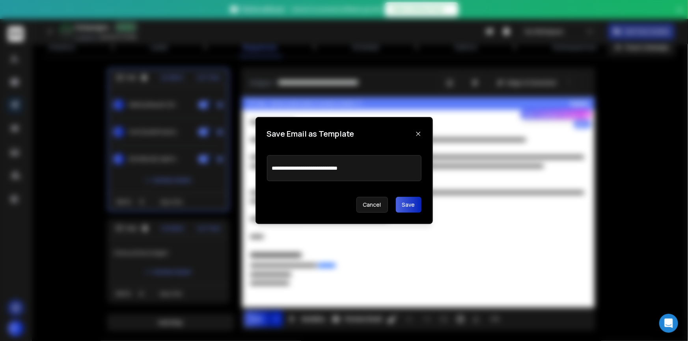
type input "**********"
click at [408, 202] on button "Save" at bounding box center [409, 205] width 26 height 16
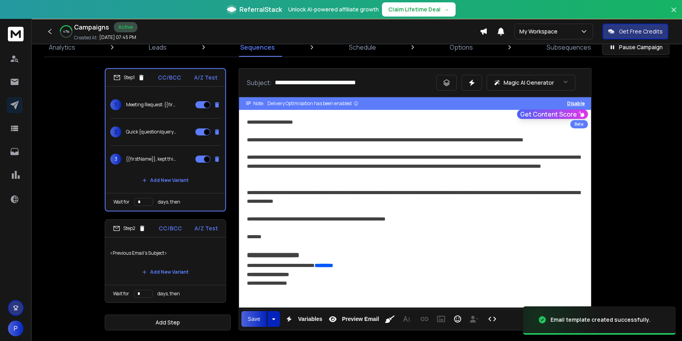
click at [150, 255] on p "<Previous Email's Subject>" at bounding box center [165, 253] width 111 height 22
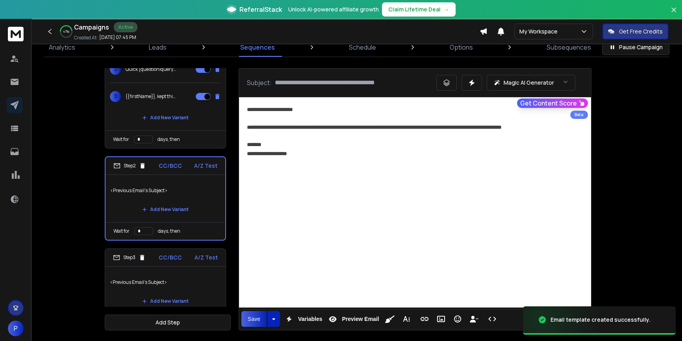
scroll to position [179, 0]
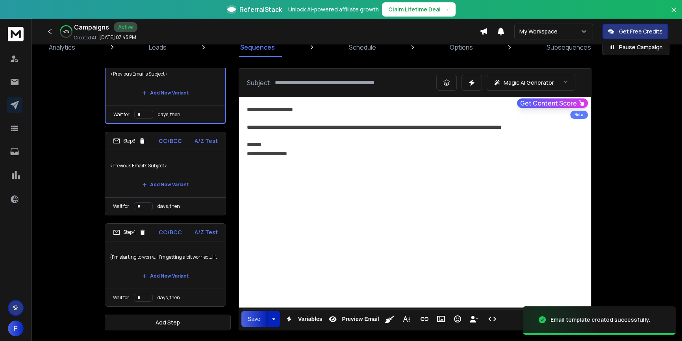
click at [158, 260] on p "{I'm starting to worry...|I’m getting a bit worried...|I’m starting to feel con…" at bounding box center [165, 257] width 111 height 22
type input "**********"
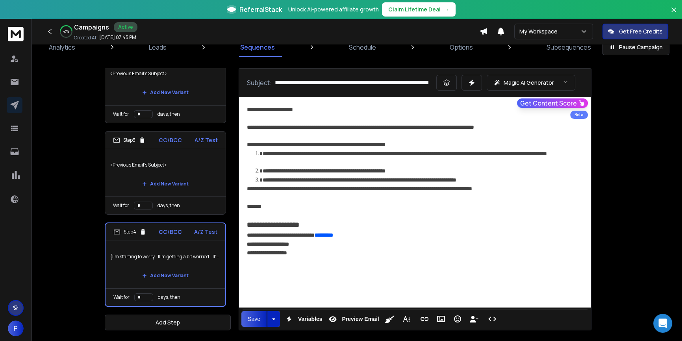
click at [275, 318] on icon "button" at bounding box center [273, 319] width 9 height 5
click at [289, 305] on link "Save as Template" at bounding box center [299, 302] width 63 height 12
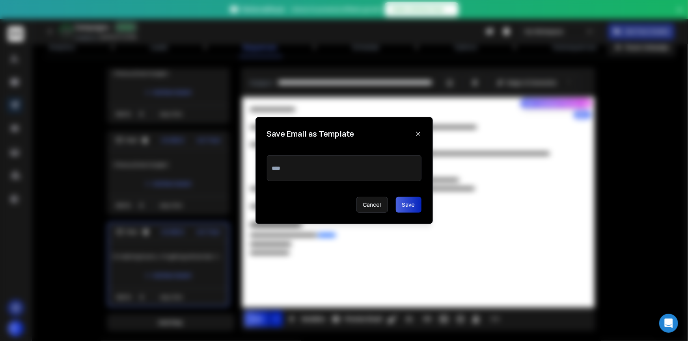
click at [327, 174] on input at bounding box center [344, 168] width 154 height 26
paste input "**********"
type input "**********"
click at [410, 203] on button "Save" at bounding box center [409, 205] width 26 height 16
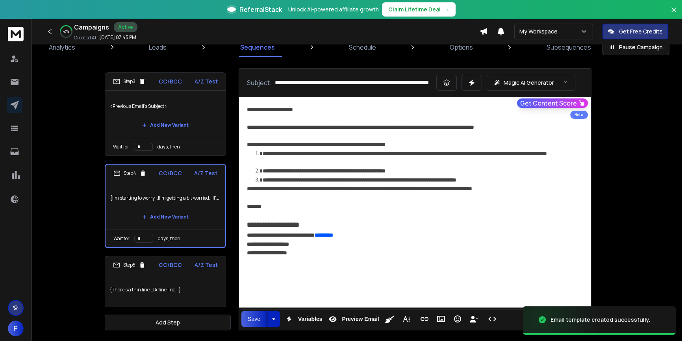
scroll to position [251, 0]
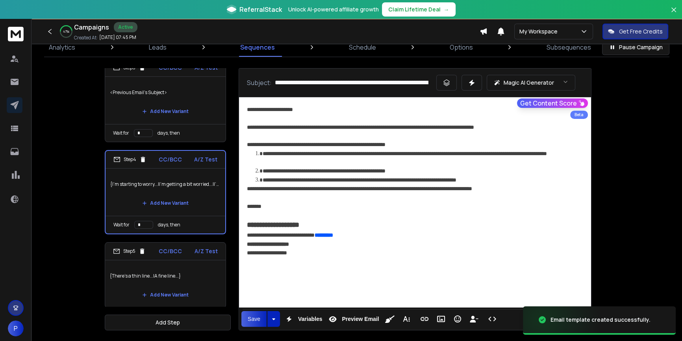
click at [151, 275] on p "{There's a thin line...|A fine line...}" at bounding box center [165, 276] width 111 height 22
type input "**********"
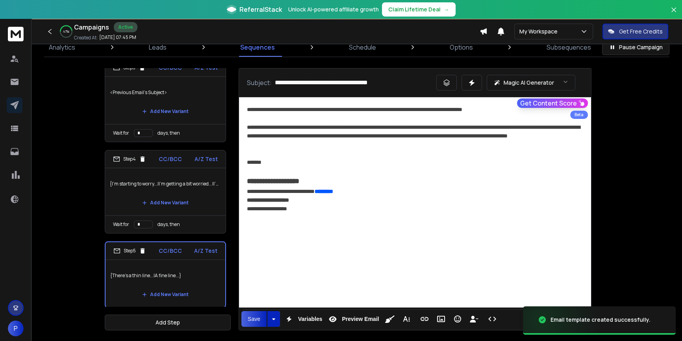
click at [272, 318] on icon "button" at bounding box center [273, 319] width 9 height 5
click at [299, 303] on link "Save as Template" at bounding box center [299, 302] width 63 height 12
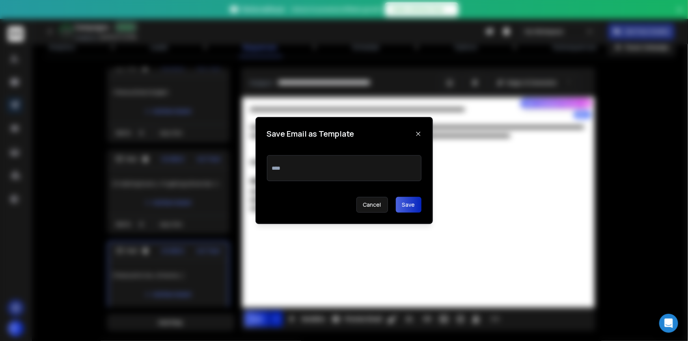
click at [327, 168] on input at bounding box center [344, 168] width 154 height 26
paste input "**********"
type input "**********"
click at [414, 202] on button "Save" at bounding box center [409, 205] width 26 height 16
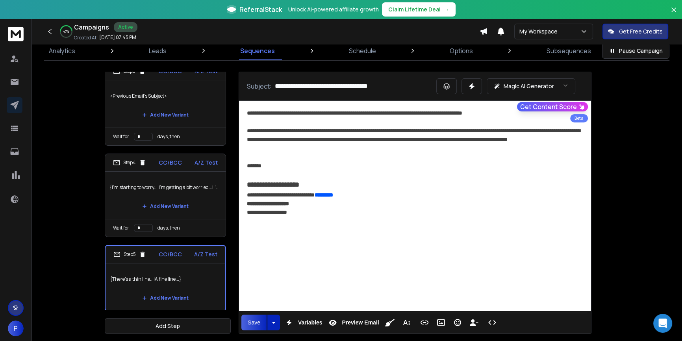
scroll to position [28, 0]
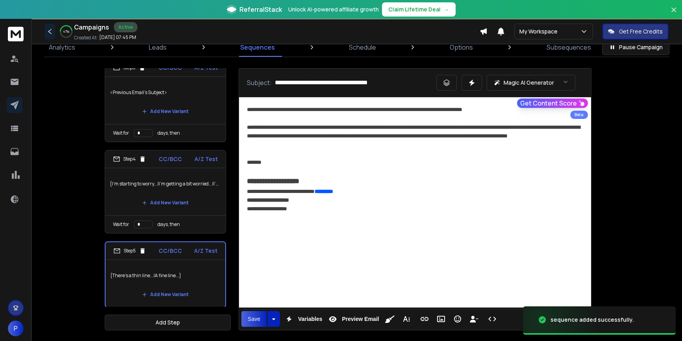
click at [50, 29] on icon at bounding box center [49, 31] width 7 height 7
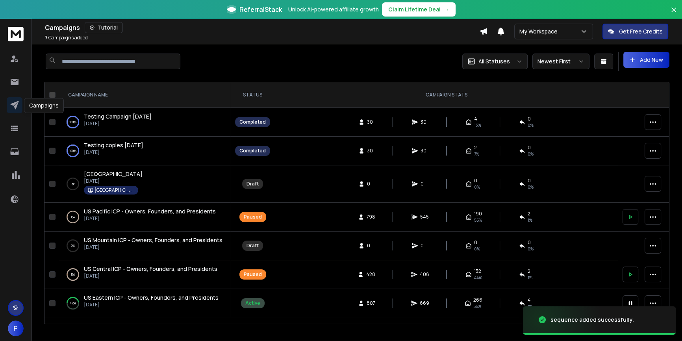
click at [17, 106] on icon at bounding box center [14, 105] width 8 height 8
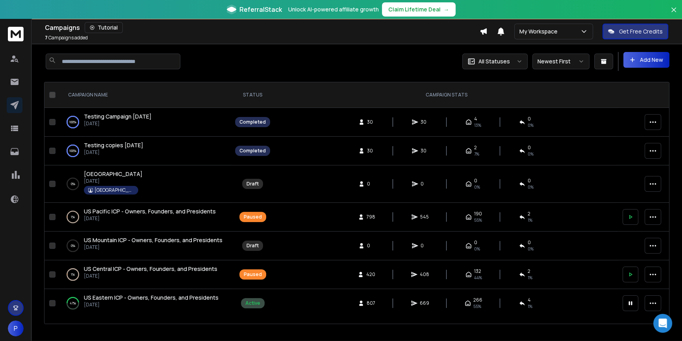
click at [322, 278] on div "420 408 132 44 % 2 1 %" at bounding box center [447, 274] width 334 height 13
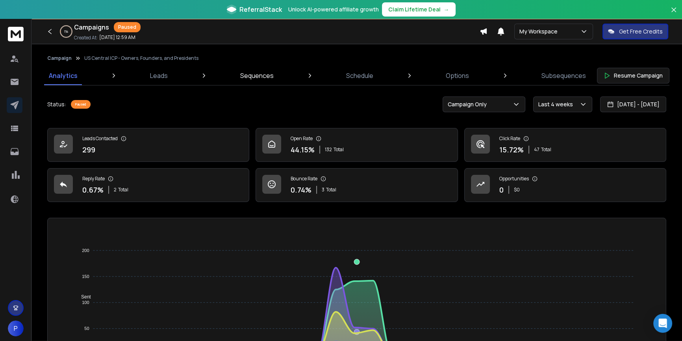
click at [254, 76] on p "Sequences" at bounding box center [256, 75] width 33 height 9
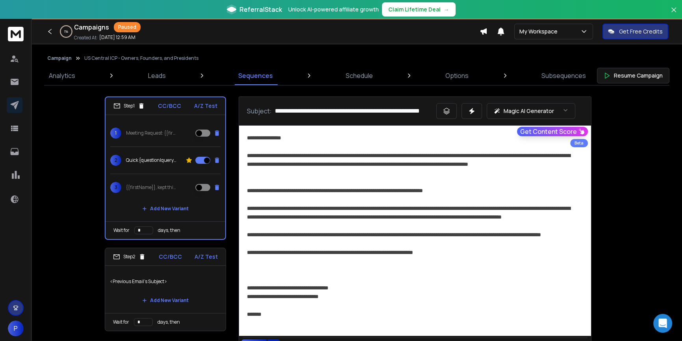
click at [149, 133] on p "Meeting Request: {{firstName}} {{lastName}} - {{companyName}}" at bounding box center [151, 133] width 50 height 6
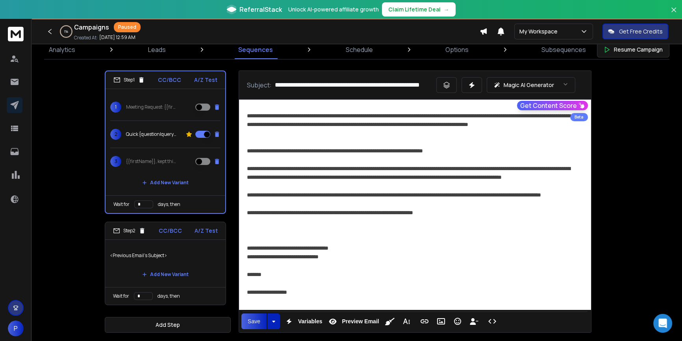
scroll to position [28, 0]
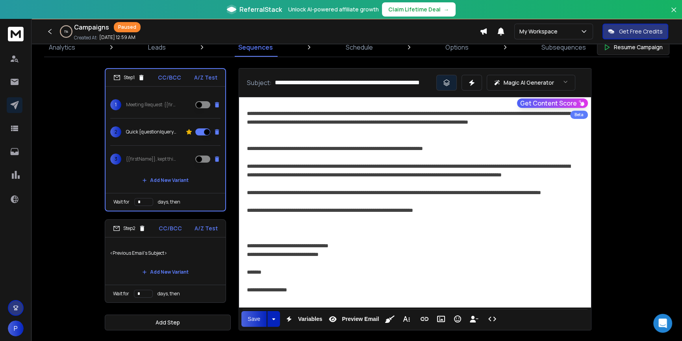
click at [449, 87] on button at bounding box center [447, 83] width 20 height 16
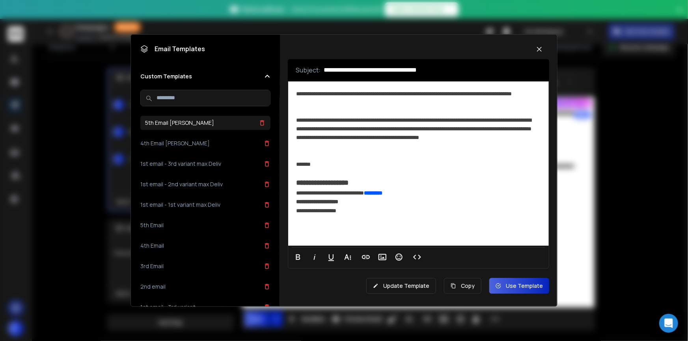
click at [540, 47] on icon at bounding box center [538, 49] width 7 height 7
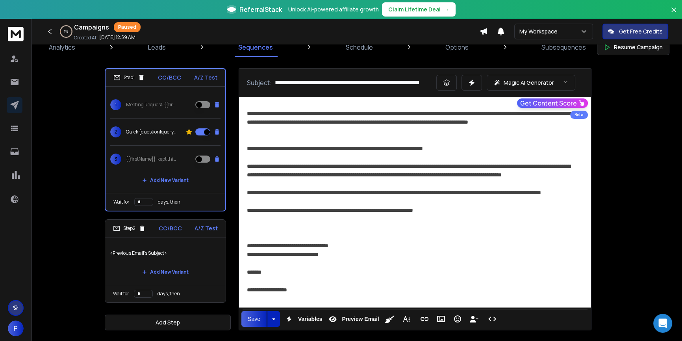
click at [156, 102] on p "Meeting Request: {{firstName}} {{lastName}} - {{companyName}}" at bounding box center [151, 105] width 50 height 6
click at [197, 104] on button "button" at bounding box center [202, 104] width 15 height 7
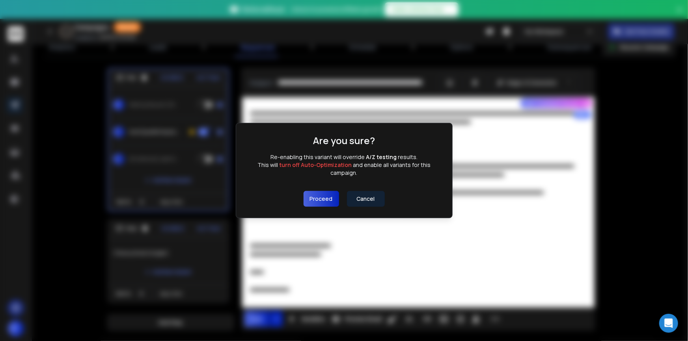
drag, startPoint x: 314, startPoint y: 199, endPoint x: 310, endPoint y: 200, distance: 4.4
click at [314, 200] on button "Proceed" at bounding box center [320, 199] width 35 height 16
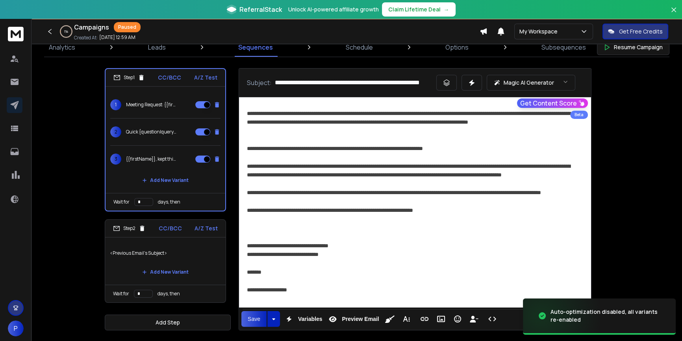
click at [150, 102] on p "Meeting Request: {{firstName}} {{lastName}} - {{companyName}}" at bounding box center [151, 105] width 50 height 6
click at [451, 78] on button at bounding box center [447, 83] width 20 height 16
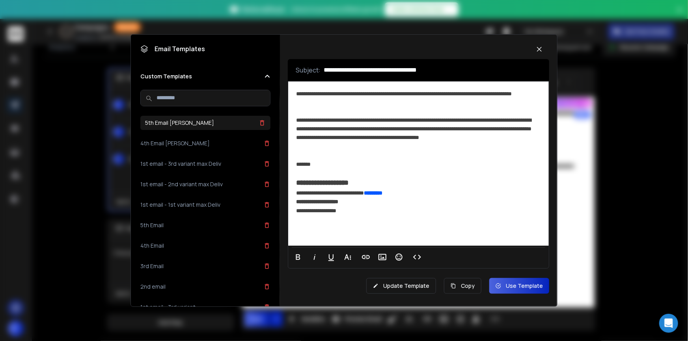
click at [541, 46] on icon at bounding box center [538, 49] width 7 height 7
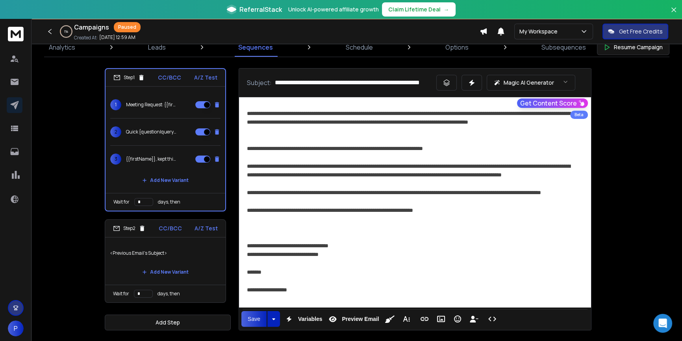
click at [149, 106] on p "Meeting Request: {{firstName}} {{lastName}} - {{companyName}}" at bounding box center [151, 105] width 50 height 6
click at [444, 81] on icon at bounding box center [447, 82] width 6 height 4
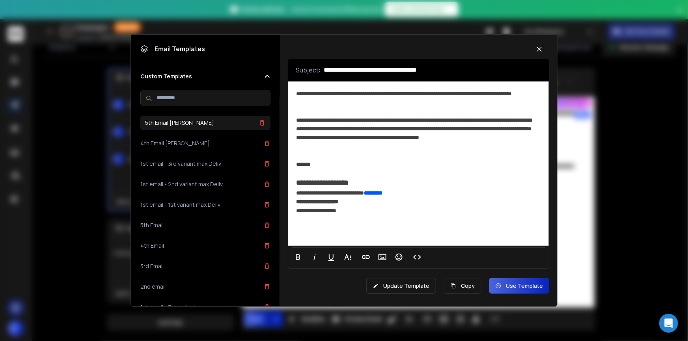
click at [186, 205] on h3 "1st email - 1st variant max Deliv" at bounding box center [180, 205] width 80 height 8
type input "**********"
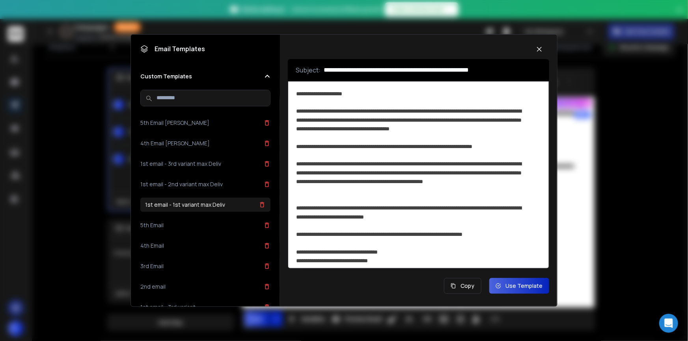
click at [516, 290] on button "Use Template" at bounding box center [519, 286] width 60 height 16
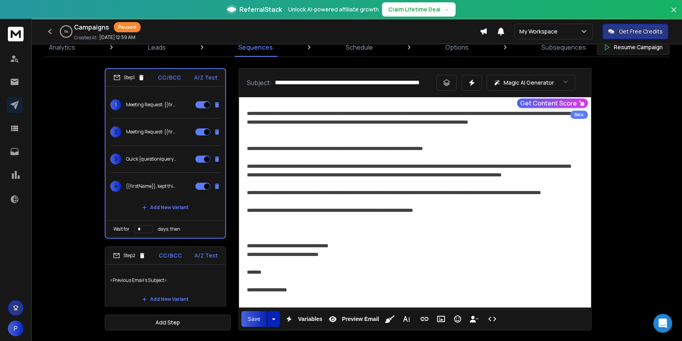
click at [169, 134] on p "Meeting Request: {{firstName}} {{lastName}} - {{companyName}}" at bounding box center [151, 132] width 50 height 6
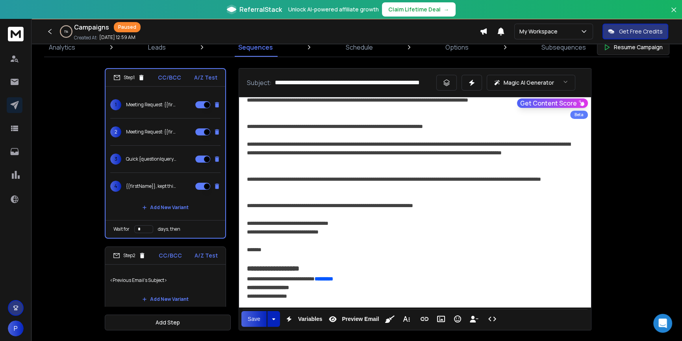
scroll to position [43, 0]
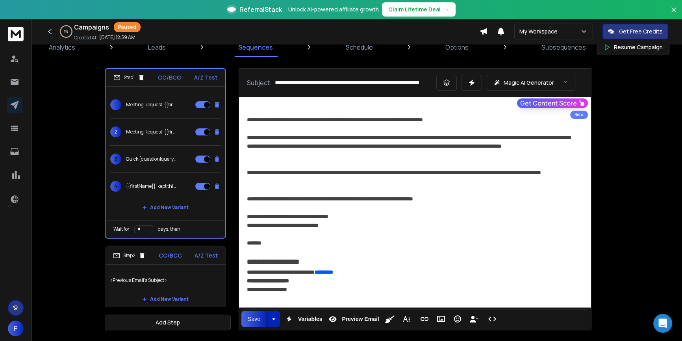
click at [141, 104] on p "Meeting Request: {{firstName}} {{lastName}} - {{companyName}}" at bounding box center [151, 105] width 50 height 6
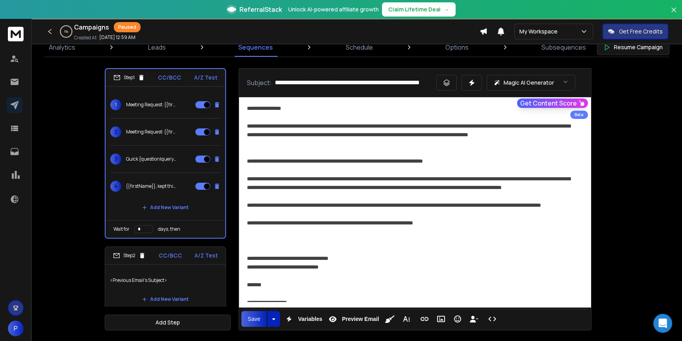
scroll to position [14, 0]
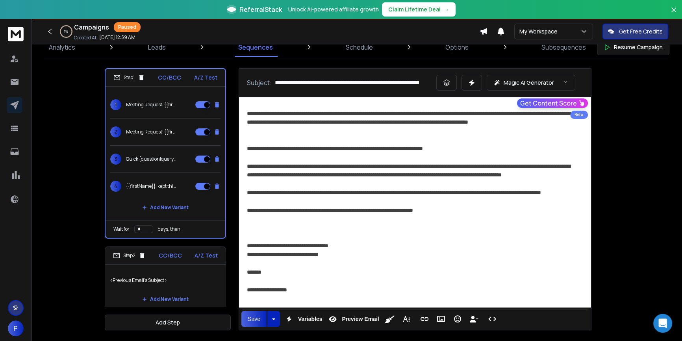
click at [159, 125] on div "2 Meeting Request: {{firstName}} {{lastName}} - {{companyName}}" at bounding box center [165, 132] width 110 height 27
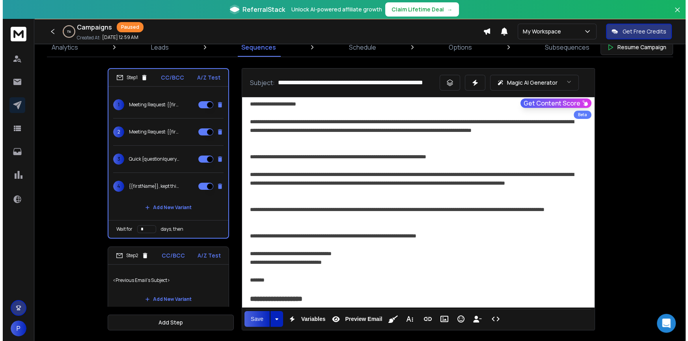
scroll to position [0, 0]
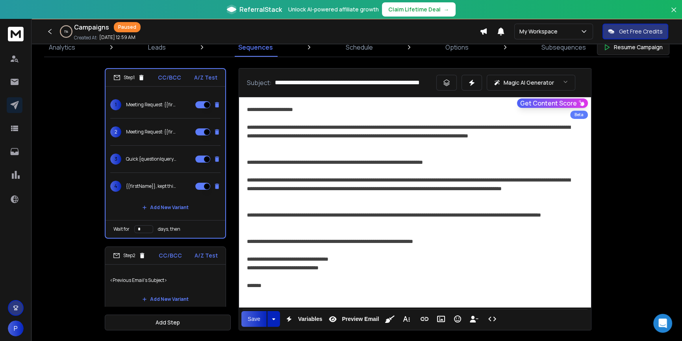
click at [217, 101] on icon at bounding box center [217, 104] width 7 height 7
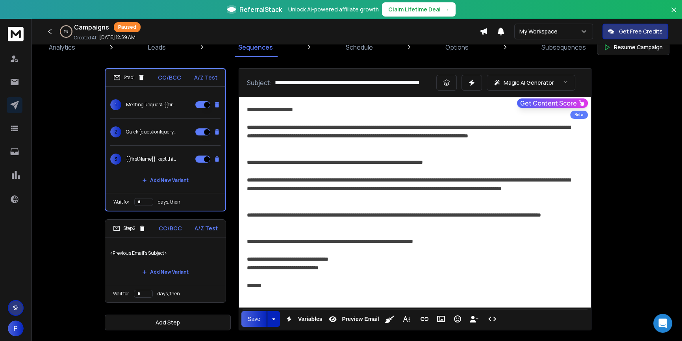
click at [217, 101] on icon at bounding box center [217, 104] width 7 height 7
type input "**********"
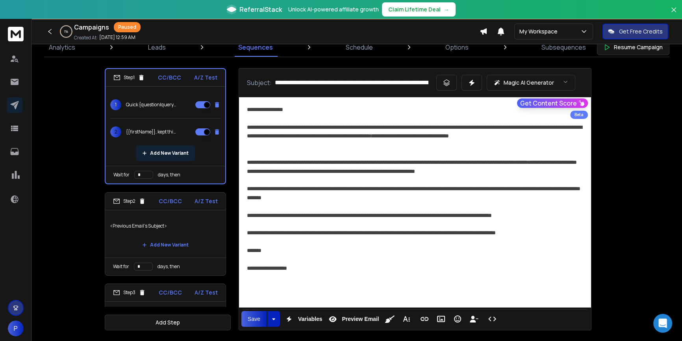
click at [171, 153] on button "Add New Variant" at bounding box center [165, 153] width 59 height 16
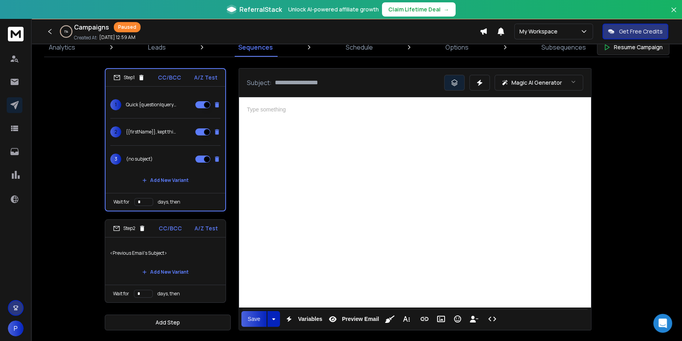
click at [455, 86] on button at bounding box center [454, 83] width 20 height 16
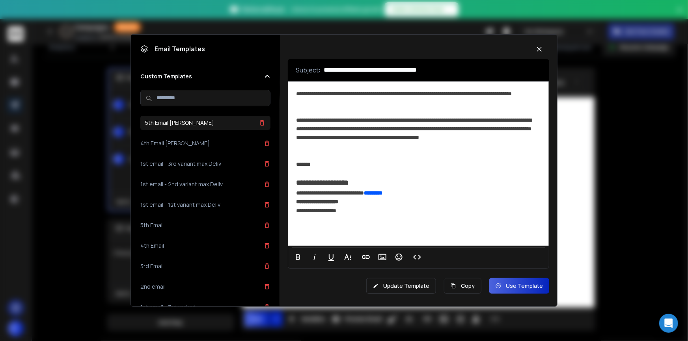
click at [214, 205] on h3 "1st email - 1st variant max Deliv" at bounding box center [180, 205] width 80 height 8
type input "**********"
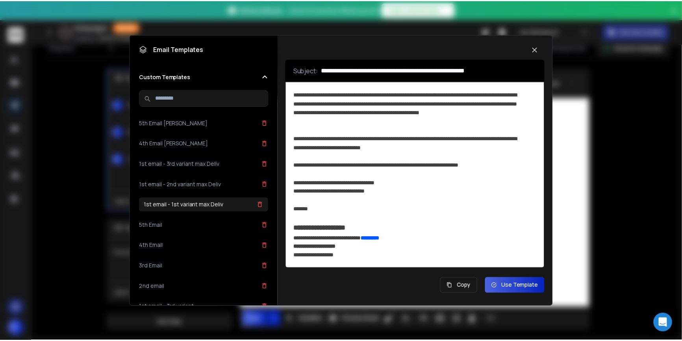
scroll to position [22, 0]
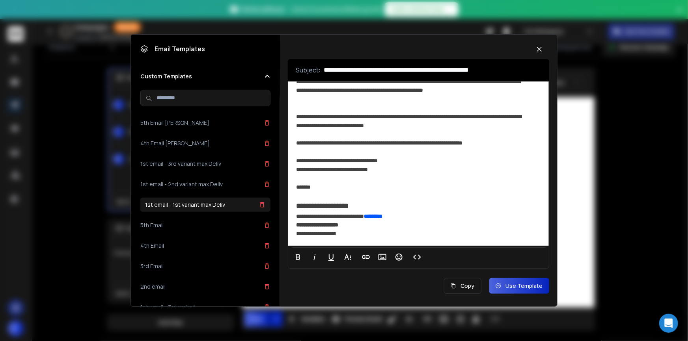
click at [512, 289] on button "Use Template" at bounding box center [519, 286] width 60 height 16
type input "**********"
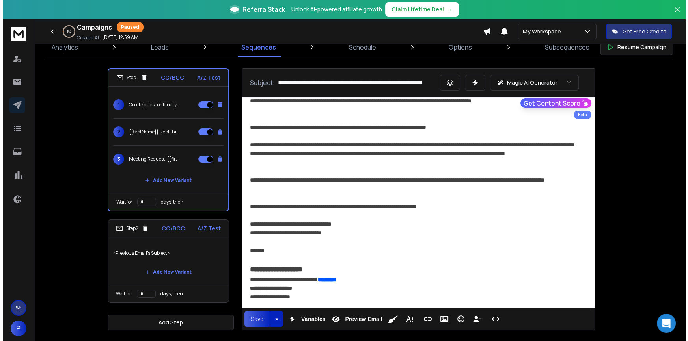
scroll to position [43, 0]
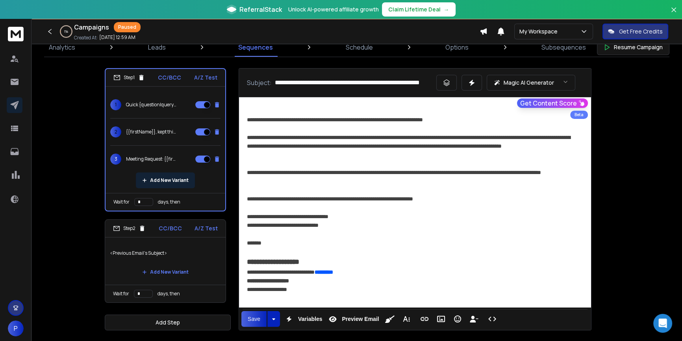
click at [160, 184] on button "Add New Variant" at bounding box center [165, 181] width 59 height 16
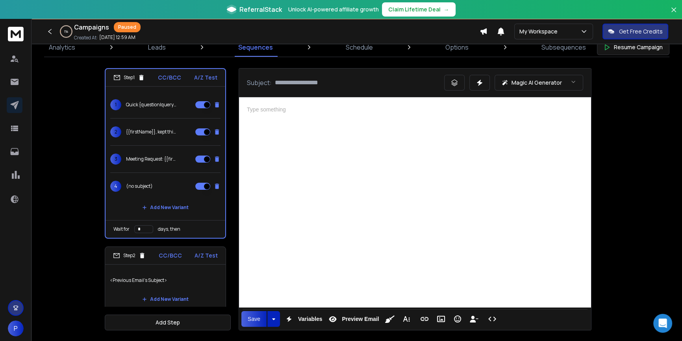
click at [156, 182] on div "4 (no subject)" at bounding box center [165, 186] width 110 height 27
click at [458, 83] on icon at bounding box center [454, 82] width 7 height 7
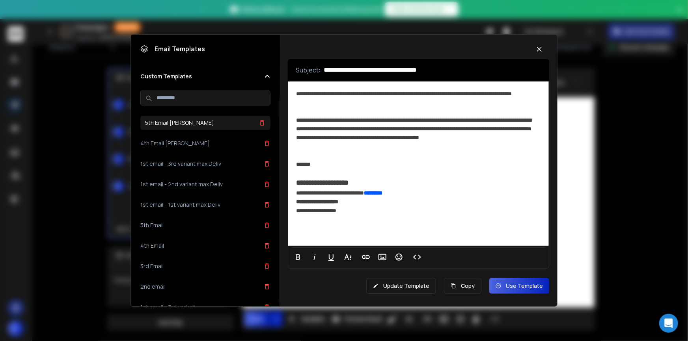
click at [214, 183] on h3 "1st email - 2nd variant max Deliv" at bounding box center [181, 184] width 82 height 8
type input "**********"
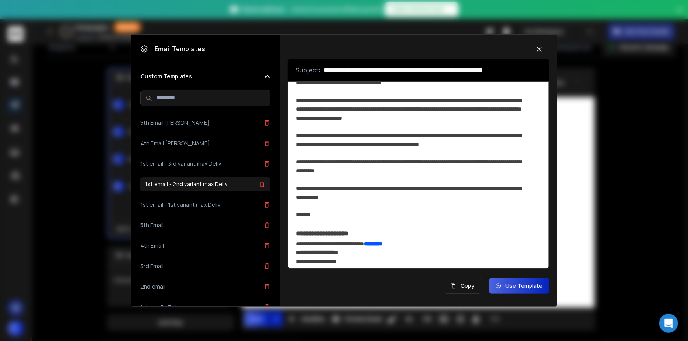
scroll to position [52, 0]
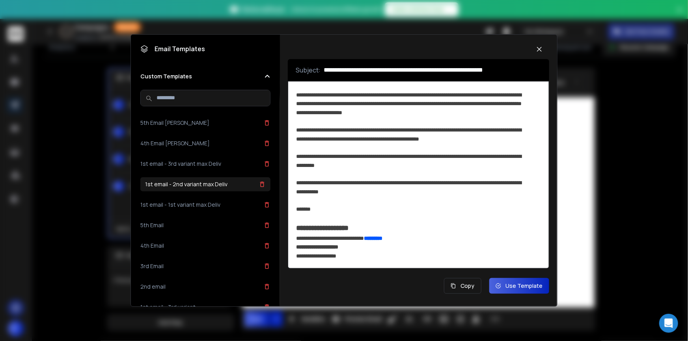
click at [513, 288] on button "Use Template" at bounding box center [519, 286] width 60 height 16
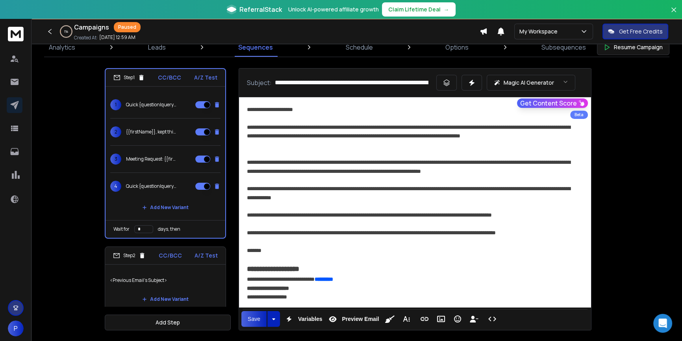
click at [216, 102] on icon at bounding box center [217, 104] width 7 height 7
type input "**********"
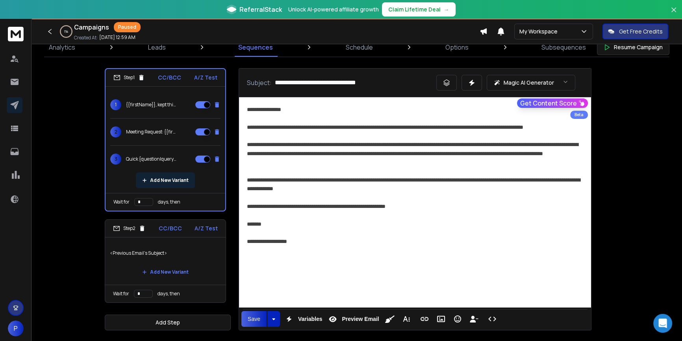
click at [161, 182] on button "Add New Variant" at bounding box center [165, 181] width 59 height 16
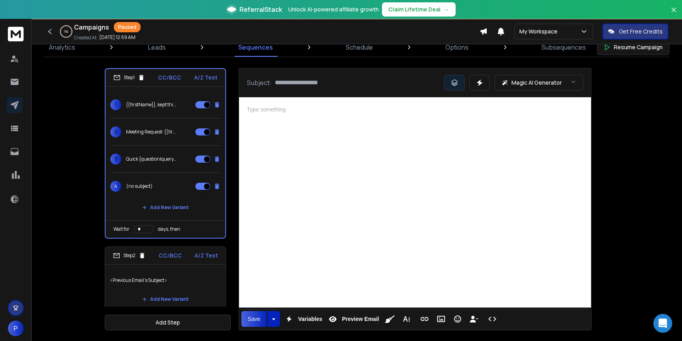
click at [448, 82] on button at bounding box center [454, 83] width 20 height 16
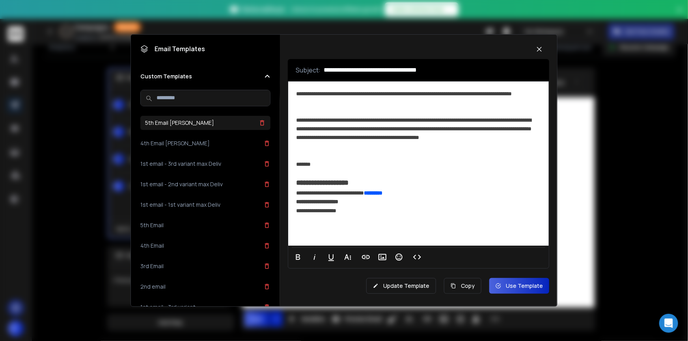
click at [203, 166] on h3 "1st email - 3rd variant max Deliv" at bounding box center [180, 164] width 81 height 8
type input "**********"
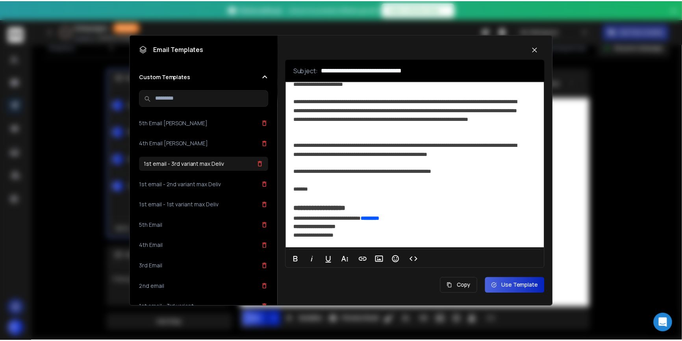
scroll to position [22, 0]
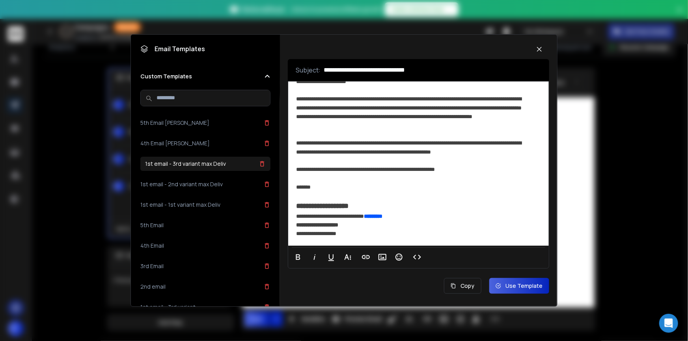
click at [522, 285] on button "Use Template" at bounding box center [519, 286] width 60 height 16
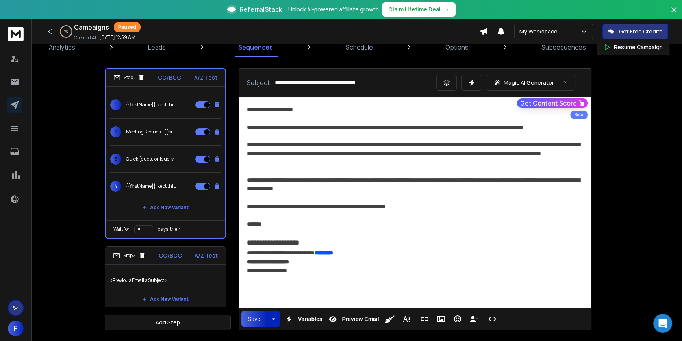
click at [216, 102] on icon at bounding box center [217, 105] width 4 height 6
type input "**********"
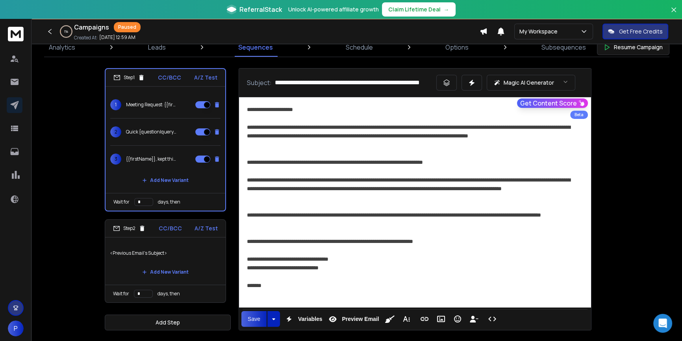
drag, startPoint x: 158, startPoint y: 254, endPoint x: 173, endPoint y: 251, distance: 14.8
click at [159, 254] on p "<Previous Email's Subject>" at bounding box center [165, 253] width 111 height 22
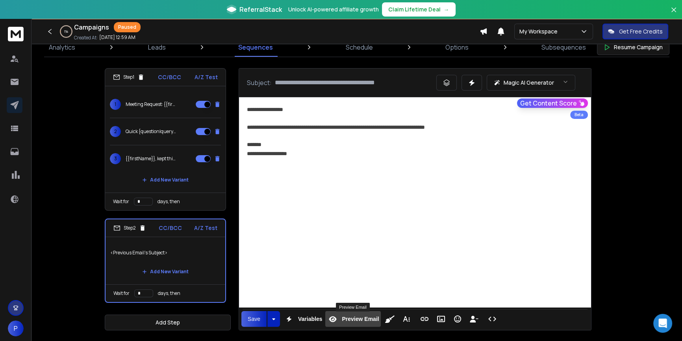
click at [349, 317] on span "Preview Email" at bounding box center [360, 319] width 40 height 7
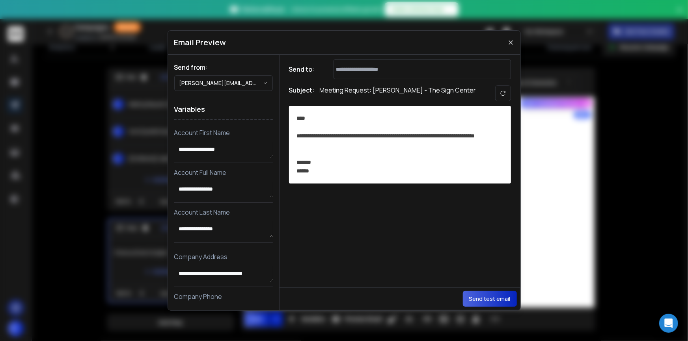
click at [511, 43] on icon at bounding box center [510, 43] width 4 height 4
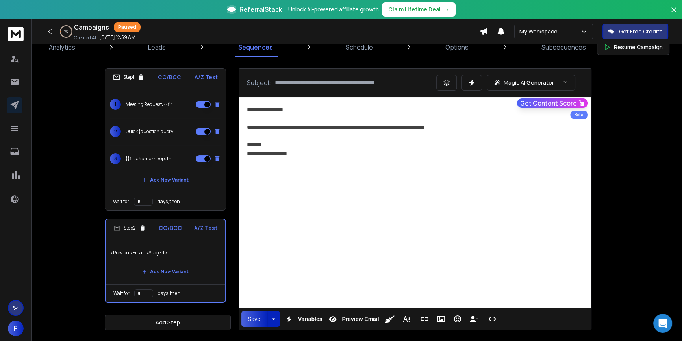
click at [289, 110] on div "**********" at bounding box center [415, 109] width 336 height 9
click at [306, 320] on span "Variables" at bounding box center [311, 319] width 28 height 7
click at [311, 316] on span "Variables" at bounding box center [311, 319] width 28 height 7
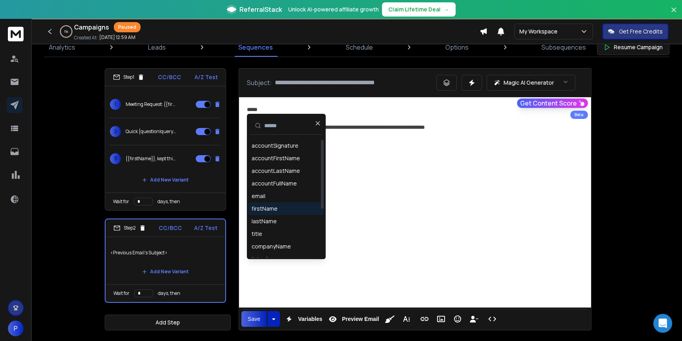
click at [279, 208] on div "firstName" at bounding box center [287, 209] width 76 height 13
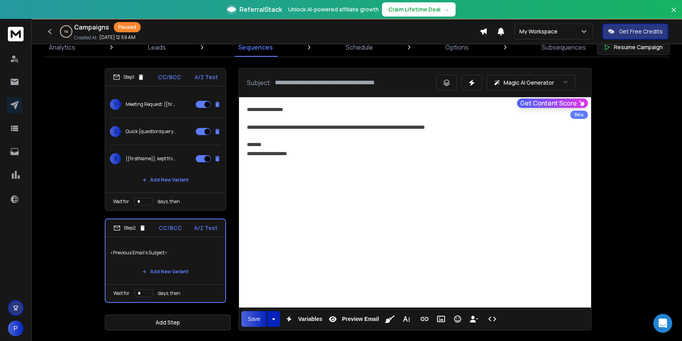
click at [155, 252] on p "<Previous Email's Subject>" at bounding box center [165, 253] width 110 height 22
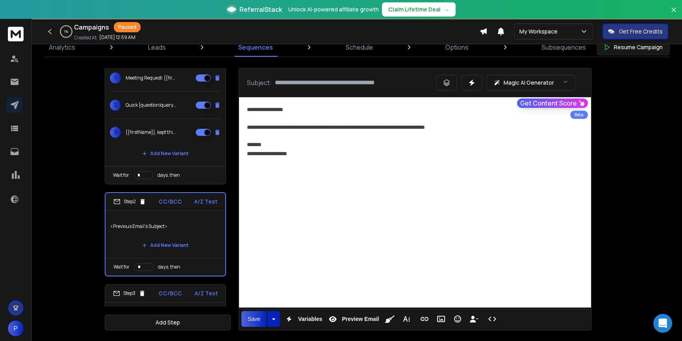
scroll to position [107, 0]
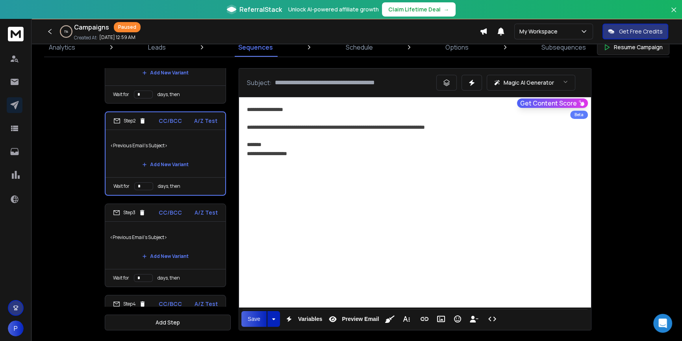
click at [148, 238] on p "<Previous Email's Subject>" at bounding box center [165, 238] width 111 height 22
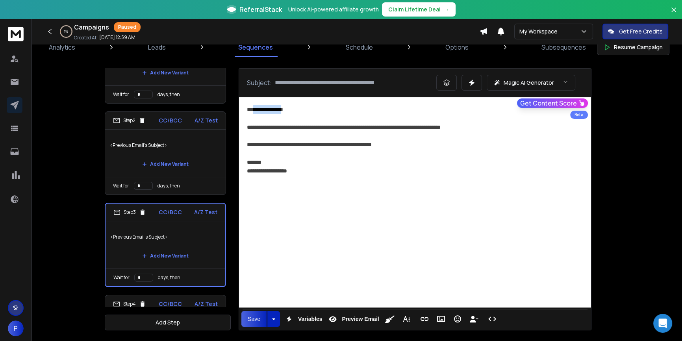
drag, startPoint x: 288, startPoint y: 109, endPoint x: 257, endPoint y: 111, distance: 30.4
click at [257, 111] on div "**********" at bounding box center [415, 109] width 336 height 9
click at [307, 316] on span "Variables" at bounding box center [311, 319] width 28 height 7
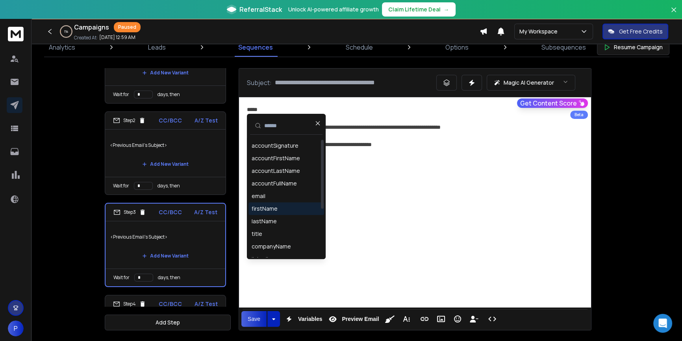
click at [276, 203] on div "firstName" at bounding box center [287, 209] width 76 height 13
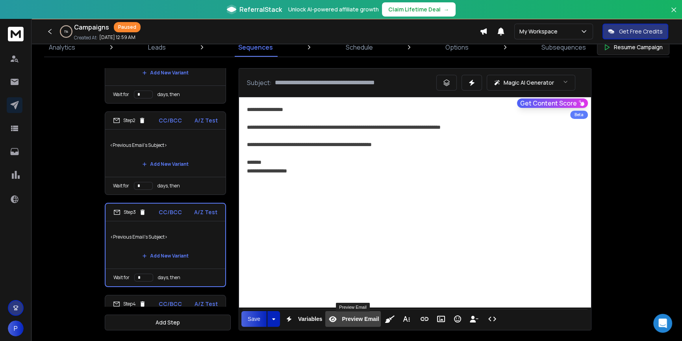
click at [359, 320] on span "Preview Email" at bounding box center [360, 319] width 40 height 7
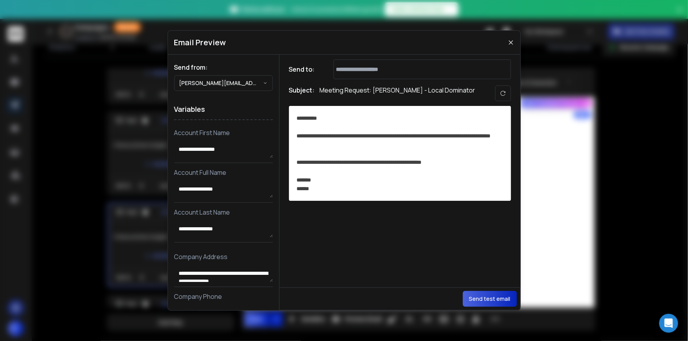
click at [509, 44] on icon at bounding box center [510, 43] width 4 height 4
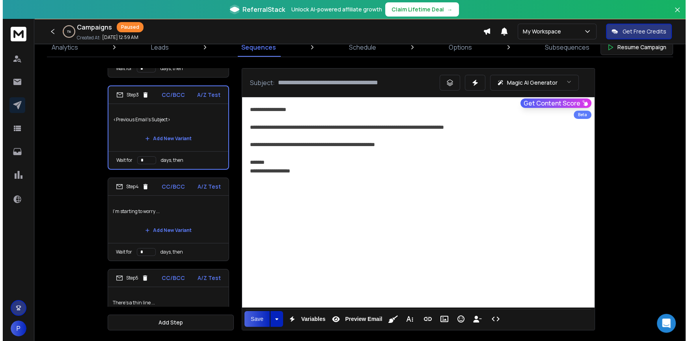
scroll to position [251, 0]
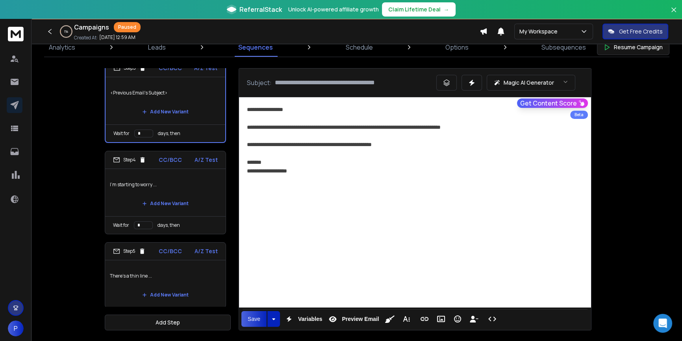
click at [147, 185] on p "I'm starting to worry ..." at bounding box center [165, 185] width 111 height 22
type input "**********"
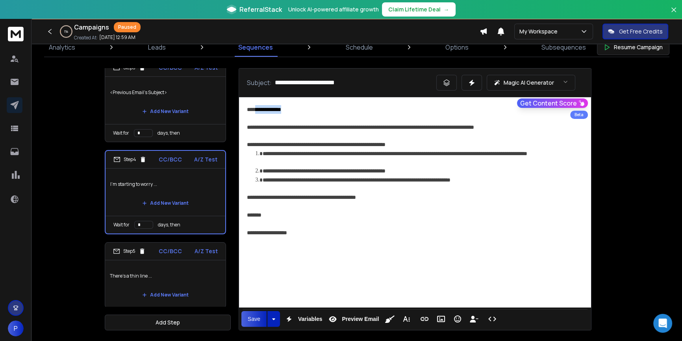
drag, startPoint x: 292, startPoint y: 108, endPoint x: 258, endPoint y: 109, distance: 33.5
click at [258, 109] on div "**********" at bounding box center [415, 109] width 336 height 9
click at [303, 320] on span "Variables" at bounding box center [311, 319] width 28 height 7
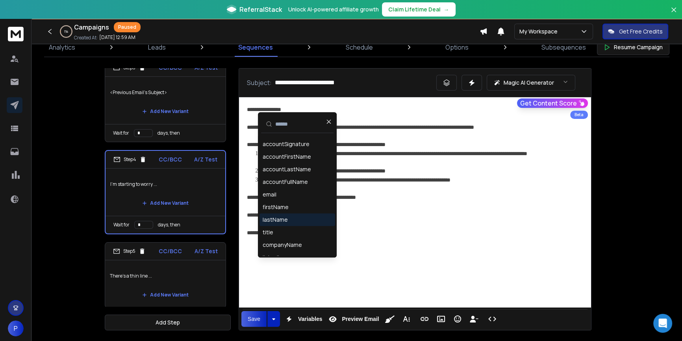
click at [328, 119] on icon at bounding box center [329, 122] width 6 height 6
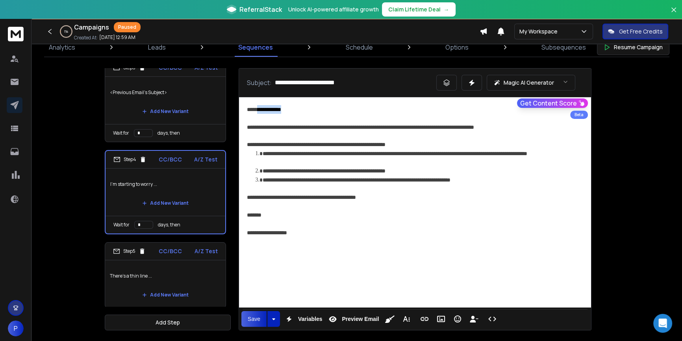
click at [260, 109] on div "**********" at bounding box center [415, 109] width 336 height 9
click at [309, 316] on span "Variables" at bounding box center [311, 319] width 28 height 7
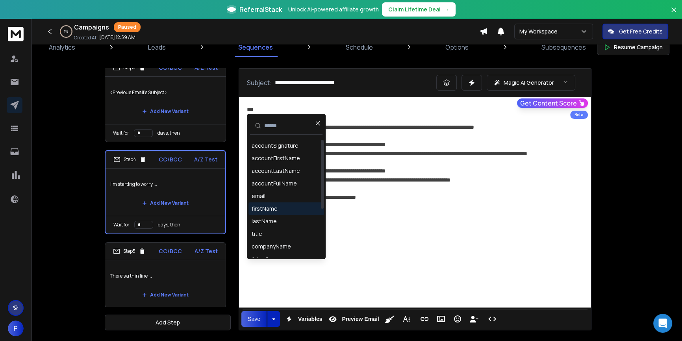
click at [284, 206] on div "firstName" at bounding box center [287, 209] width 76 height 13
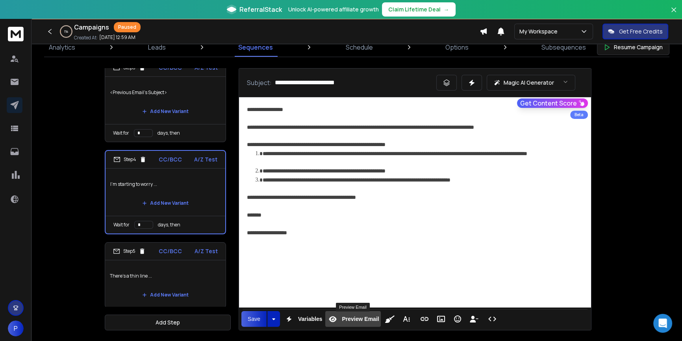
click at [346, 316] on span "Preview Email" at bounding box center [360, 319] width 40 height 7
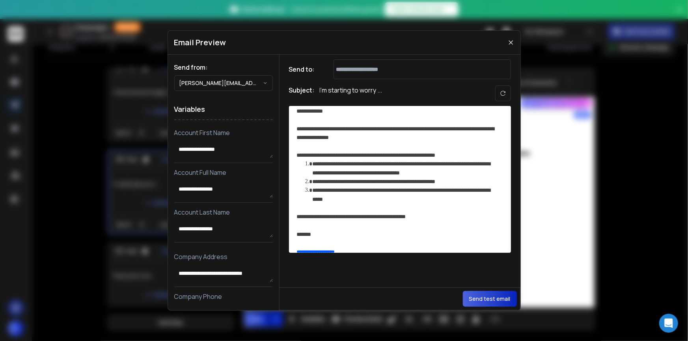
scroll to position [19, 0]
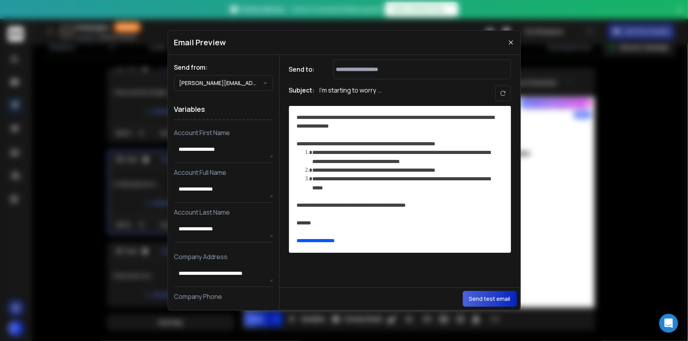
click at [513, 42] on icon at bounding box center [510, 42] width 6 height 6
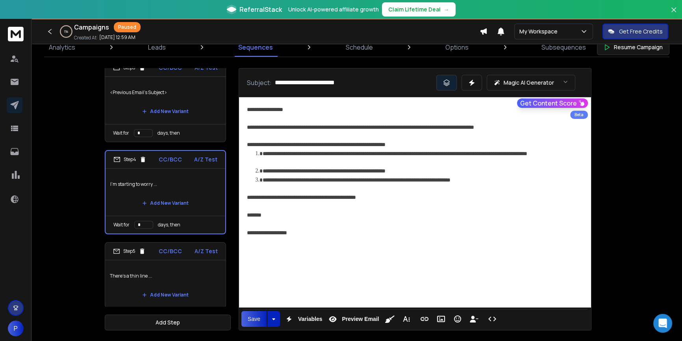
click at [447, 80] on icon at bounding box center [446, 82] width 7 height 7
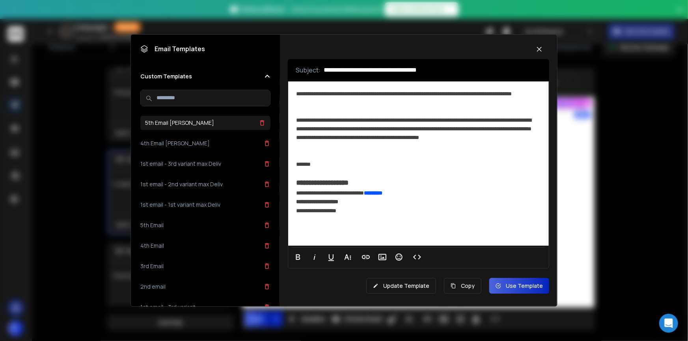
click at [188, 145] on h3 "4th Email max Deliv" at bounding box center [174, 143] width 69 height 8
type input "**********"
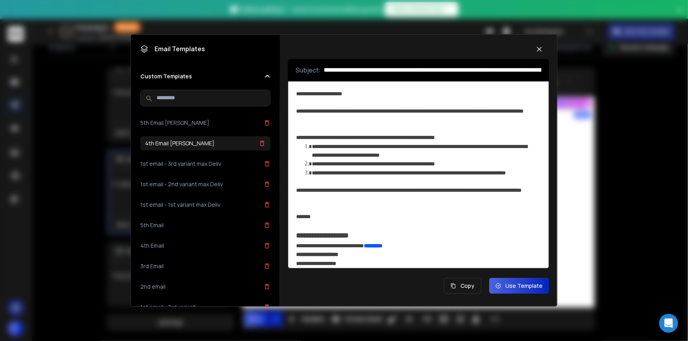
click at [519, 284] on button "Use Template" at bounding box center [519, 286] width 60 height 16
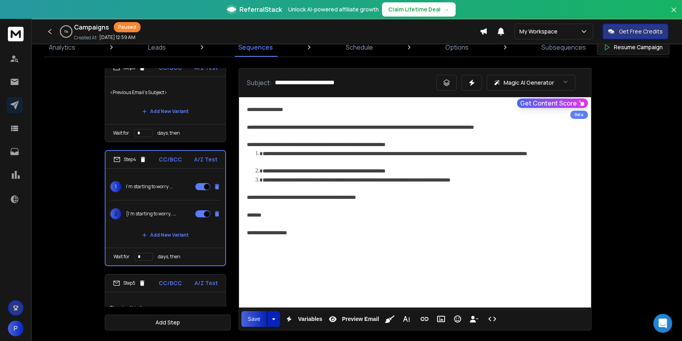
click at [155, 184] on p "I'm starting to worry ..." at bounding box center [149, 187] width 47 height 6
click at [159, 217] on div "2 {I'm starting to worry...|I’m getting a bit worried...|I’m starting to feel c…" at bounding box center [143, 213] width 66 height 11
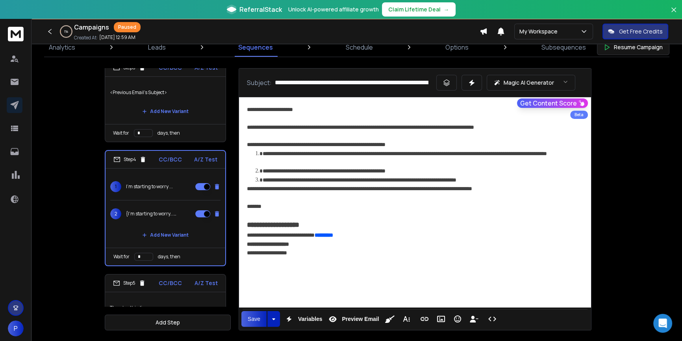
click at [158, 186] on p "I'm starting to worry ..." at bounding box center [149, 187] width 47 height 6
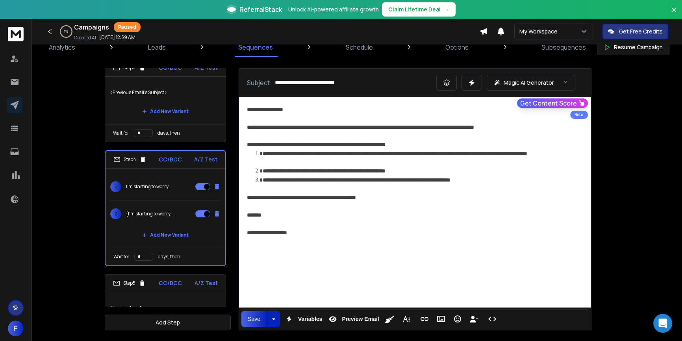
click at [215, 184] on icon at bounding box center [217, 187] width 4 height 6
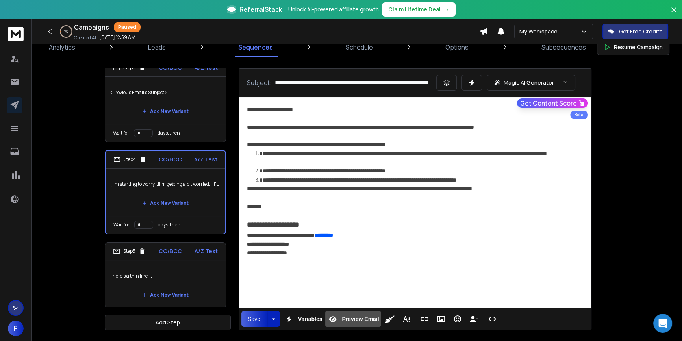
click at [353, 319] on span "Preview Email" at bounding box center [360, 319] width 40 height 7
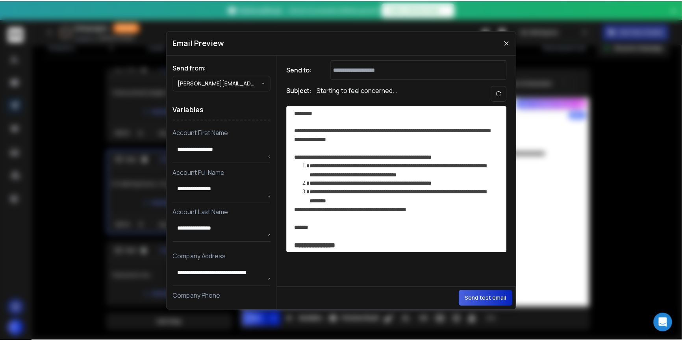
scroll to position [0, 0]
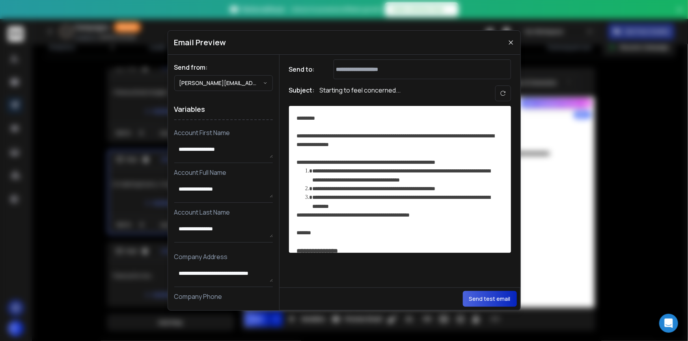
click at [507, 43] on icon at bounding box center [510, 42] width 6 height 6
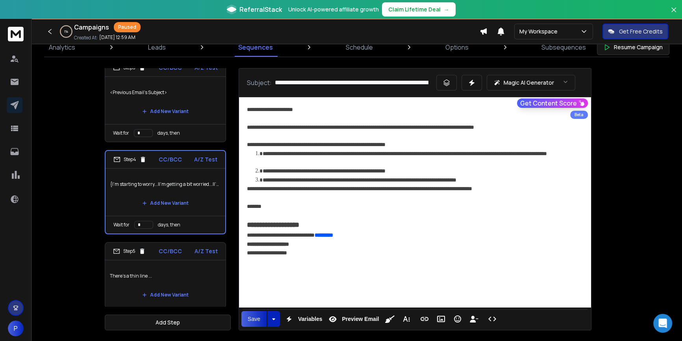
click at [167, 276] on p "There's a thin line ..." at bounding box center [165, 276] width 111 height 22
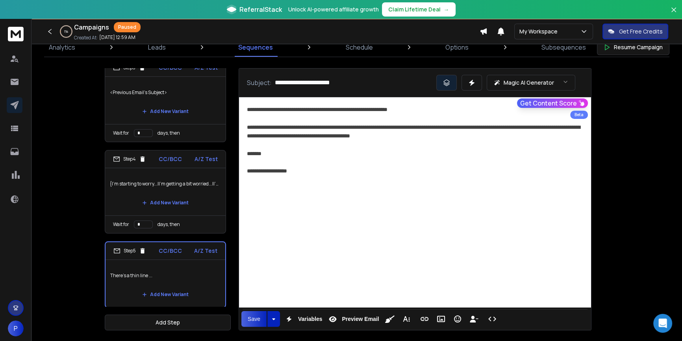
click at [450, 82] on icon at bounding box center [446, 82] width 7 height 7
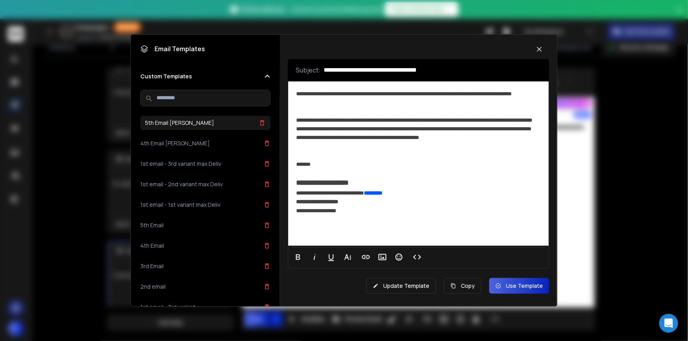
click at [521, 284] on button "Use Template" at bounding box center [519, 286] width 60 height 16
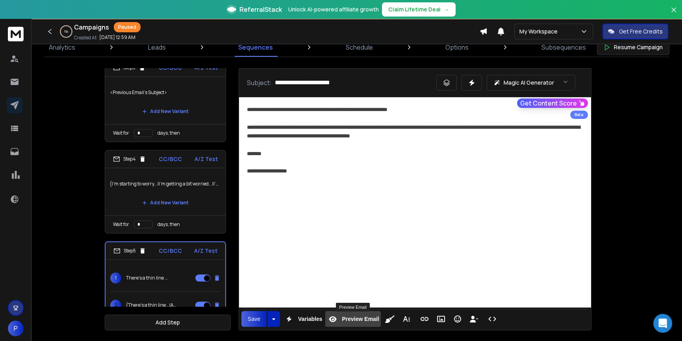
click at [350, 321] on span "Preview Email" at bounding box center [360, 319] width 40 height 7
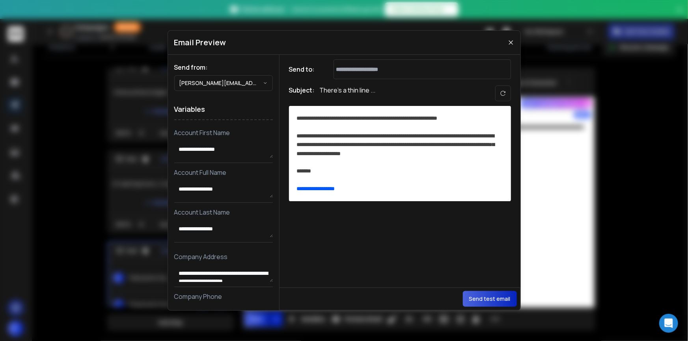
click at [511, 39] on div "Email Preview" at bounding box center [344, 43] width 352 height 24
click at [512, 42] on icon at bounding box center [510, 42] width 6 height 6
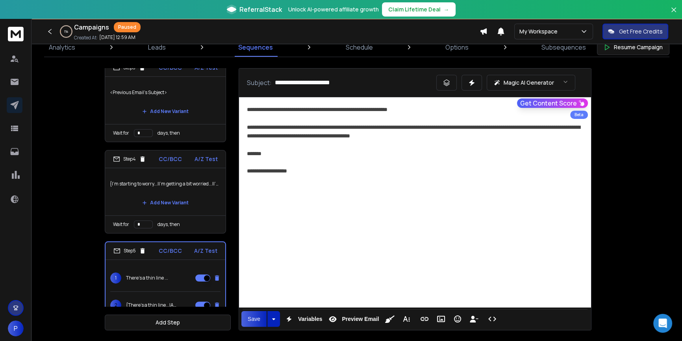
click at [170, 279] on div "1 There's a thin line ..." at bounding box center [165, 278] width 110 height 27
click at [214, 275] on icon at bounding box center [217, 278] width 7 height 7
type input "**********"
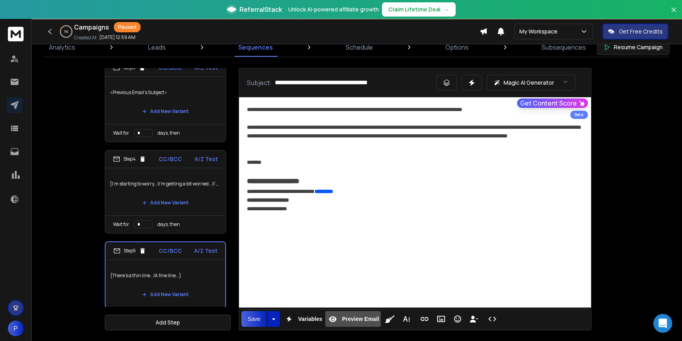
click at [358, 318] on span "Preview Email" at bounding box center [360, 319] width 40 height 7
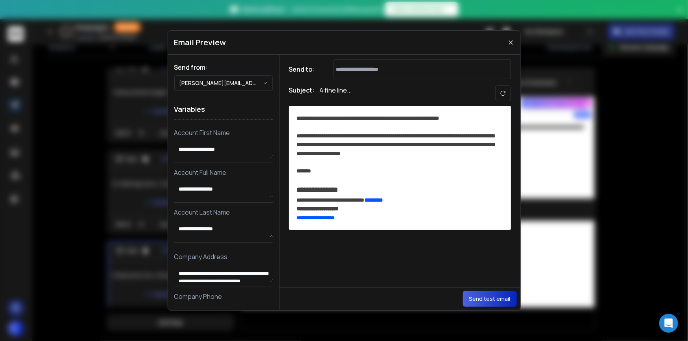
click at [511, 43] on icon at bounding box center [510, 42] width 6 height 6
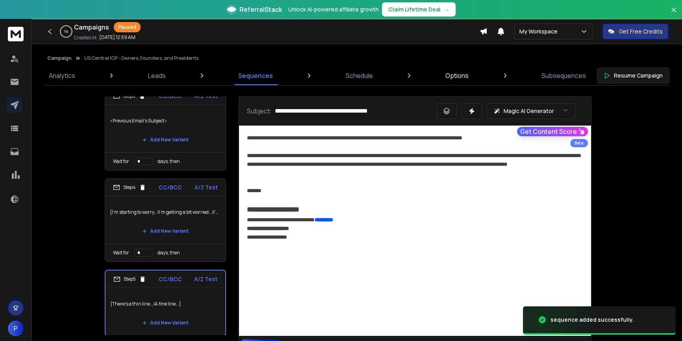
click at [462, 74] on p "Options" at bounding box center [457, 75] width 23 height 9
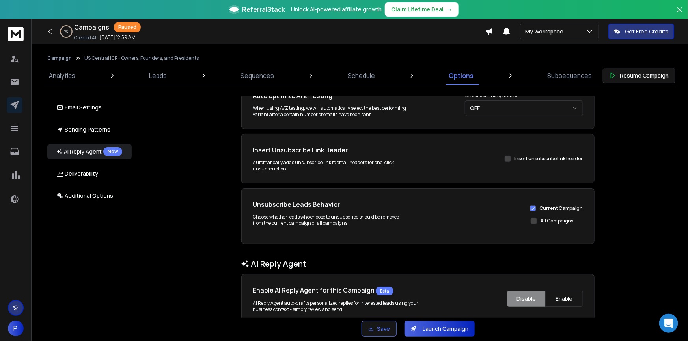
scroll to position [609, 0]
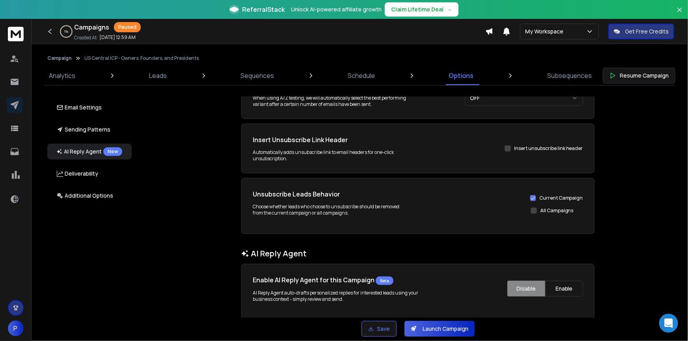
click at [504, 149] on button "Insert unsubscribe link header" at bounding box center [507, 148] width 6 height 6
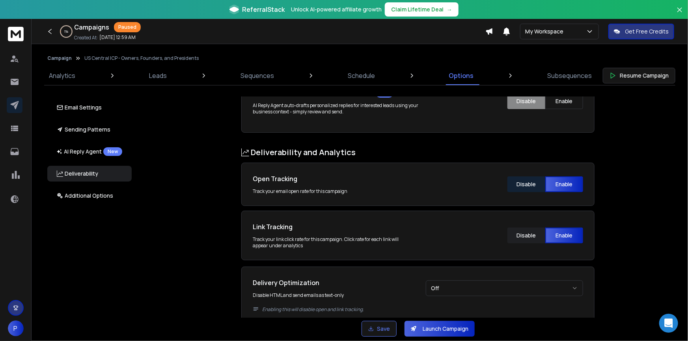
scroll to position [823, 0]
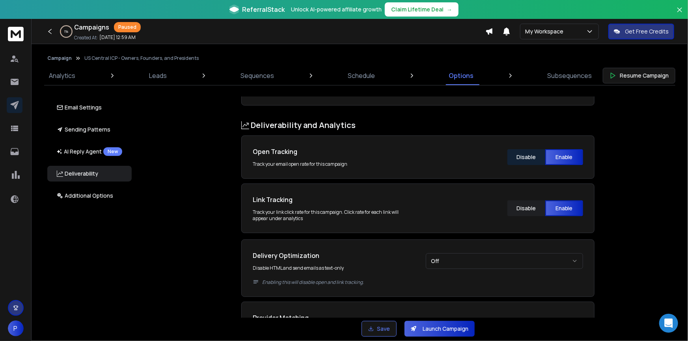
click at [519, 154] on button "Disable" at bounding box center [526, 157] width 38 height 16
click at [520, 204] on button "Disable" at bounding box center [526, 209] width 38 height 16
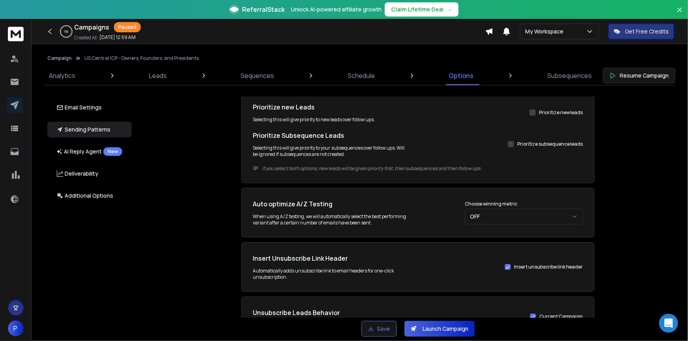
scroll to position [474, 0]
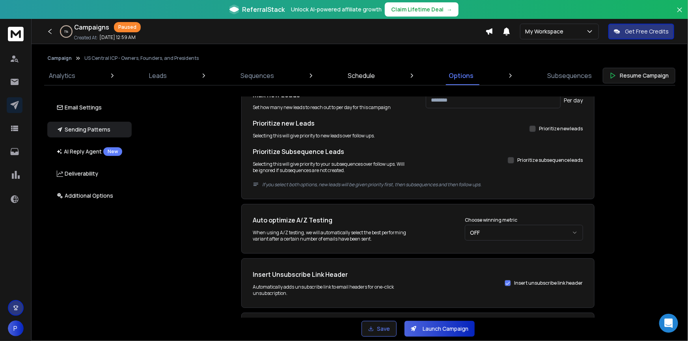
click at [348, 71] on link "Schedule" at bounding box center [361, 75] width 37 height 19
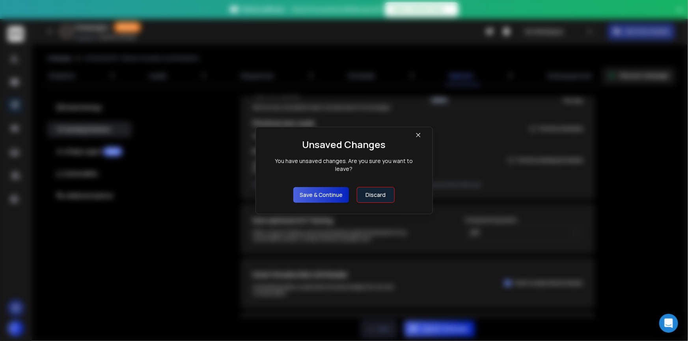
click at [336, 191] on button "Save & Continue" at bounding box center [321, 195] width 56 height 16
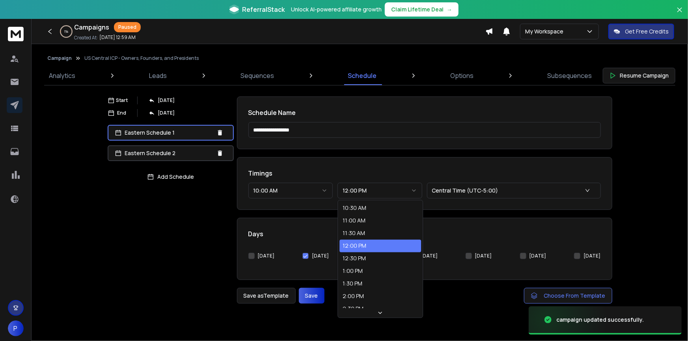
click at [405, 189] on button "12:00 PM" at bounding box center [379, 191] width 85 height 16
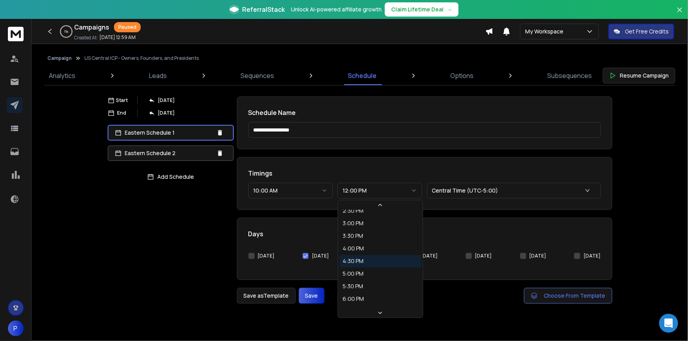
scroll to position [107, 0]
select select "********"
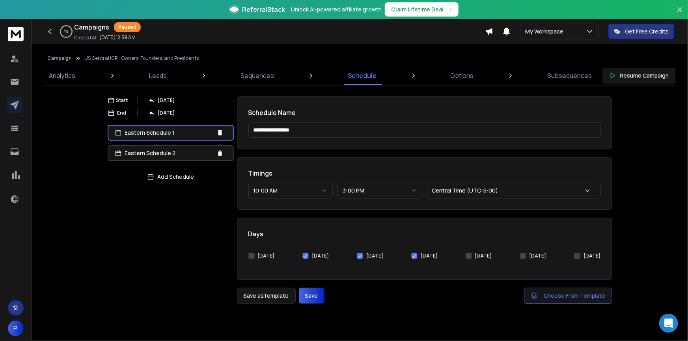
click at [253, 254] on button "Monday" at bounding box center [251, 256] width 6 height 6
click at [472, 256] on button "Friday" at bounding box center [468, 256] width 6 height 6
click at [307, 298] on button "Save" at bounding box center [312, 296] width 26 height 16
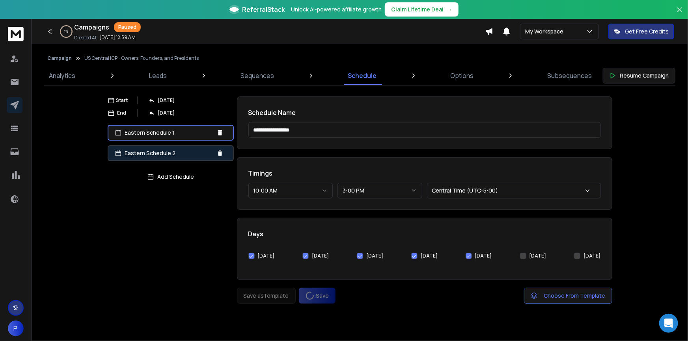
click at [219, 151] on icon at bounding box center [219, 154] width 4 height 6
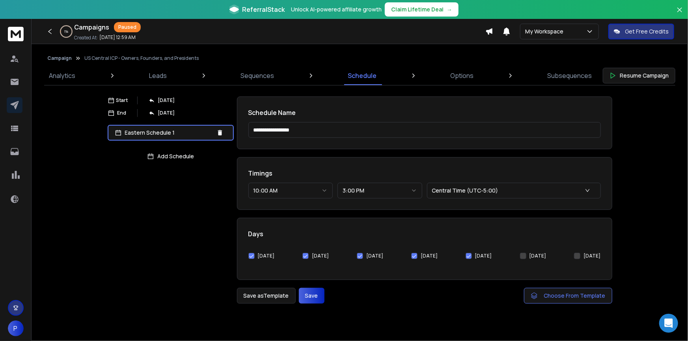
click at [260, 129] on input "**********" at bounding box center [424, 130] width 352 height 16
type input "**********"
click at [314, 297] on button "Save" at bounding box center [312, 296] width 26 height 16
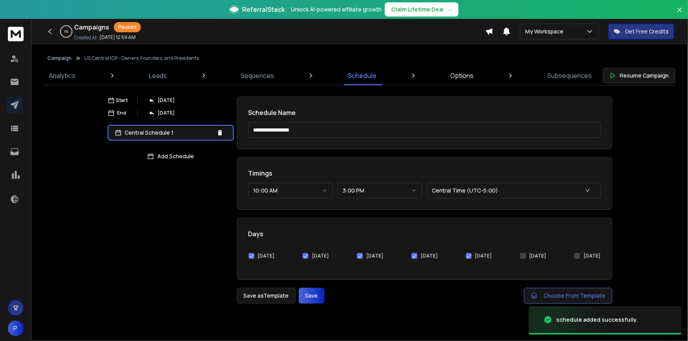
click at [472, 78] on p "Options" at bounding box center [461, 75] width 23 height 9
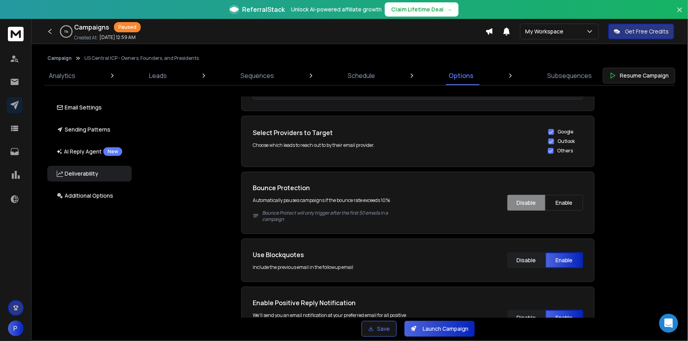
scroll to position [1119, 0]
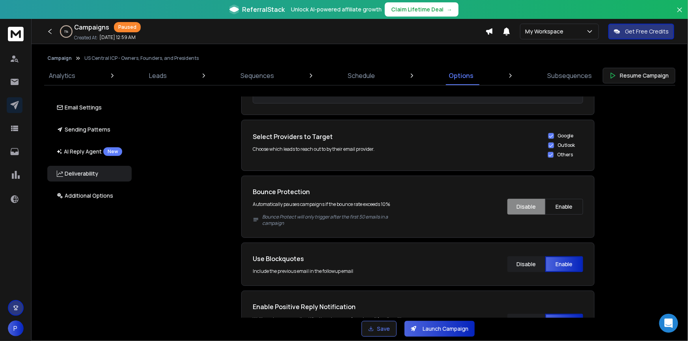
click at [548, 133] on button "Google" at bounding box center [551, 136] width 6 height 6
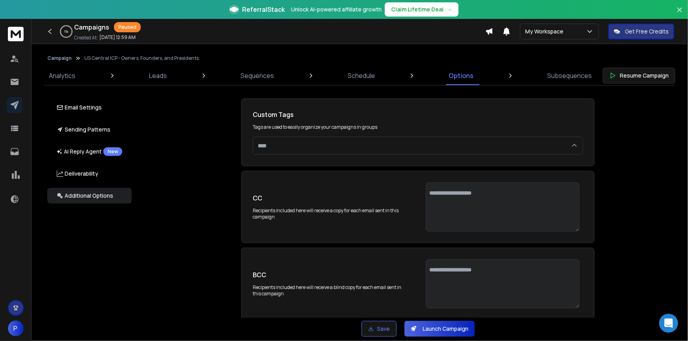
scroll to position [1584, 0]
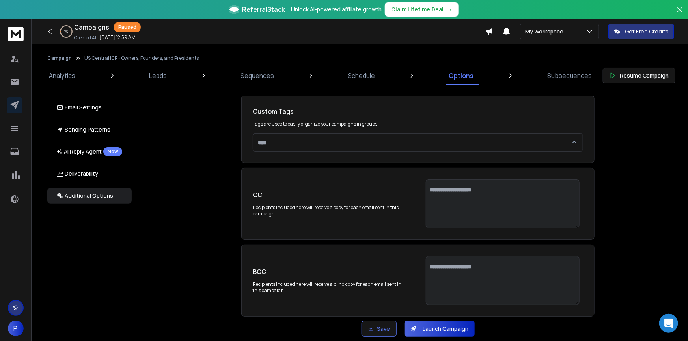
click at [429, 328] on button "Launch Campaign" at bounding box center [439, 329] width 70 height 16
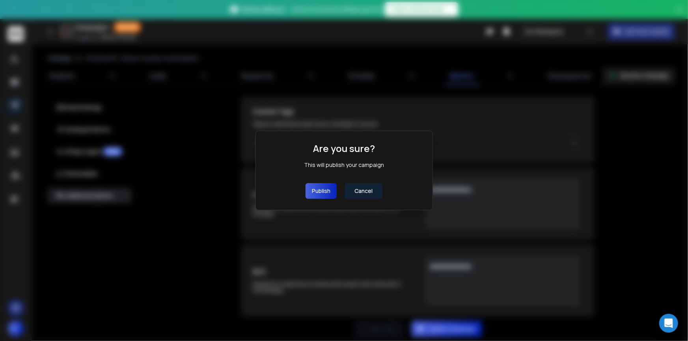
click at [325, 193] on button "Publish" at bounding box center [320, 191] width 31 height 16
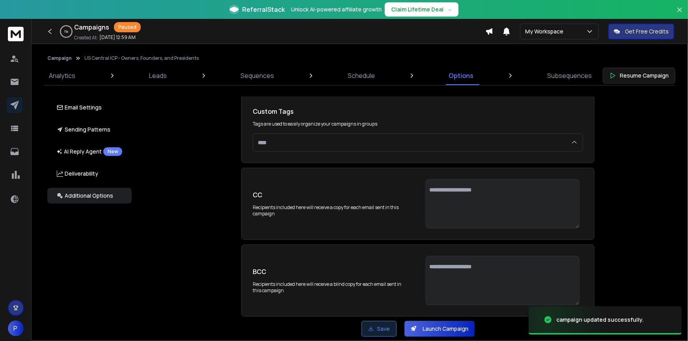
click at [376, 328] on button "Save" at bounding box center [378, 329] width 35 height 16
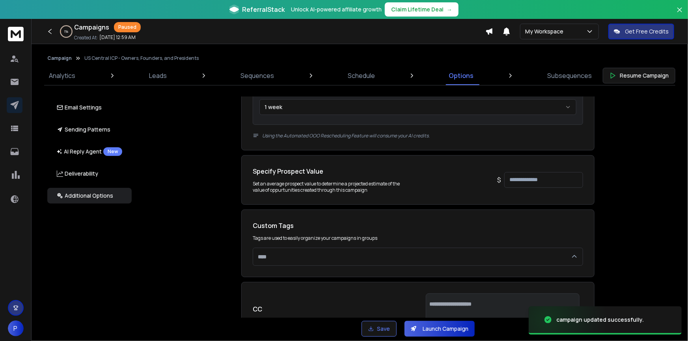
scroll to position [1477, 0]
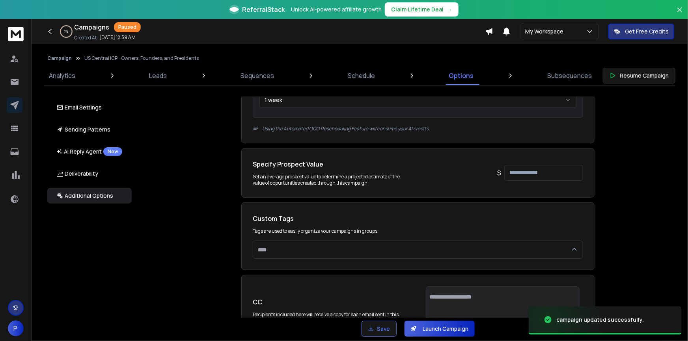
click at [434, 332] on button "Launch Campaign" at bounding box center [439, 329] width 70 height 16
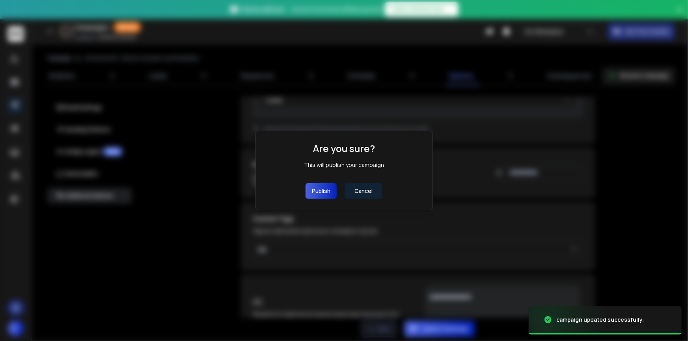
click at [319, 193] on button "Publish" at bounding box center [320, 191] width 31 height 16
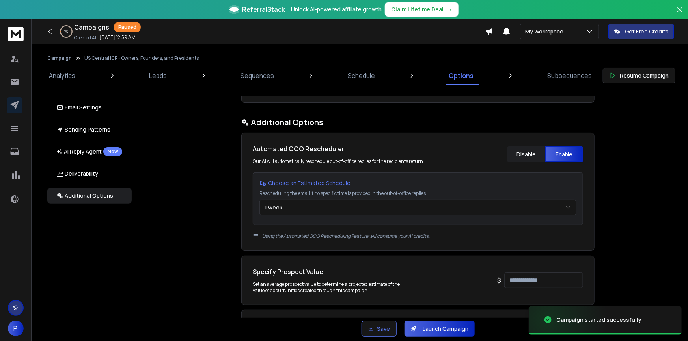
scroll to position [1387, 0]
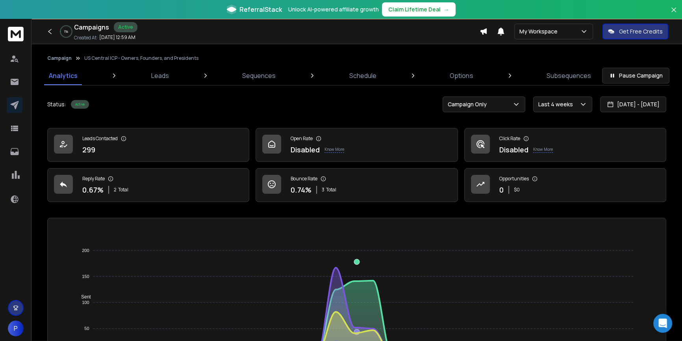
click at [445, 75] on div "Analytics Leads Sequences Schedule Options Subsequences" at bounding box center [320, 75] width 552 height 19
click at [457, 71] on p "Options" at bounding box center [461, 75] width 23 height 9
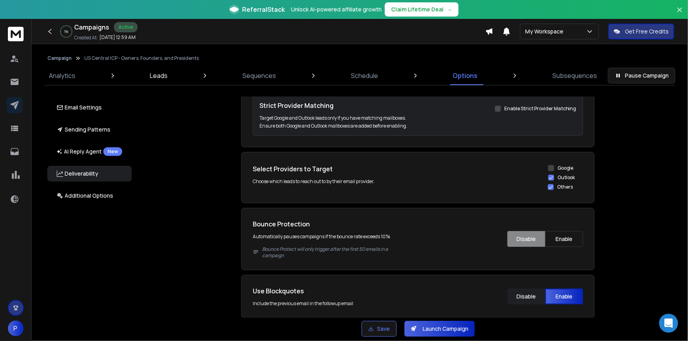
scroll to position [1023, 0]
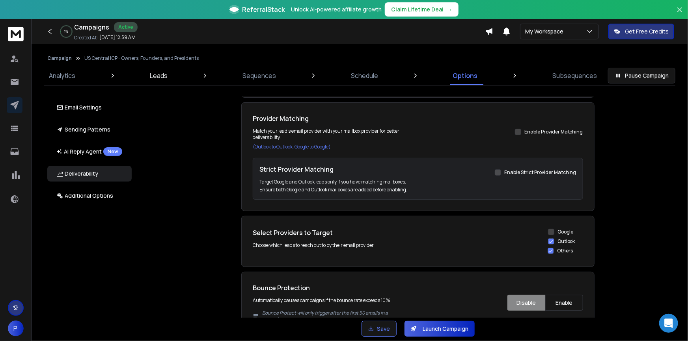
click at [166, 80] on p "Leads" at bounding box center [159, 75] width 18 height 9
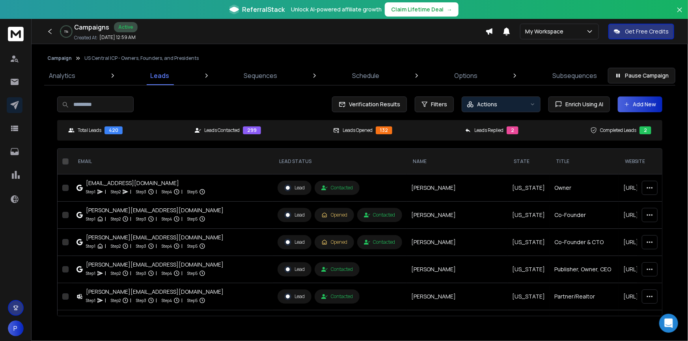
click at [505, 106] on div "Actions" at bounding box center [496, 104] width 60 height 8
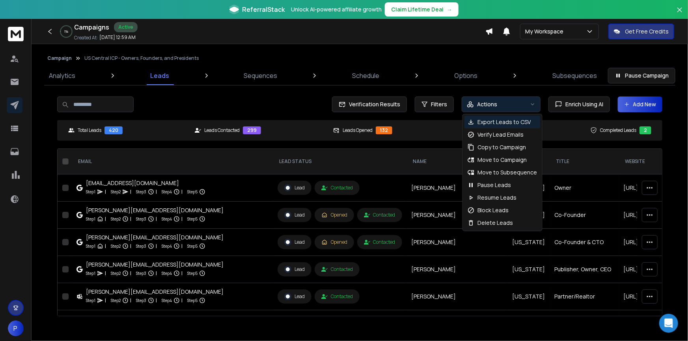
click at [511, 102] on div "Actions" at bounding box center [496, 104] width 60 height 8
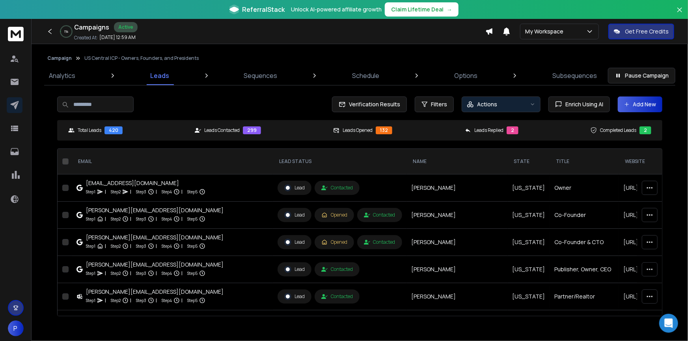
click at [511, 102] on div "Actions" at bounding box center [496, 104] width 60 height 8
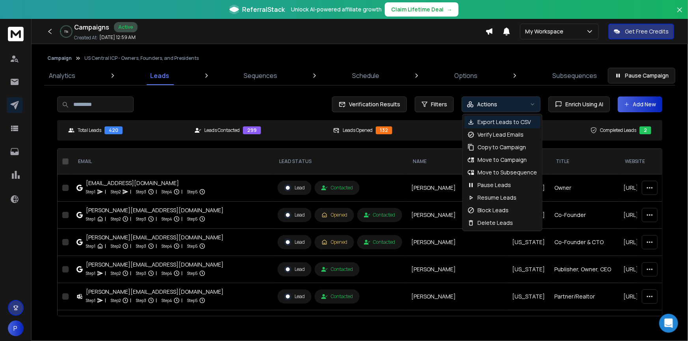
click at [511, 102] on div "Actions" at bounding box center [496, 104] width 60 height 8
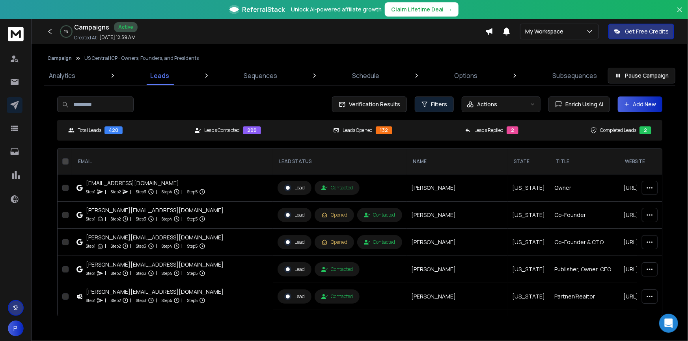
click at [427, 102] on polygon "button" at bounding box center [424, 104] width 5 height 5
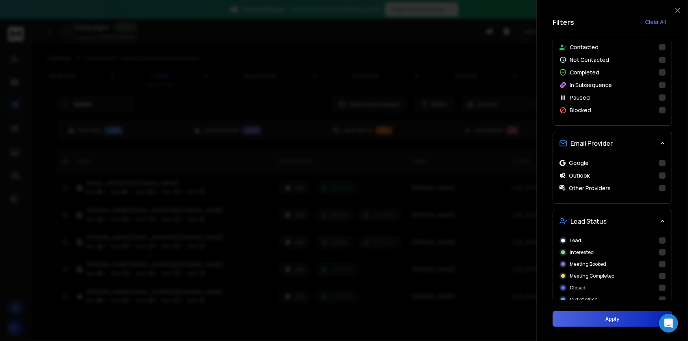
scroll to position [180, 0]
click at [659, 162] on button "Google" at bounding box center [662, 165] width 6 height 6
click at [607, 319] on button "Apply" at bounding box center [611, 319] width 119 height 16
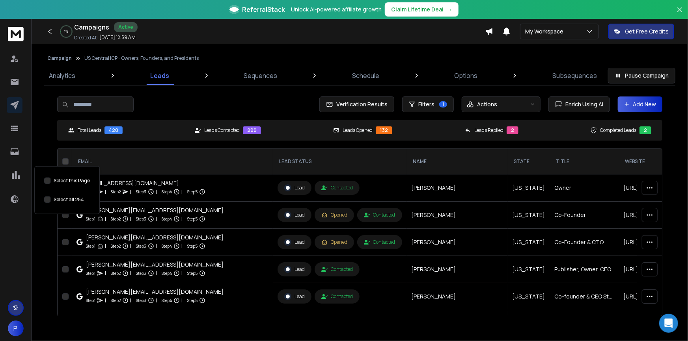
click at [66, 163] on button "Select this Page" at bounding box center [65, 161] width 6 height 6
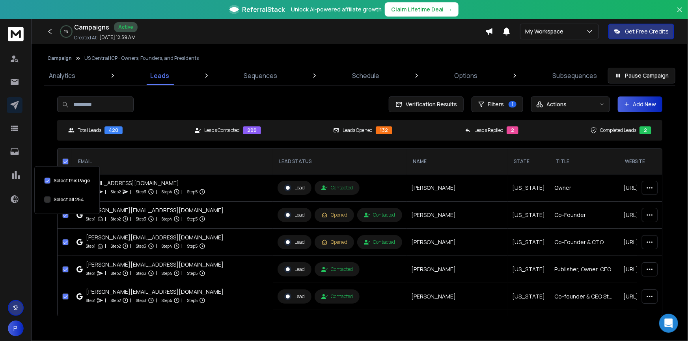
click at [50, 200] on button "Select this Page" at bounding box center [47, 200] width 6 height 6
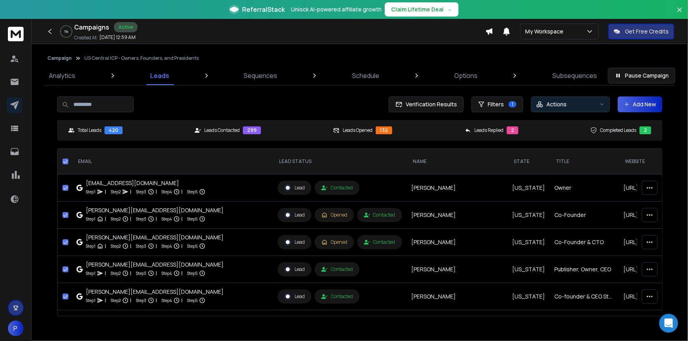
click at [549, 106] on p "Actions" at bounding box center [556, 104] width 20 height 8
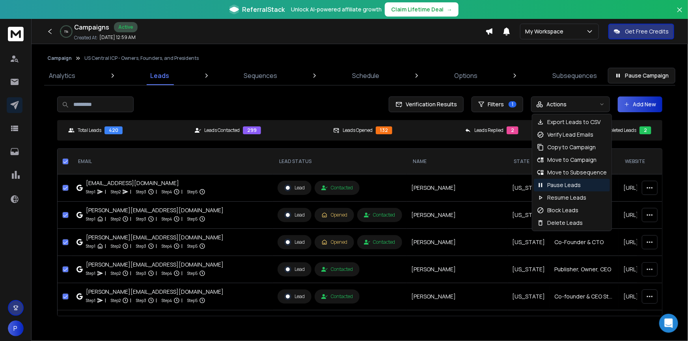
click at [572, 187] on p "Pause Leads" at bounding box center [563, 185] width 33 height 8
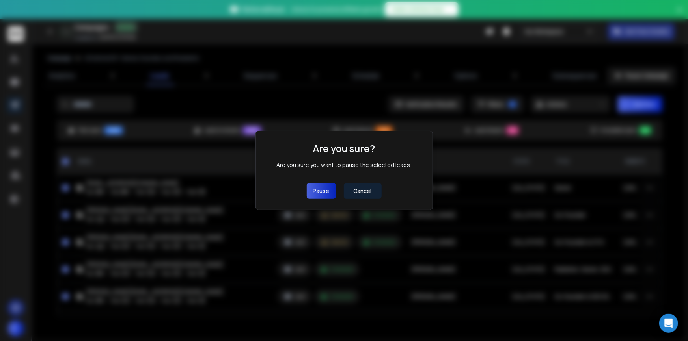
click at [314, 190] on button "Pause" at bounding box center [321, 191] width 29 height 16
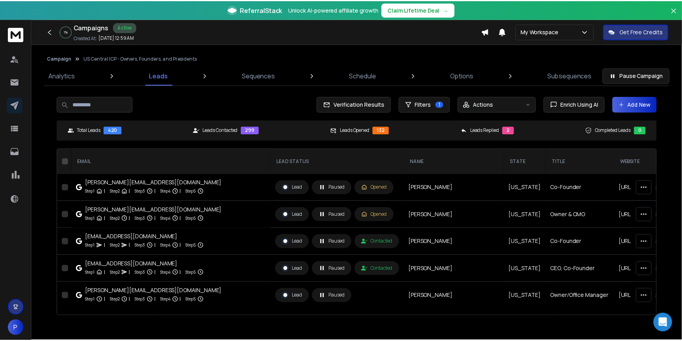
scroll to position [1611, 0]
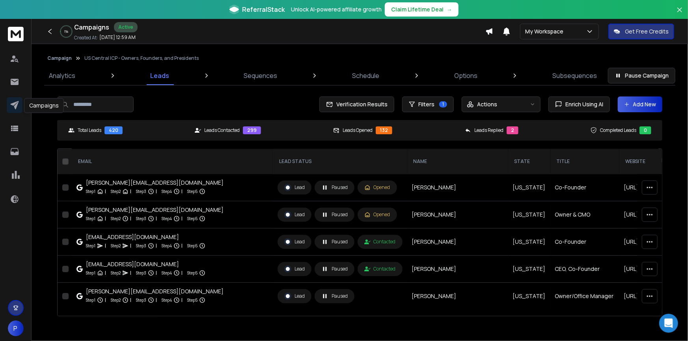
click at [15, 106] on icon at bounding box center [14, 105] width 8 height 8
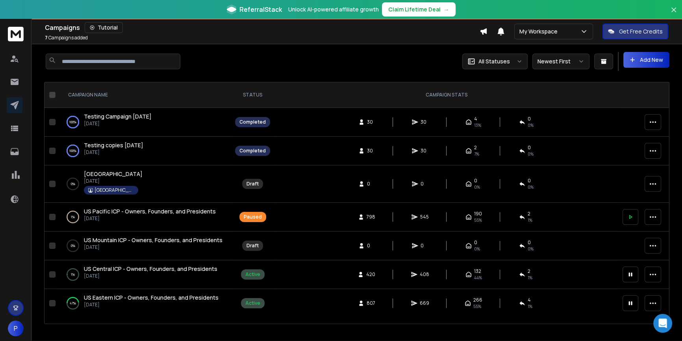
click at [53, 149] on button "button" at bounding box center [52, 151] width 6 height 6
click at [55, 121] on button "button" at bounding box center [52, 122] width 6 height 6
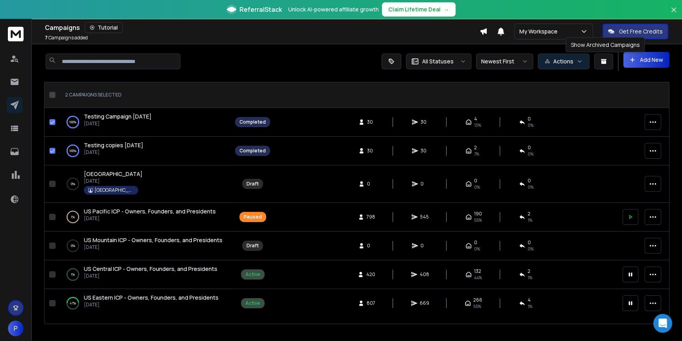
click at [566, 59] on button "Actions" at bounding box center [564, 62] width 52 height 16
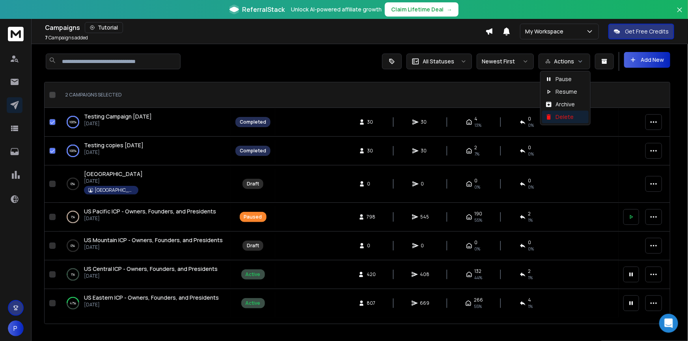
click at [568, 119] on p "Delete" at bounding box center [564, 117] width 18 height 8
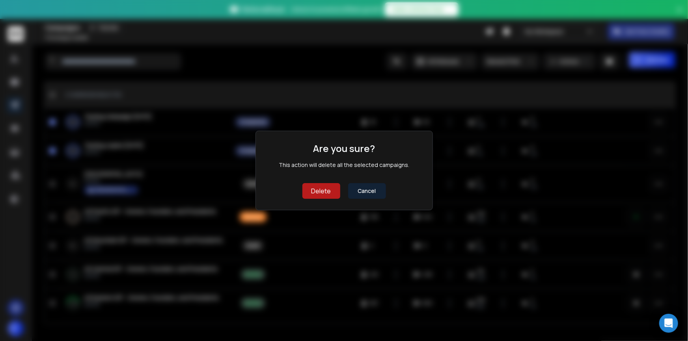
click at [320, 188] on p "delete" at bounding box center [321, 190] width 20 height 9
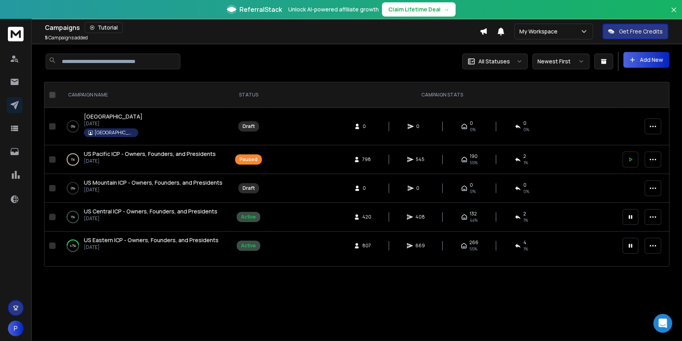
click at [111, 154] on span "US Pacific ICP - Owners, Founders, and Presidents" at bounding box center [150, 153] width 132 height 7
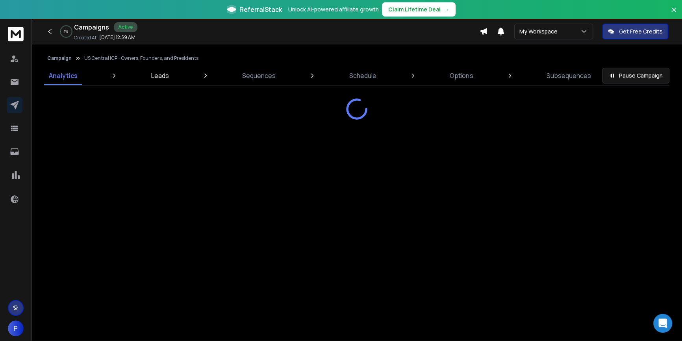
click at [167, 82] on link "Leads" at bounding box center [160, 75] width 27 height 19
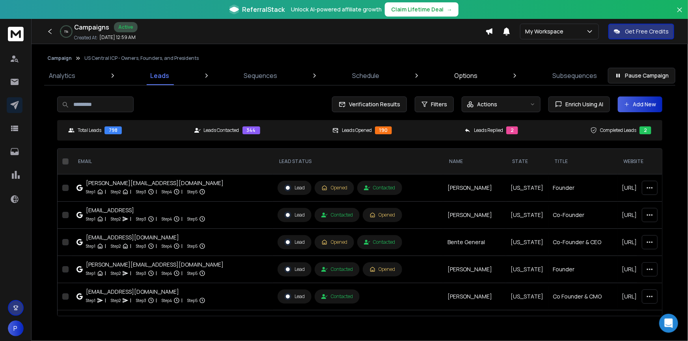
click at [459, 73] on p "Options" at bounding box center [465, 75] width 23 height 9
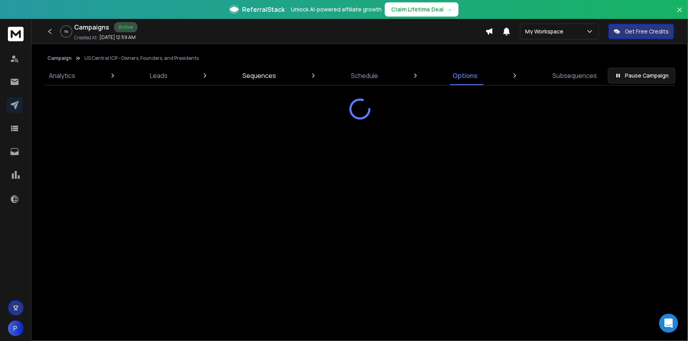
click at [268, 71] on p "Sequences" at bounding box center [258, 75] width 33 height 9
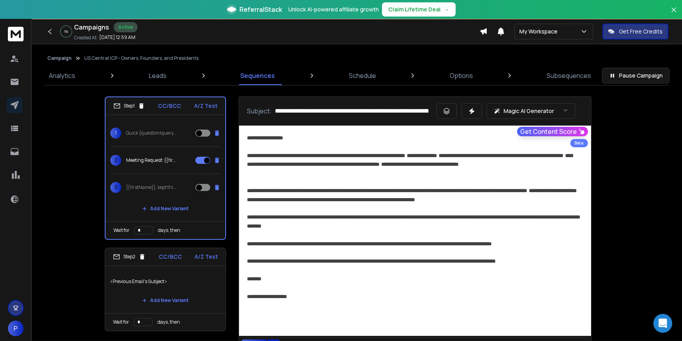
click at [154, 134] on p "Quick {question|query|inquiry} for {{firstname}} at {{companyName}}" at bounding box center [151, 133] width 50 height 6
click at [201, 133] on button "button" at bounding box center [202, 133] width 15 height 7
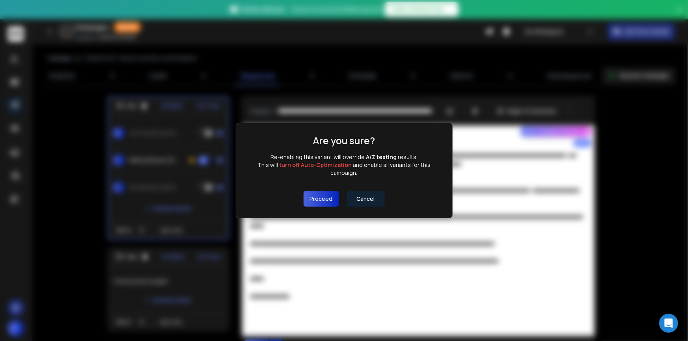
click at [325, 202] on button "Proceed" at bounding box center [320, 199] width 35 height 16
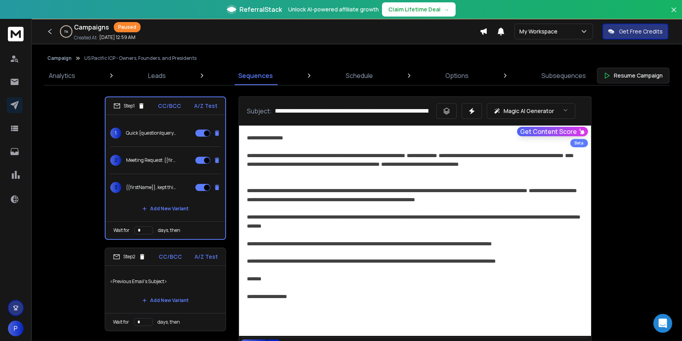
click at [216, 134] on icon at bounding box center [217, 133] width 4 height 6
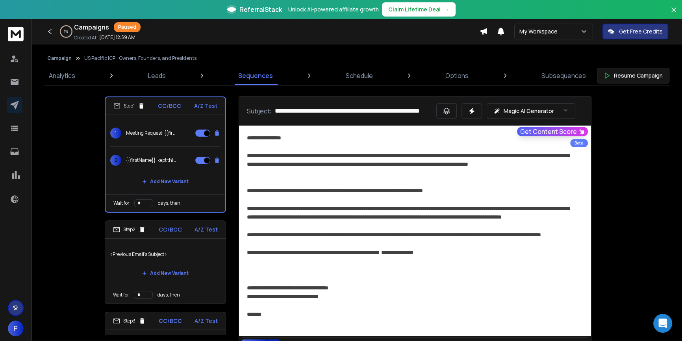
click at [216, 134] on icon at bounding box center [217, 133] width 4 height 6
type input "**********"
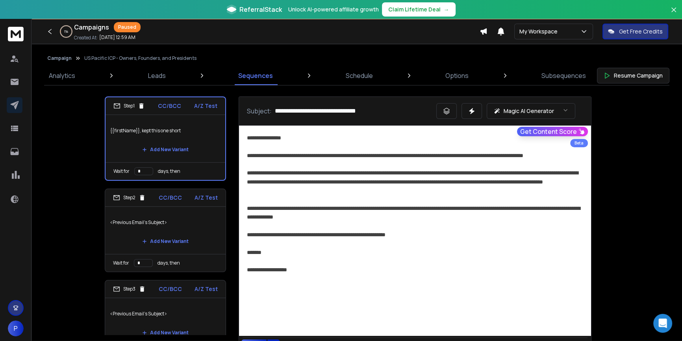
click at [215, 134] on p "{{firstName}}, kept this one short" at bounding box center [165, 131] width 110 height 22
click at [174, 145] on button "Add New Variant" at bounding box center [165, 150] width 59 height 16
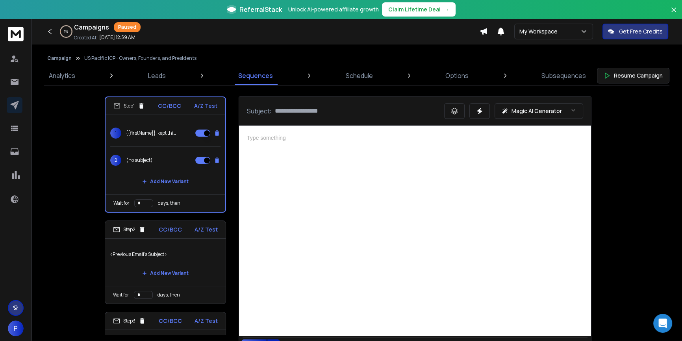
click at [214, 136] on icon at bounding box center [217, 133] width 7 height 7
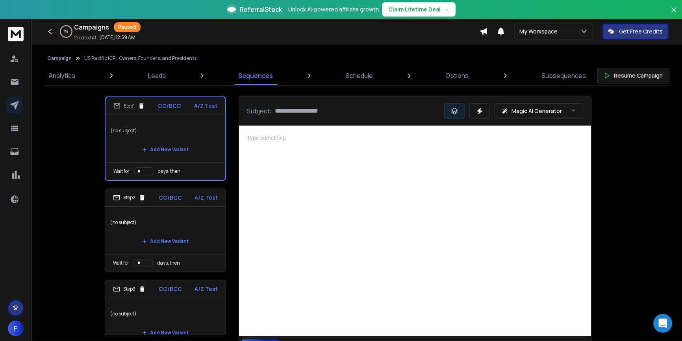
click at [457, 109] on icon at bounding box center [454, 111] width 7 height 7
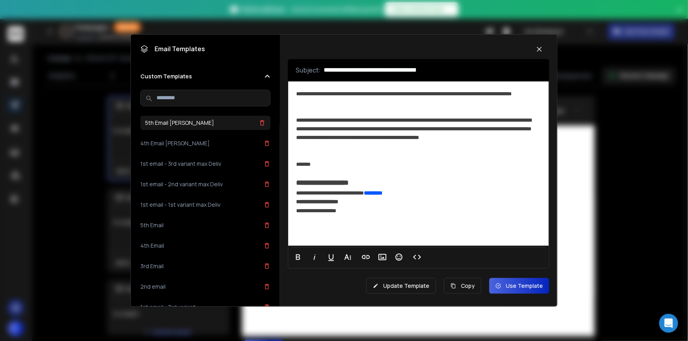
click at [184, 205] on h3 "1st email - 1st variant max Deliv" at bounding box center [180, 205] width 80 height 8
type input "**********"
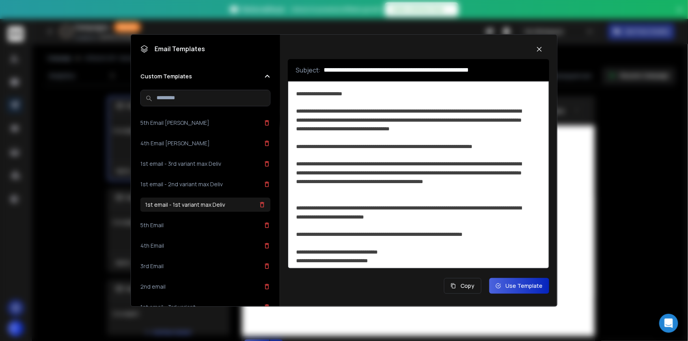
click at [513, 286] on button "Use Template" at bounding box center [519, 286] width 60 height 16
type input "**********"
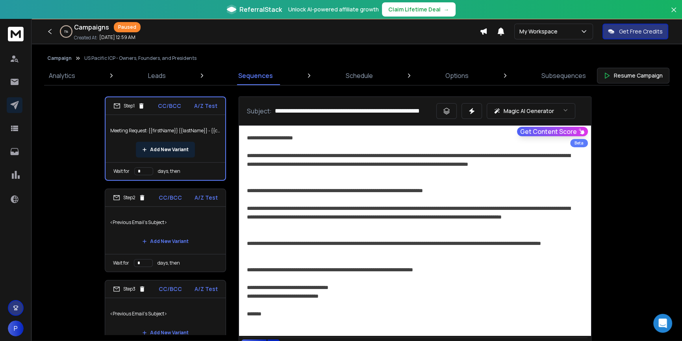
click at [166, 151] on button "Add New Variant" at bounding box center [165, 150] width 59 height 16
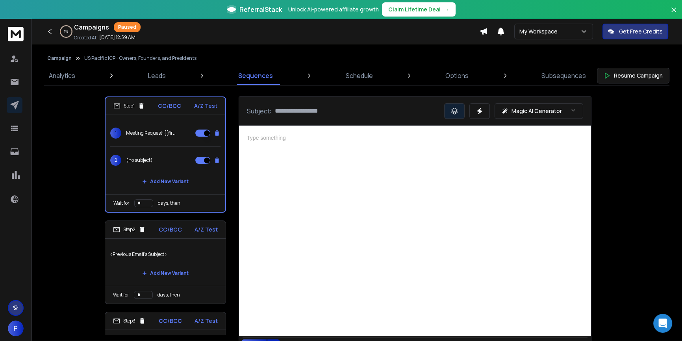
click at [458, 109] on icon at bounding box center [454, 111] width 7 height 7
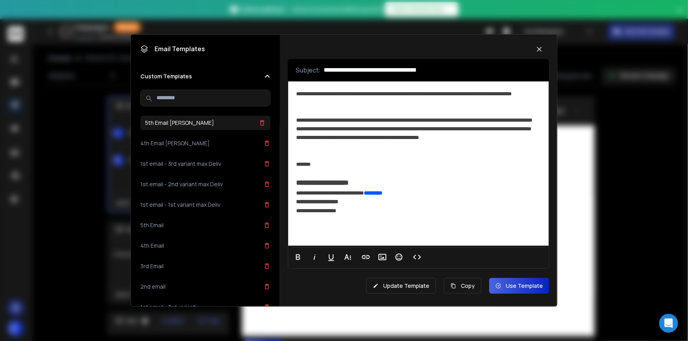
click at [199, 186] on h3 "1st email - 2nd variant max Deliv" at bounding box center [181, 184] width 82 height 8
type input "**********"
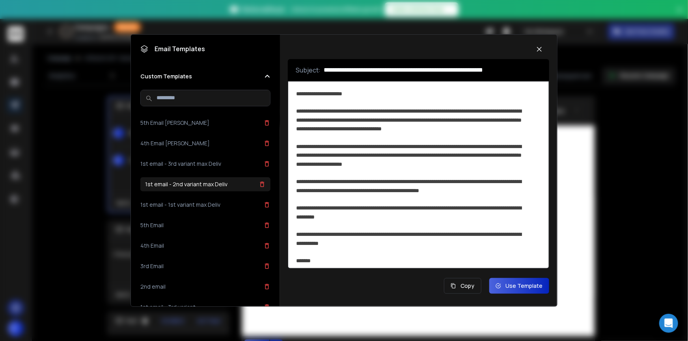
click at [519, 285] on button "Use Template" at bounding box center [519, 286] width 60 height 16
type input "**********"
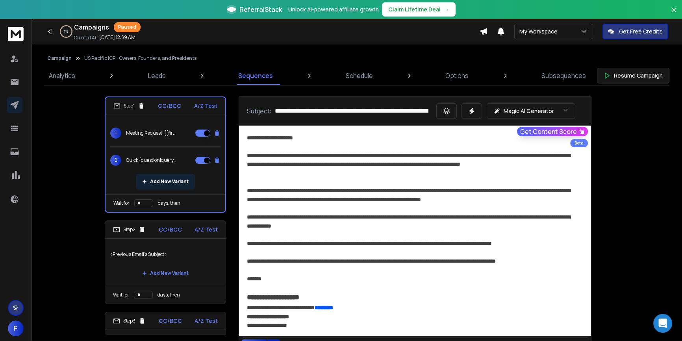
click at [156, 181] on button "Add New Variant" at bounding box center [165, 182] width 59 height 16
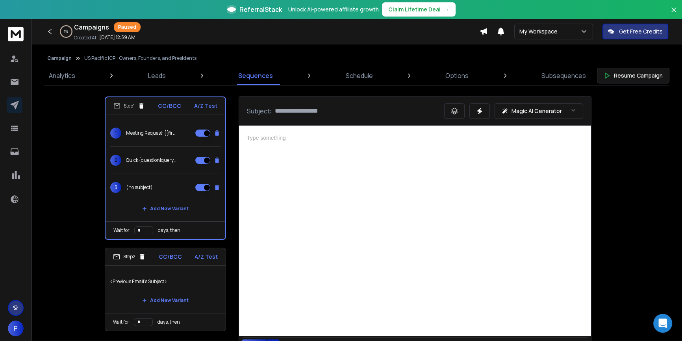
click at [147, 188] on p "(no subject)" at bounding box center [139, 187] width 27 height 6
click at [461, 111] on button at bounding box center [454, 111] width 20 height 16
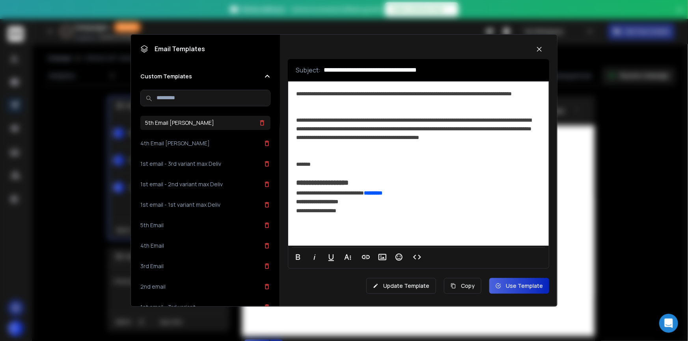
click at [199, 167] on h3 "1st email - 3rd variant max Deliv" at bounding box center [180, 164] width 81 height 8
type input "**********"
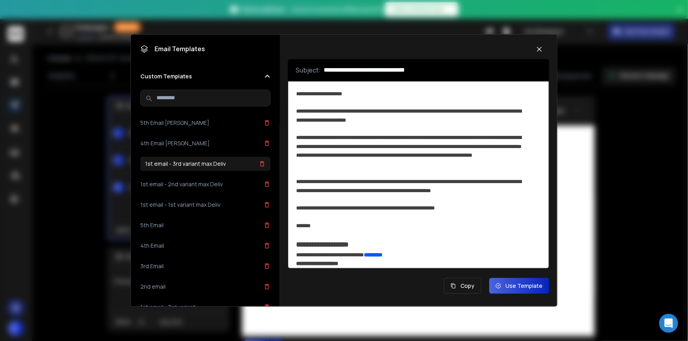
click at [513, 282] on button "Use Template" at bounding box center [519, 286] width 60 height 16
type input "**********"
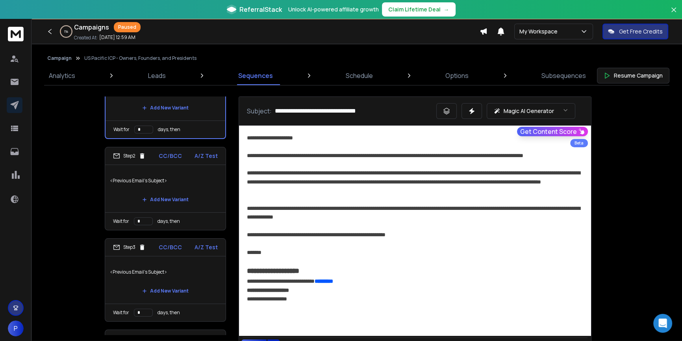
scroll to position [107, 0]
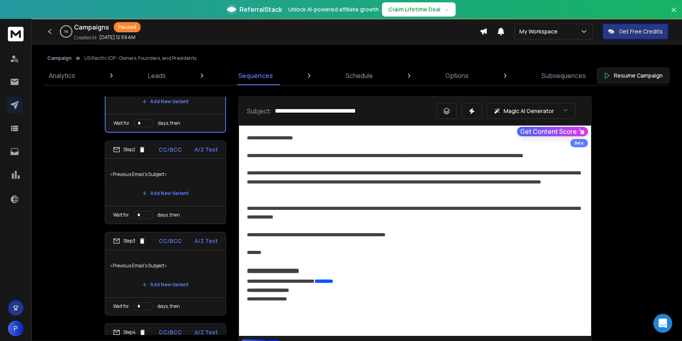
click at [157, 177] on p "<Previous Email's Subject>" at bounding box center [165, 175] width 111 height 22
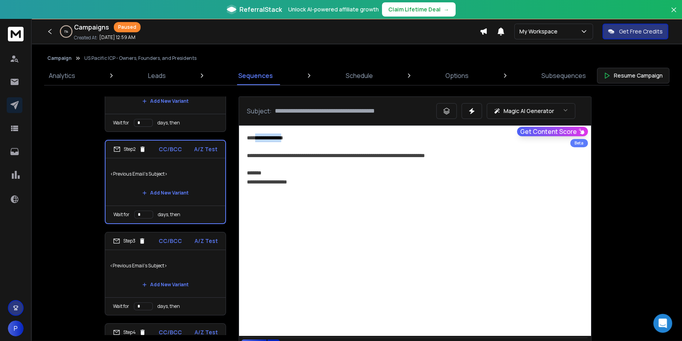
drag, startPoint x: 288, startPoint y: 138, endPoint x: 258, endPoint y: 138, distance: 29.2
click at [258, 138] on div "**********" at bounding box center [415, 138] width 336 height 9
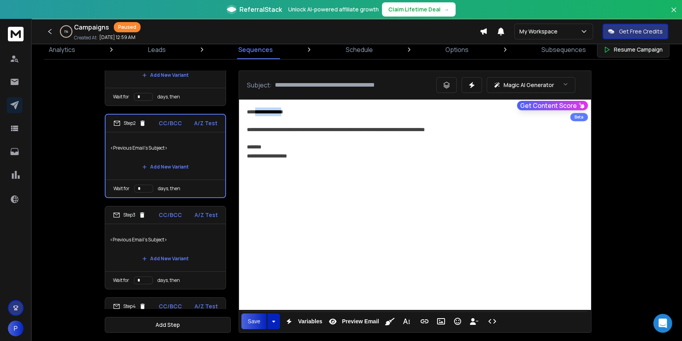
scroll to position [28, 0]
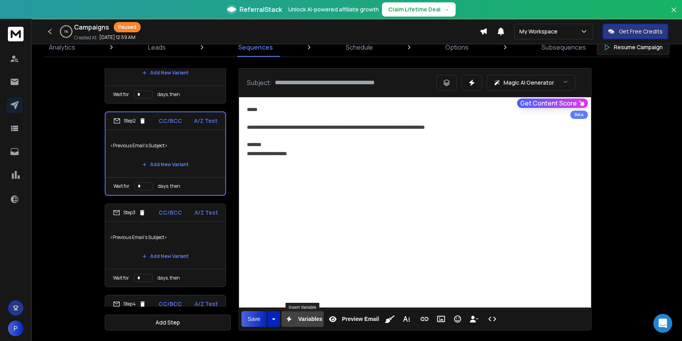
click at [307, 317] on span "Variables" at bounding box center [311, 319] width 28 height 7
click at [301, 316] on span "Variables" at bounding box center [311, 319] width 28 height 7
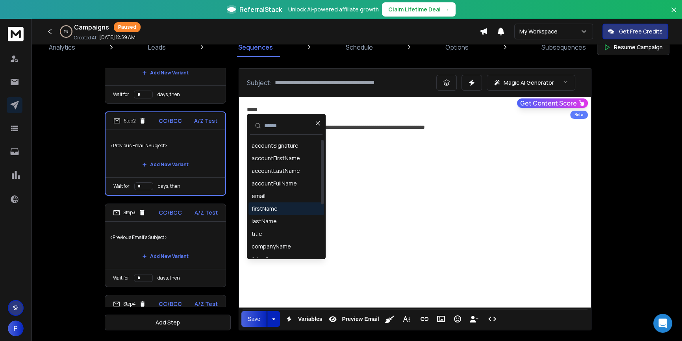
click at [272, 207] on div "firstName" at bounding box center [265, 209] width 26 height 8
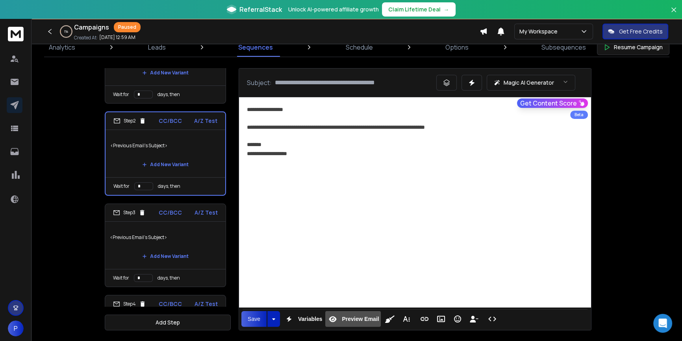
click at [356, 312] on button "Preview Email Preview Email" at bounding box center [352, 319] width 55 height 16
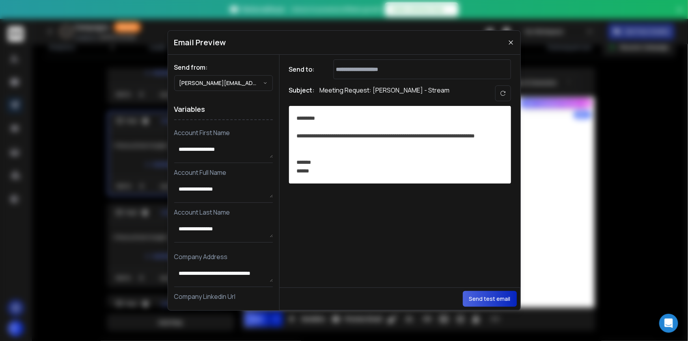
click at [511, 43] on icon at bounding box center [510, 42] width 6 height 6
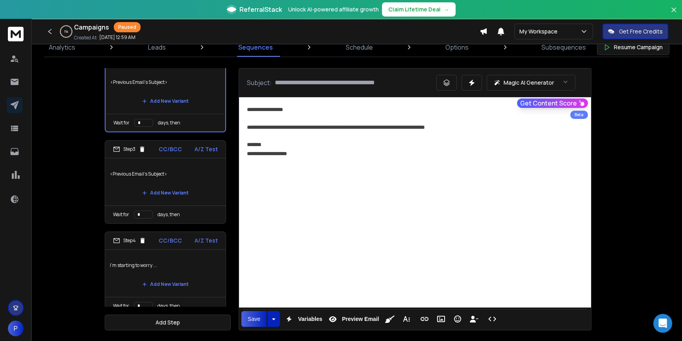
scroll to position [179, 0]
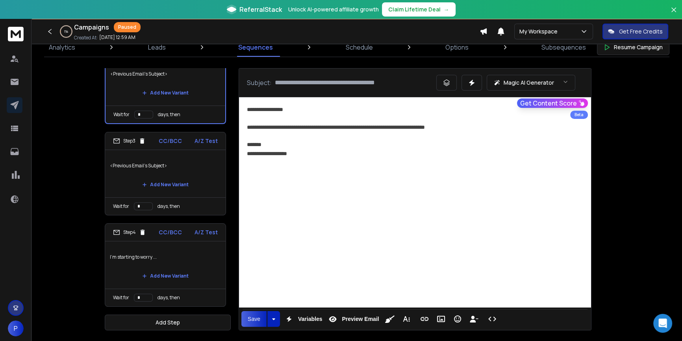
click at [152, 161] on p "<Previous Email's Subject>" at bounding box center [165, 166] width 111 height 22
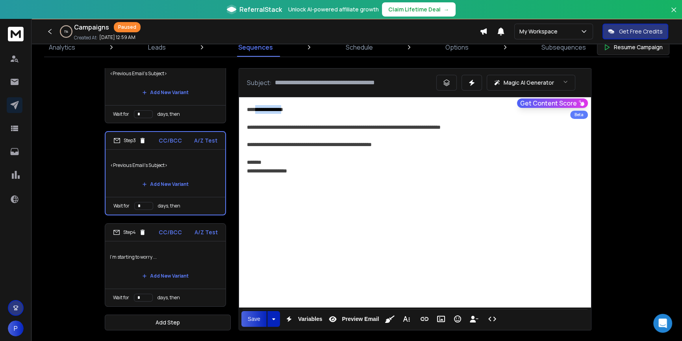
drag, startPoint x: 287, startPoint y: 108, endPoint x: 258, endPoint y: 110, distance: 28.4
click at [258, 110] on div "**********" at bounding box center [415, 109] width 336 height 9
click at [295, 316] on div "Variables" at bounding box center [303, 319] width 43 height 13
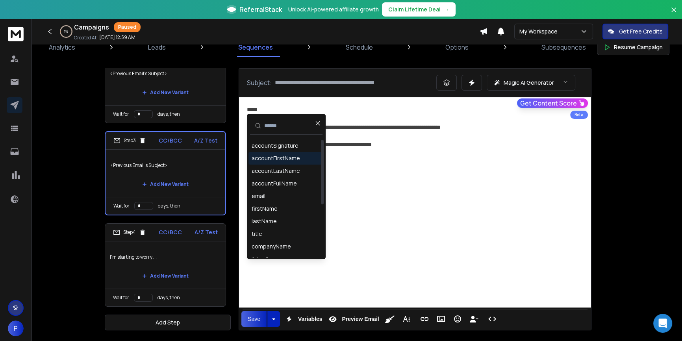
click at [287, 158] on div "accountFirstName" at bounding box center [276, 158] width 48 height 8
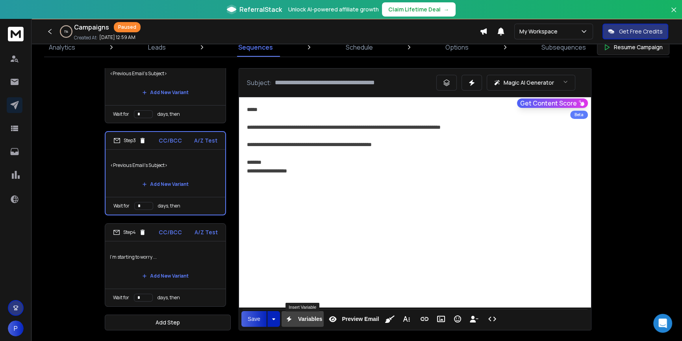
click at [314, 317] on span "Variables" at bounding box center [311, 319] width 28 height 7
click at [305, 322] on span "Variables" at bounding box center [311, 319] width 28 height 7
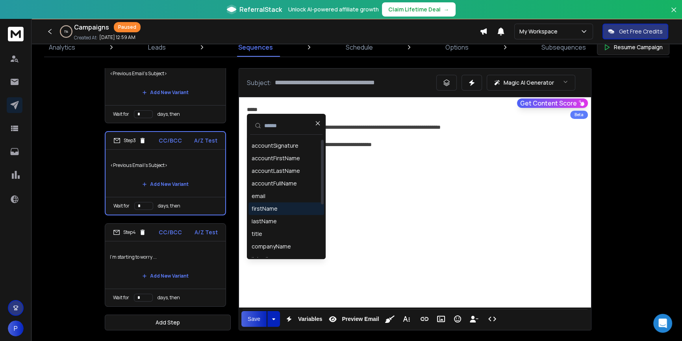
click at [270, 205] on div "firstName" at bounding box center [265, 209] width 26 height 8
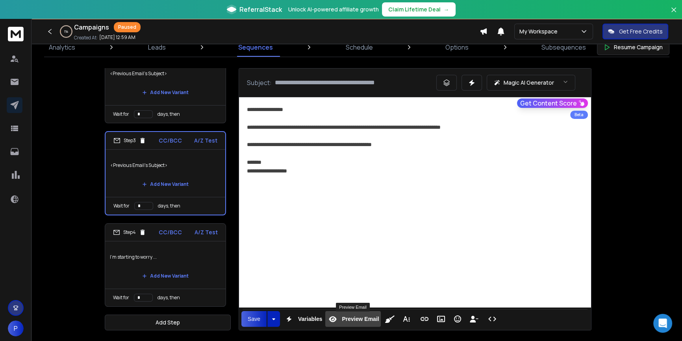
click at [357, 319] on span "Preview Email" at bounding box center [360, 319] width 40 height 7
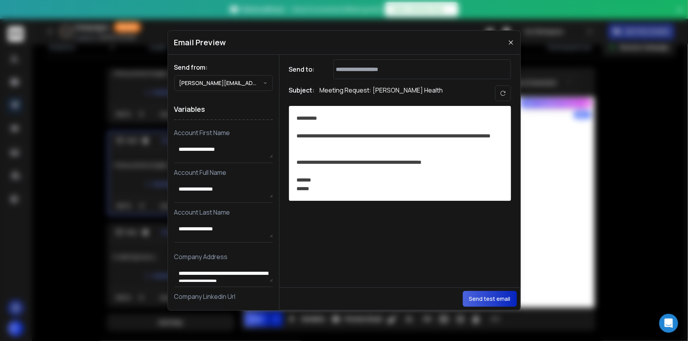
click at [510, 44] on icon at bounding box center [510, 42] width 6 height 6
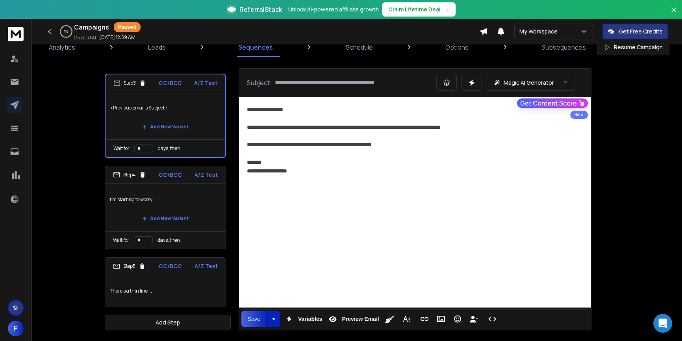
scroll to position [251, 0]
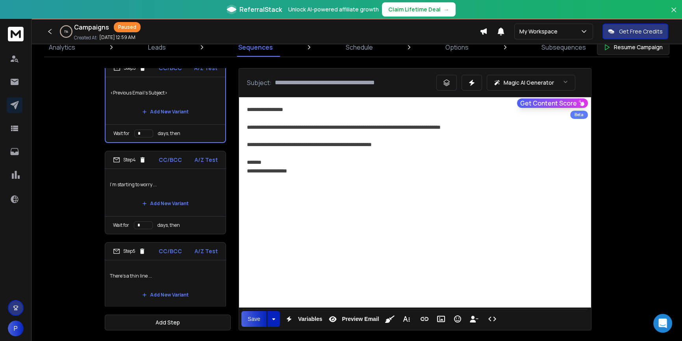
click at [158, 185] on p "I'm starting to worry ..." at bounding box center [165, 185] width 111 height 22
type input "**********"
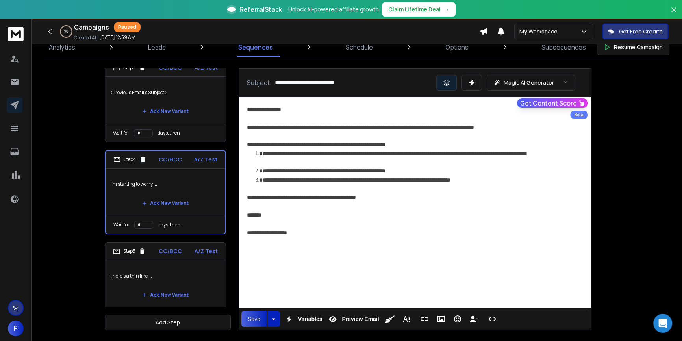
click at [449, 82] on icon at bounding box center [446, 82] width 7 height 7
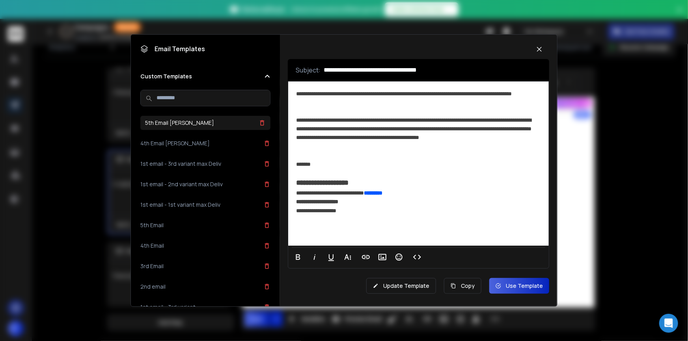
click at [173, 146] on h3 "4th Email max Deliv" at bounding box center [174, 143] width 69 height 8
type input "**********"
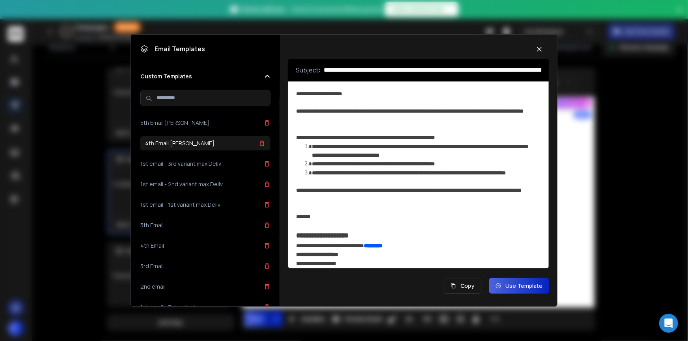
click at [522, 285] on button "Use Template" at bounding box center [519, 286] width 60 height 16
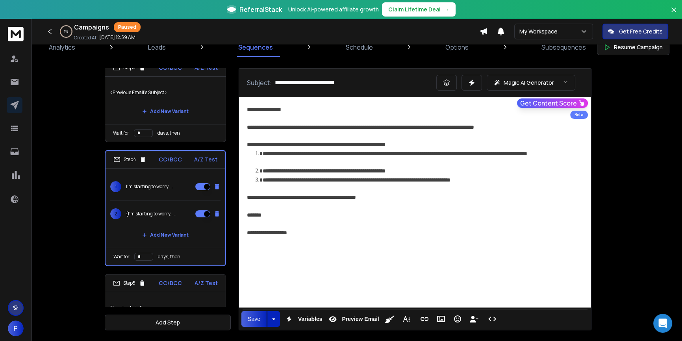
click at [215, 186] on icon at bounding box center [217, 187] width 4 height 6
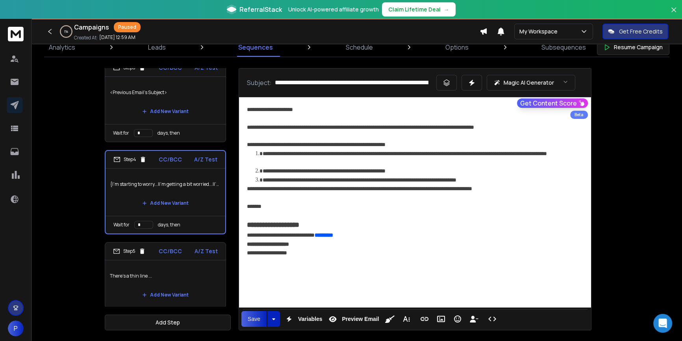
click at [151, 272] on p "There's a thin line ..." at bounding box center [165, 276] width 111 height 22
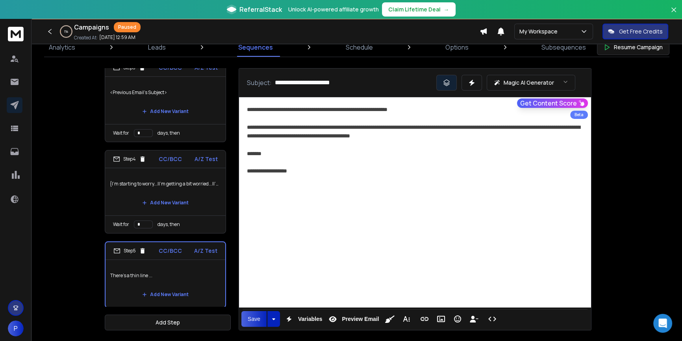
click at [447, 80] on icon at bounding box center [446, 82] width 7 height 7
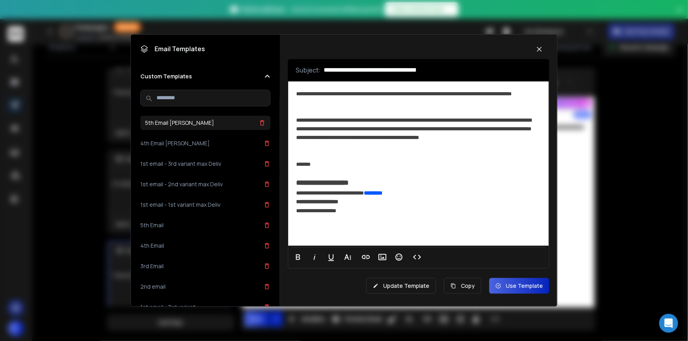
click at [528, 283] on button "Use Template" at bounding box center [519, 286] width 60 height 16
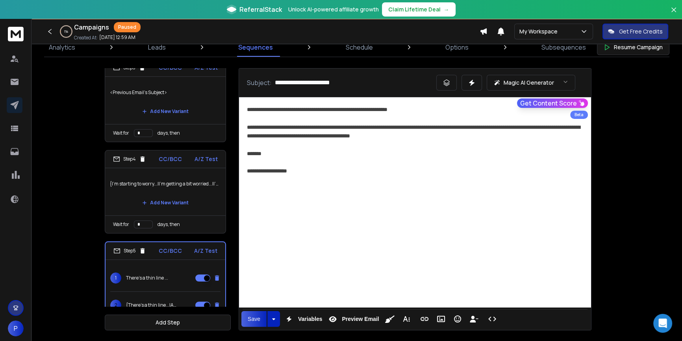
click at [216, 277] on icon at bounding box center [217, 278] width 4 height 6
type input "**********"
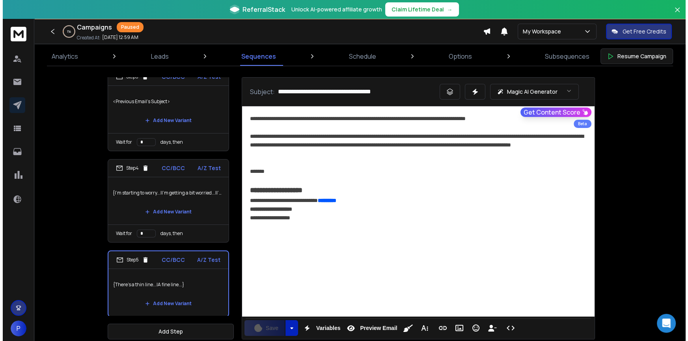
scroll to position [0, 0]
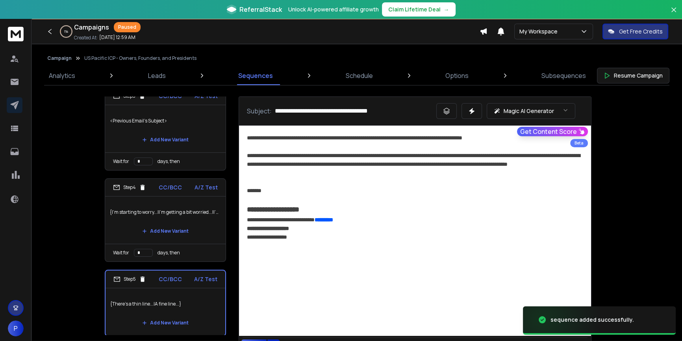
click at [381, 77] on div "Analytics Leads Sequences Schedule Options Subsequences" at bounding box center [317, 75] width 547 height 19
click at [360, 76] on p "Schedule" at bounding box center [359, 75] width 27 height 9
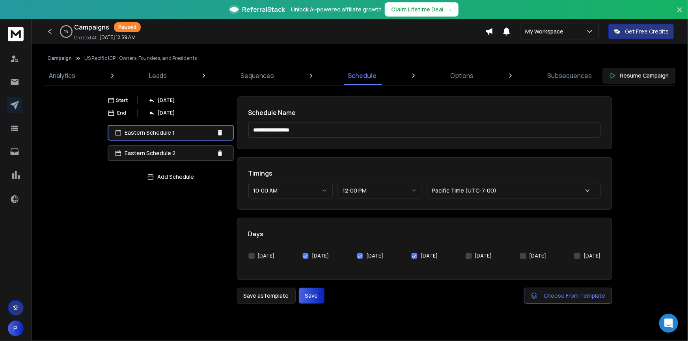
click at [261, 131] on input "**********" at bounding box center [424, 130] width 352 height 16
type input "**********"
click at [218, 152] on icon at bounding box center [219, 154] width 4 height 6
click at [274, 188] on button "10:00 AM" at bounding box center [290, 191] width 85 height 16
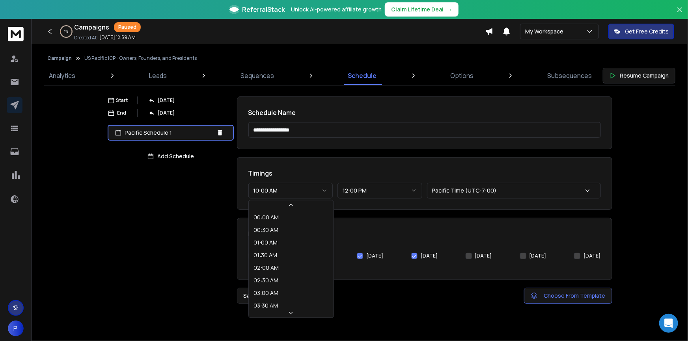
scroll to position [167, 0]
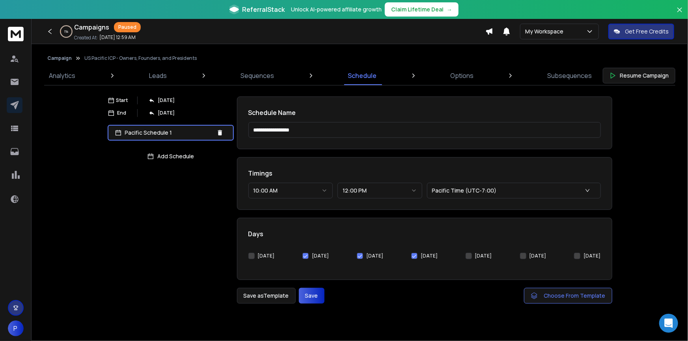
click at [276, 189] on button "10:00 AM" at bounding box center [290, 191] width 85 height 16
click at [392, 192] on button "12:00 PM" at bounding box center [379, 191] width 85 height 16
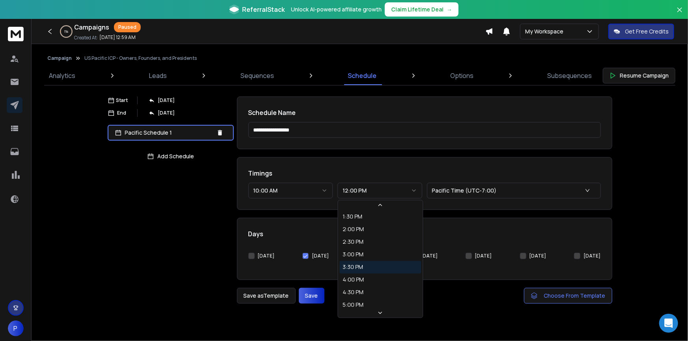
scroll to position [71, 0]
select select "********"
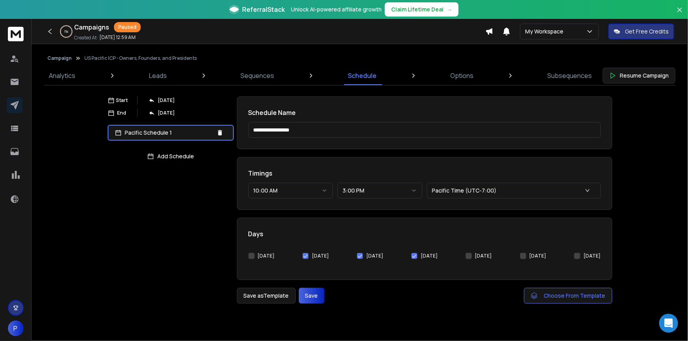
click at [251, 256] on button "Monday" at bounding box center [251, 256] width 6 height 6
click at [472, 256] on button "Friday" at bounding box center [468, 256] width 6 height 6
click at [313, 302] on button "Save" at bounding box center [312, 296] width 26 height 16
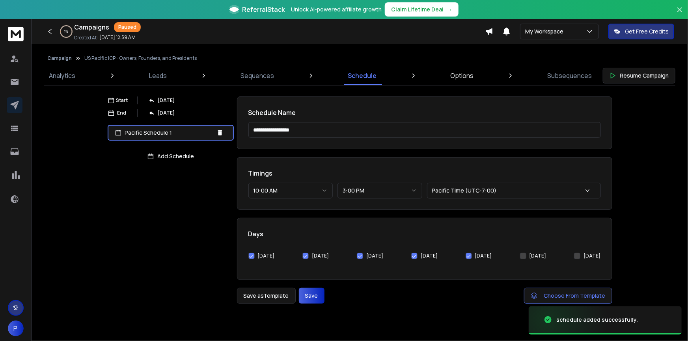
click at [466, 79] on p "Options" at bounding box center [461, 75] width 23 height 9
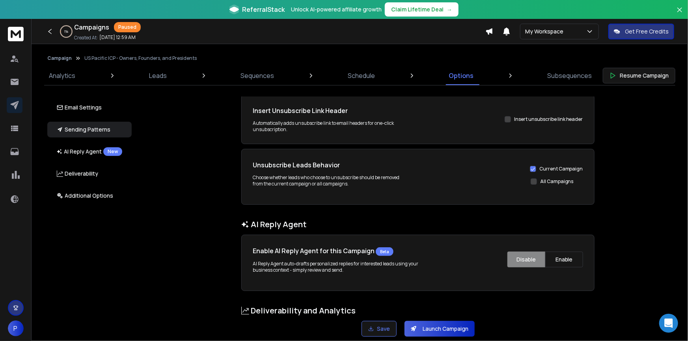
scroll to position [645, 0]
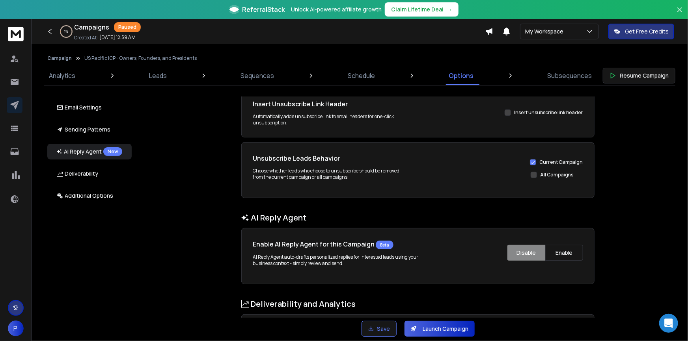
click at [506, 114] on button "Insert unsubscribe link header" at bounding box center [507, 113] width 6 height 6
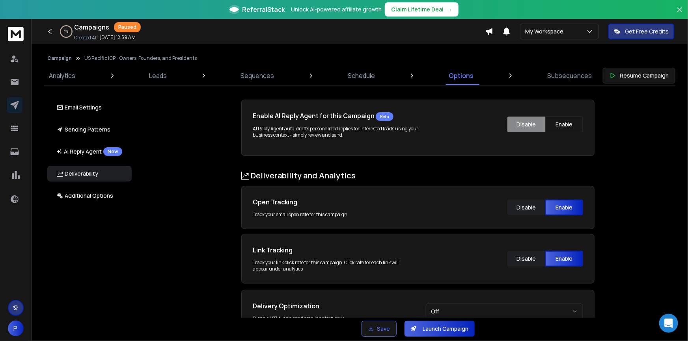
scroll to position [823, 0]
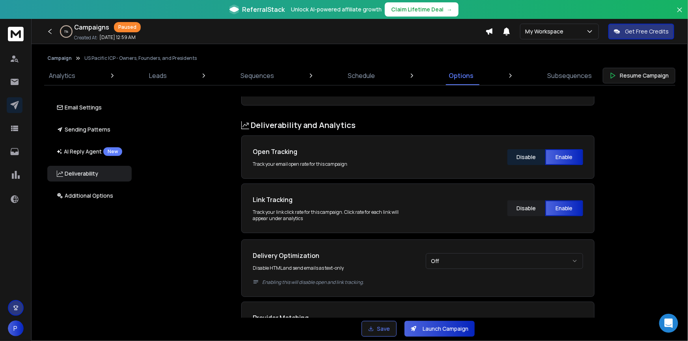
click at [517, 157] on button "Disable" at bounding box center [526, 157] width 38 height 16
click at [523, 201] on button "Disable" at bounding box center [526, 209] width 38 height 16
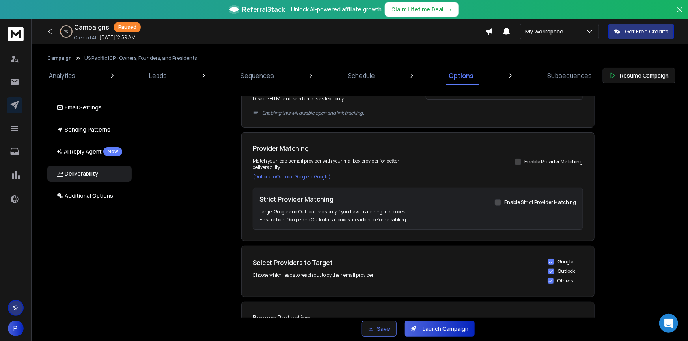
scroll to position [931, 0]
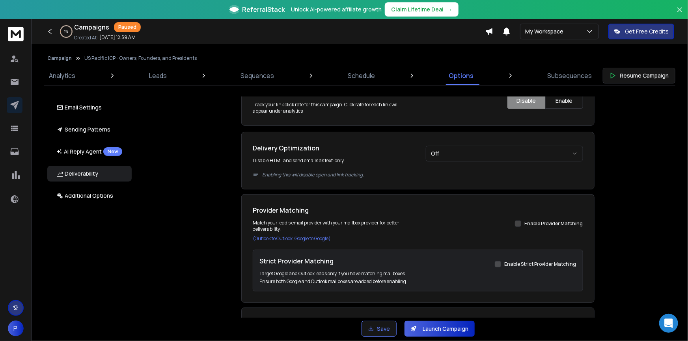
click at [435, 158] on button "Off" at bounding box center [504, 154] width 157 height 16
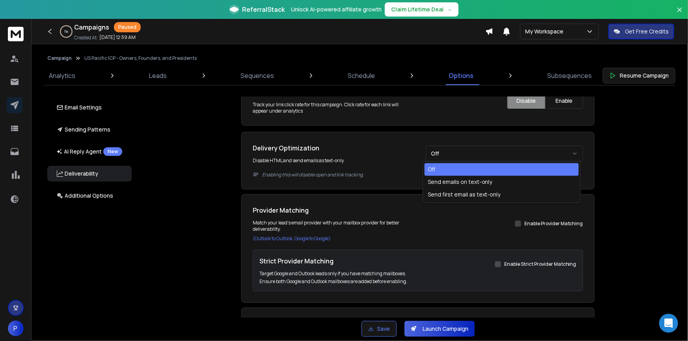
select select "*"
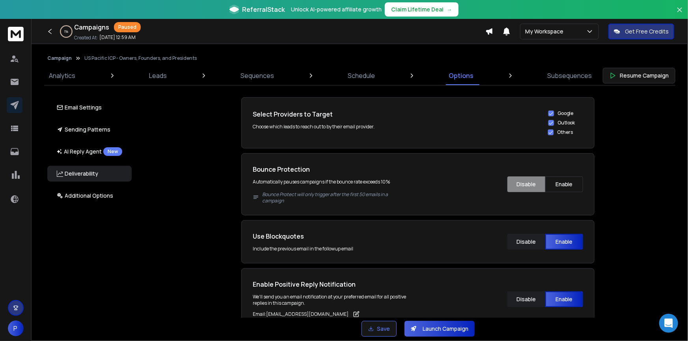
scroll to position [1146, 0]
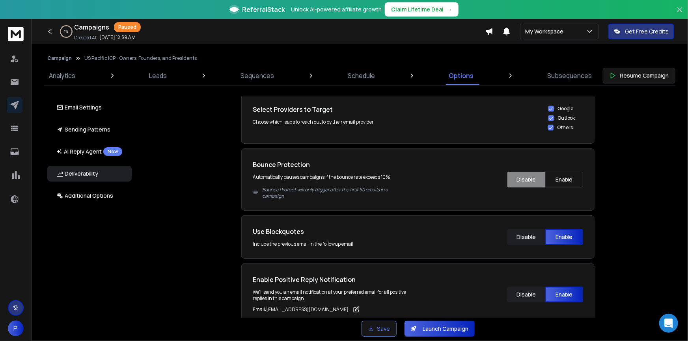
click at [550, 106] on button "Google" at bounding box center [551, 109] width 6 height 6
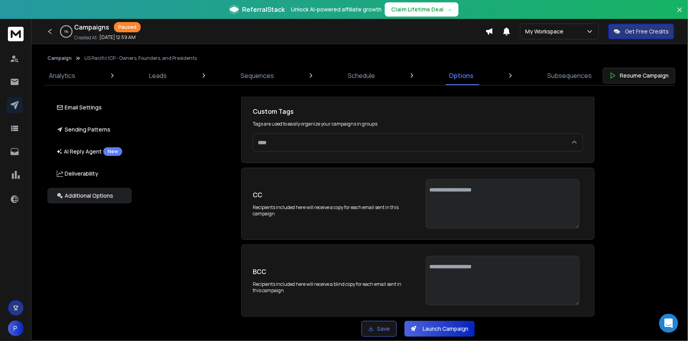
scroll to position [1584, 0]
click at [382, 327] on button "Save" at bounding box center [378, 329] width 35 height 16
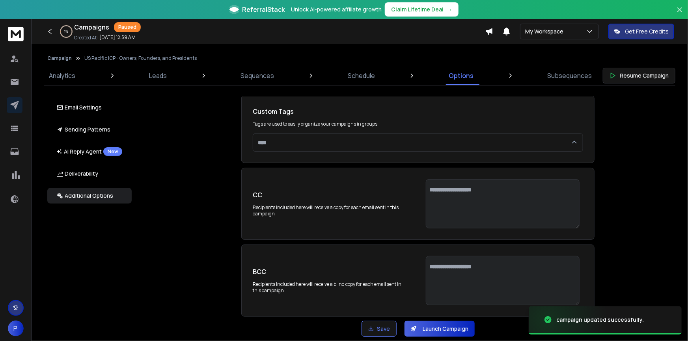
click at [442, 332] on button "Launch Campaign" at bounding box center [439, 329] width 70 height 16
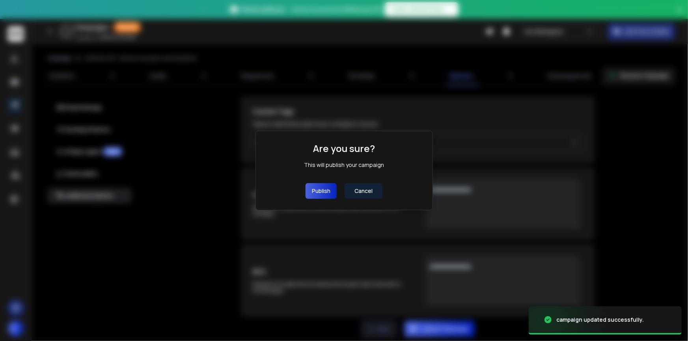
click at [321, 190] on button "Publish" at bounding box center [320, 191] width 31 height 16
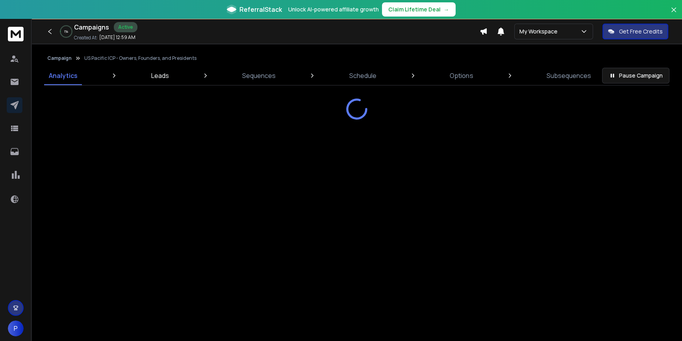
click at [158, 78] on p "Leads" at bounding box center [160, 75] width 18 height 9
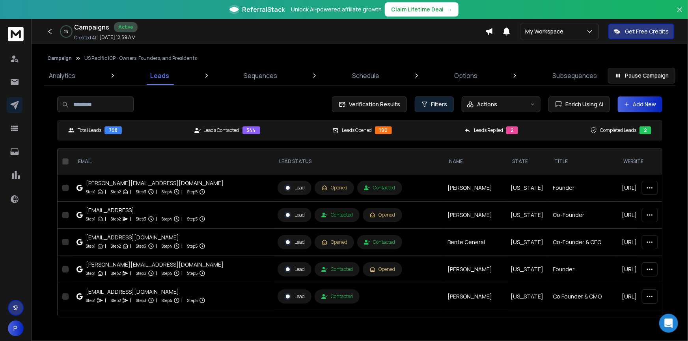
click at [440, 103] on span "Filters" at bounding box center [439, 104] width 16 height 8
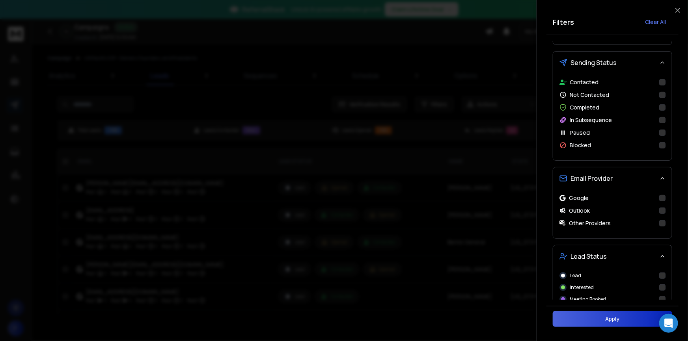
scroll to position [179, 0]
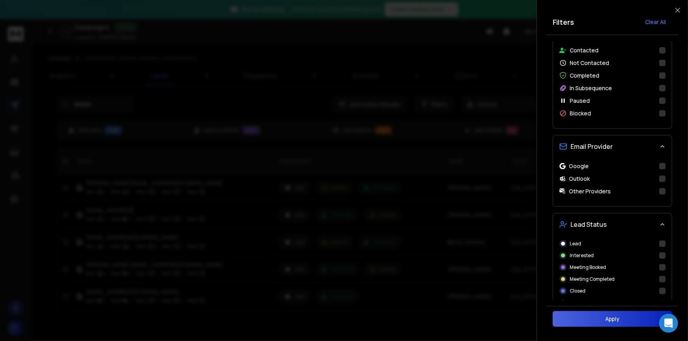
click at [659, 168] on button "Google" at bounding box center [662, 166] width 6 height 6
click at [608, 320] on button "Apply" at bounding box center [611, 319] width 119 height 16
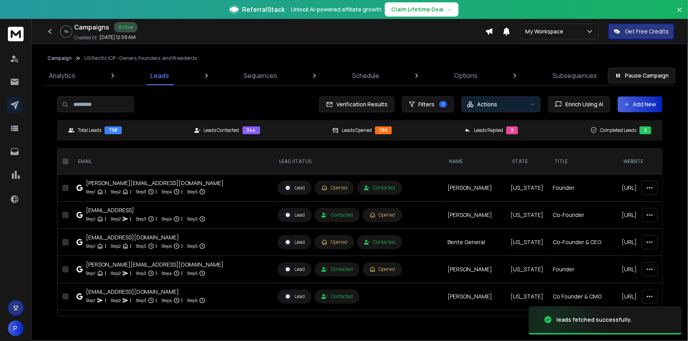
click at [485, 104] on p "Actions" at bounding box center [487, 104] width 20 height 8
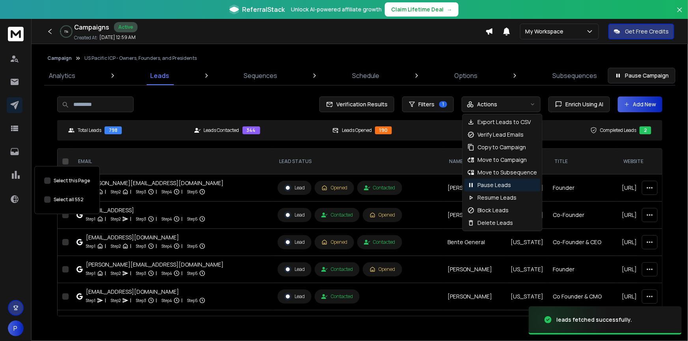
click at [66, 162] on button "Select this Page" at bounding box center [65, 161] width 6 height 6
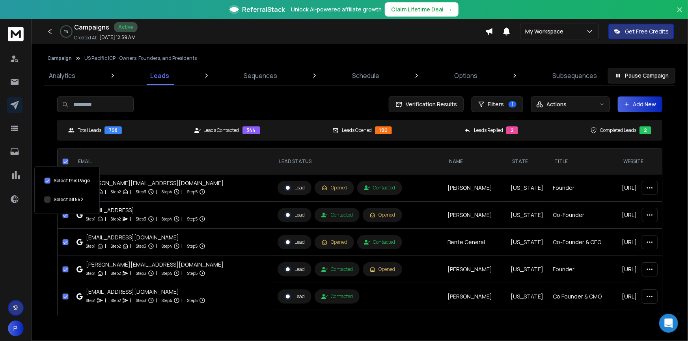
click at [49, 201] on button "Select this Page" at bounding box center [47, 200] width 6 height 6
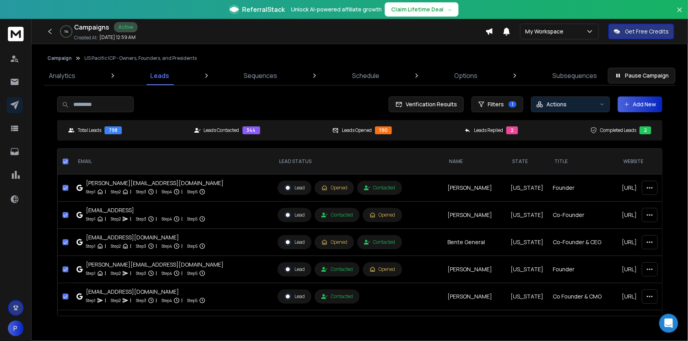
click at [558, 100] on p "Actions" at bounding box center [556, 104] width 20 height 8
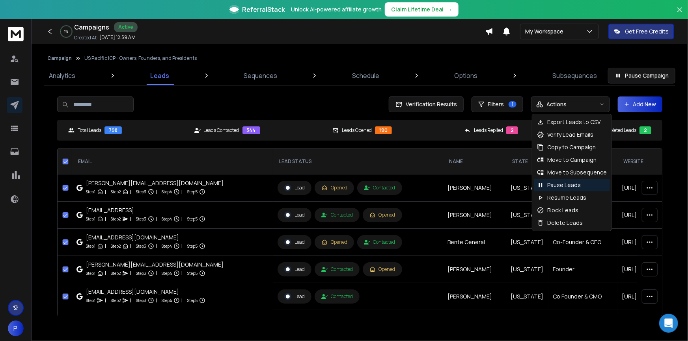
click at [569, 183] on p "Pause Leads" at bounding box center [563, 185] width 33 height 8
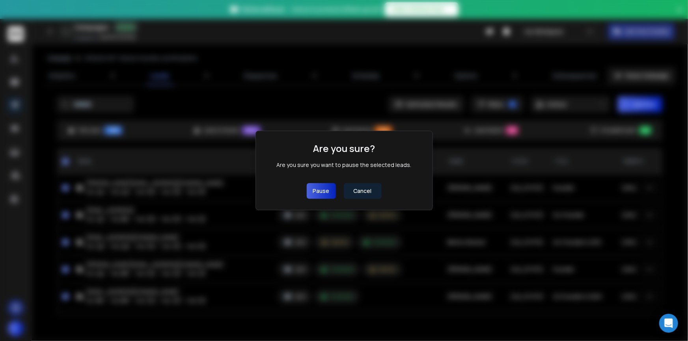
click at [314, 189] on button "Pause" at bounding box center [321, 191] width 29 height 16
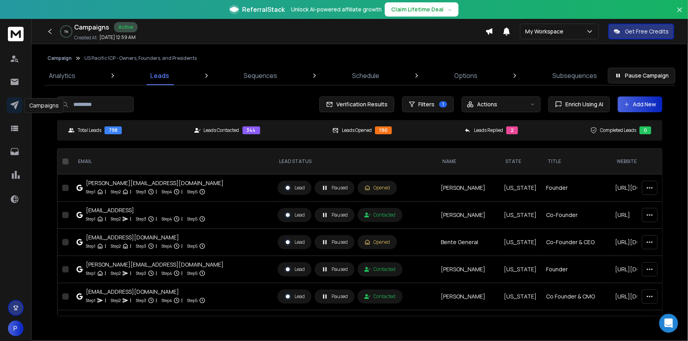
click at [13, 106] on icon at bounding box center [14, 104] width 9 height 9
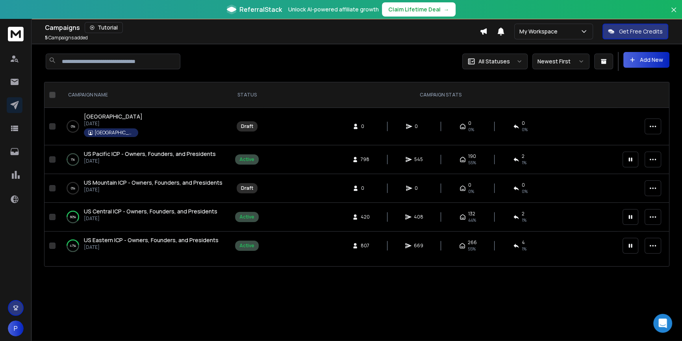
click at [132, 216] on p "[DATE]" at bounding box center [151, 219] width 134 height 6
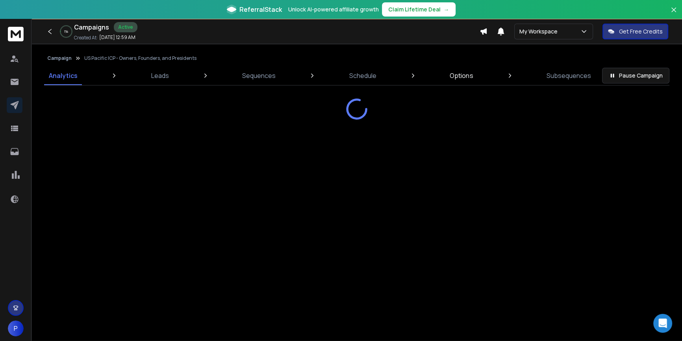
click at [453, 81] on link "Options" at bounding box center [461, 75] width 33 height 19
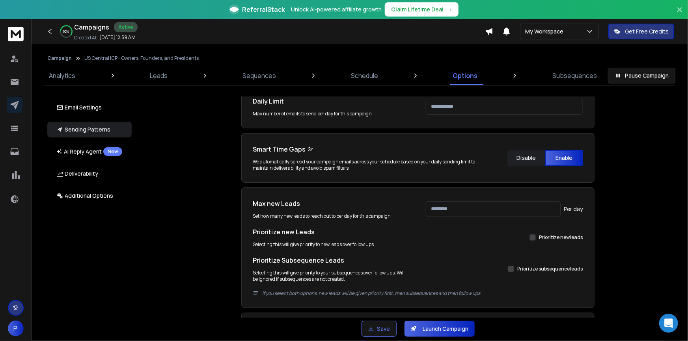
scroll to position [465, 0]
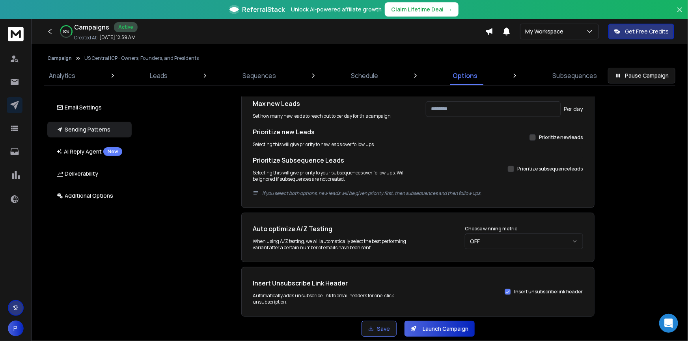
click at [481, 236] on button "OFF" at bounding box center [524, 242] width 118 height 16
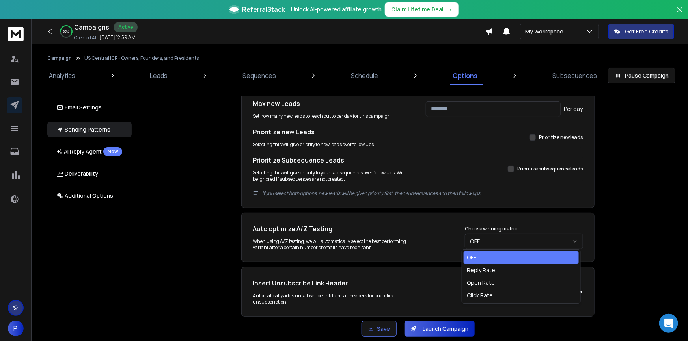
click at [503, 231] on div "**********" at bounding box center [524, 238] width 118 height 24
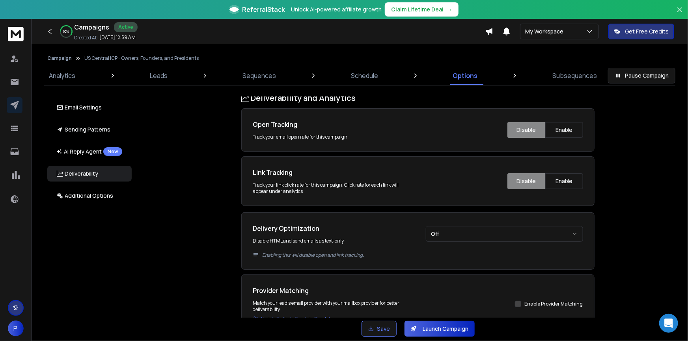
scroll to position [859, 0]
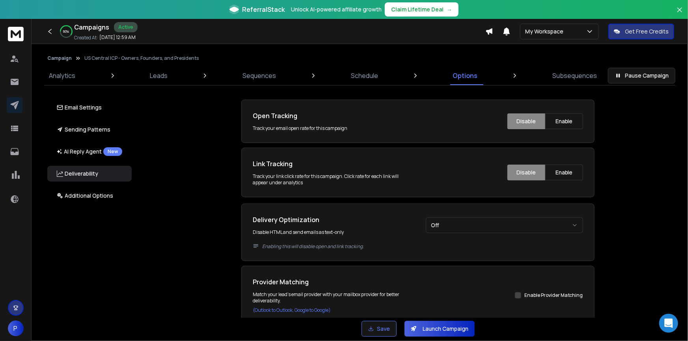
click at [453, 225] on button "Off" at bounding box center [504, 225] width 157 height 16
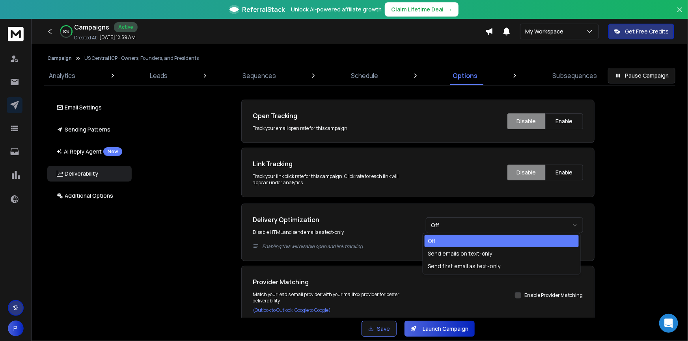
select select "*"
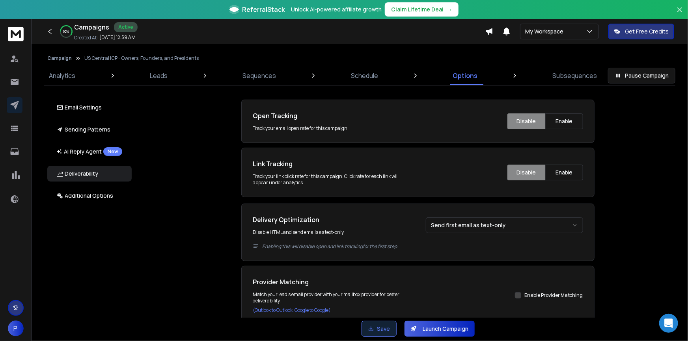
click at [385, 328] on button "Save" at bounding box center [378, 329] width 35 height 16
click at [441, 327] on button "Launch Campaign" at bounding box center [446, 329] width 70 height 16
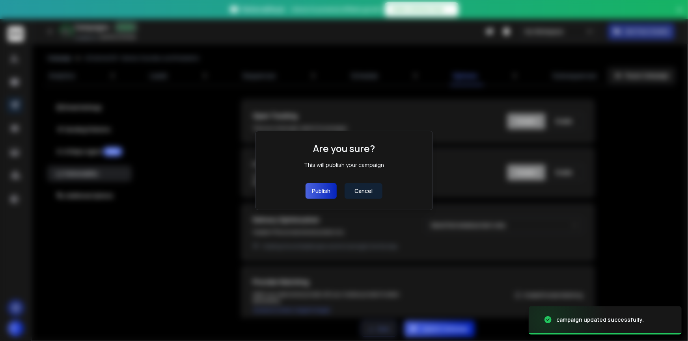
click at [321, 193] on button "Publish" at bounding box center [320, 191] width 31 height 16
